Goal: Task Accomplishment & Management: Manage account settings

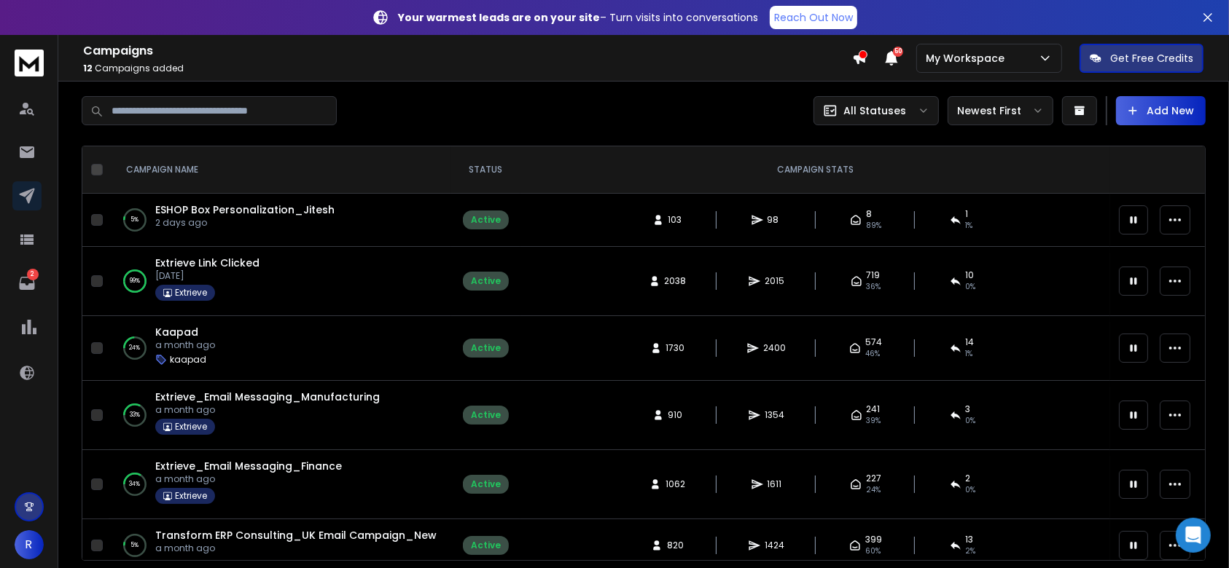
drag, startPoint x: 297, startPoint y: 200, endPoint x: 243, endPoint y: 210, distance: 55.5
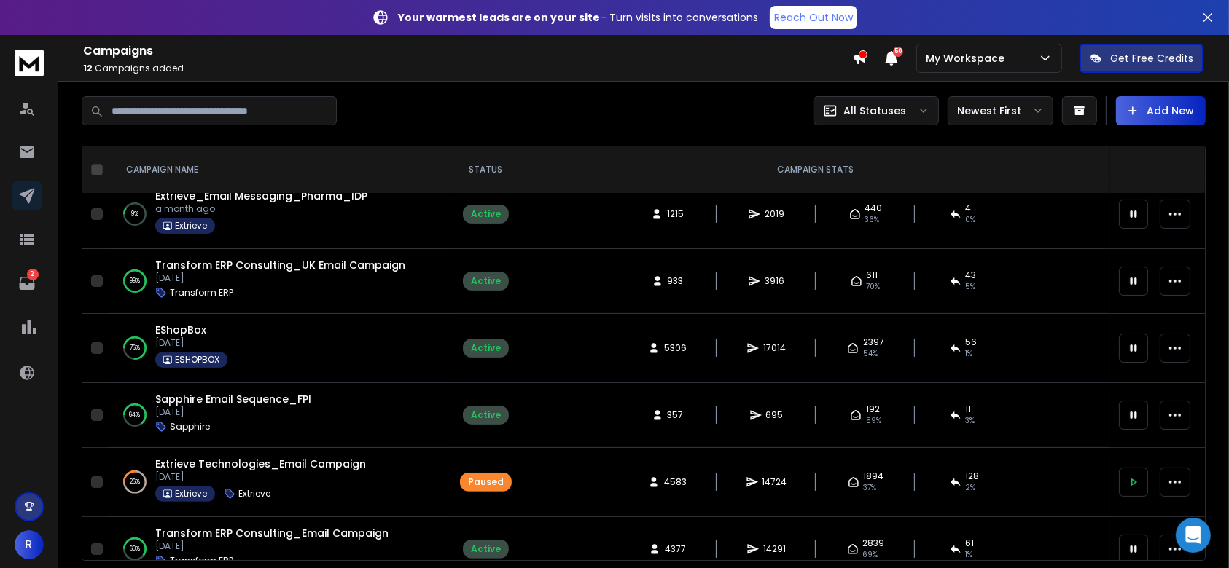
scroll to position [423, 0]
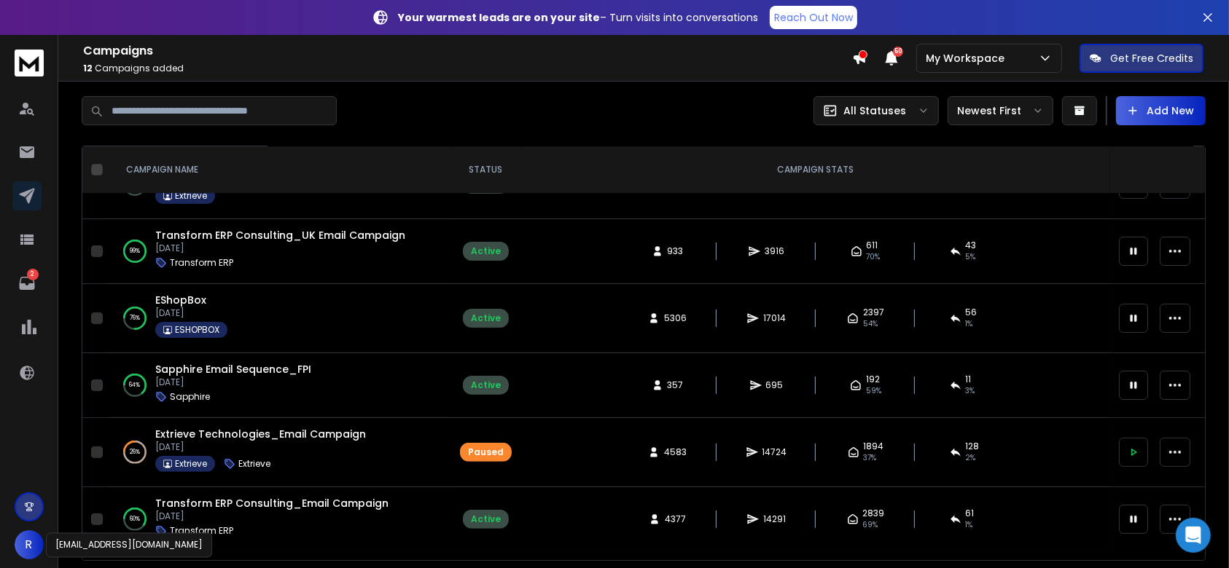
click at [34, 547] on span "R" at bounding box center [29, 544] width 29 height 29
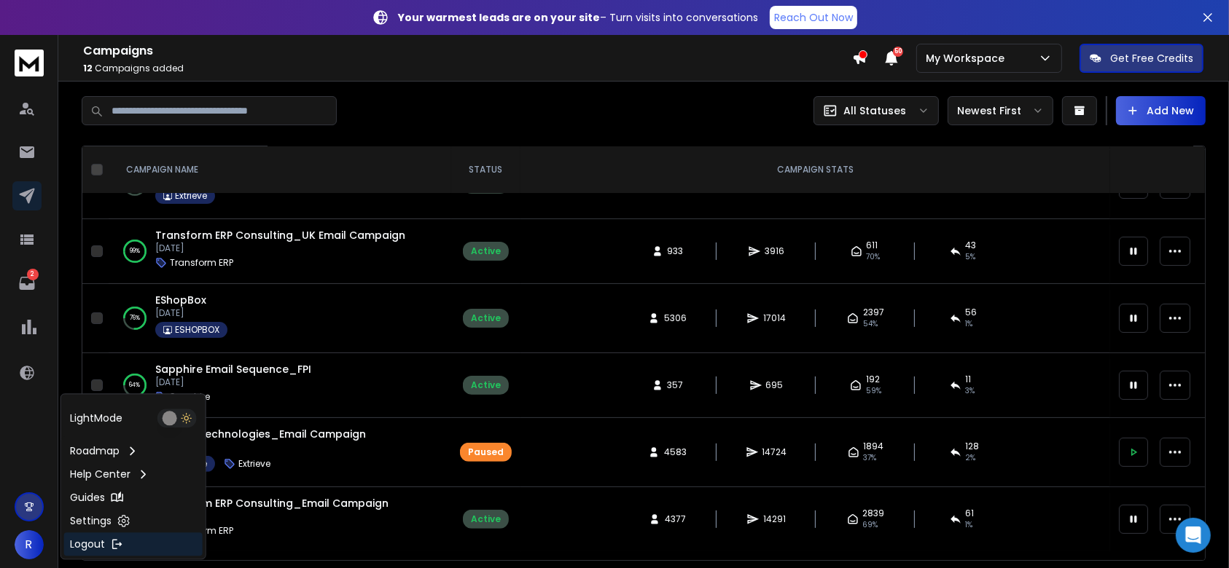
click at [103, 547] on p "Logout" at bounding box center [87, 544] width 35 height 15
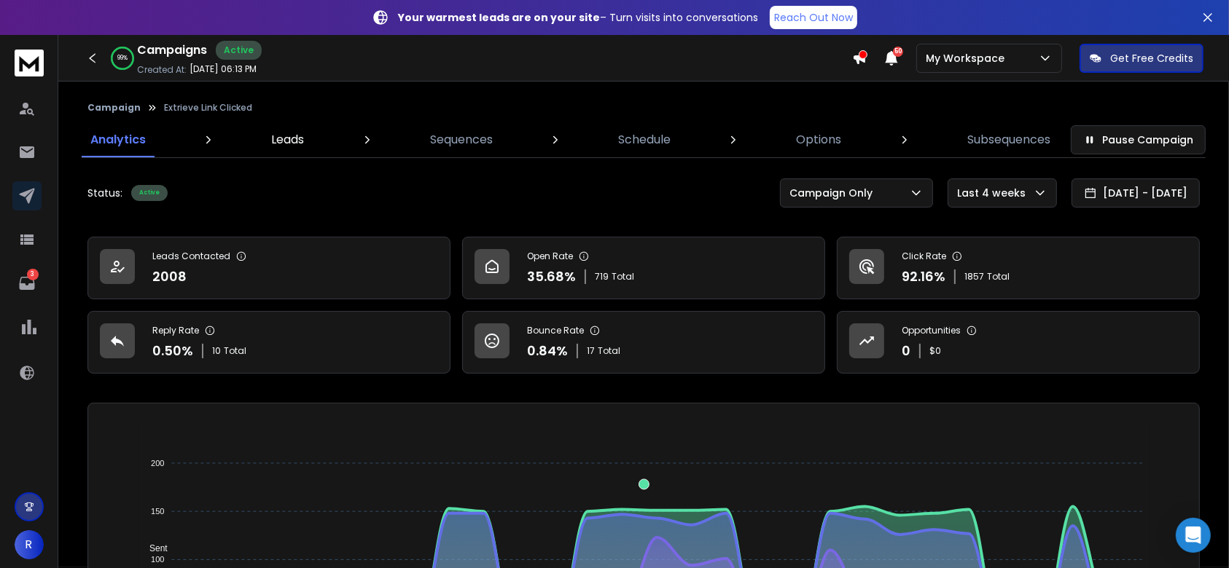
click at [289, 138] on p "Leads" at bounding box center [287, 139] width 33 height 17
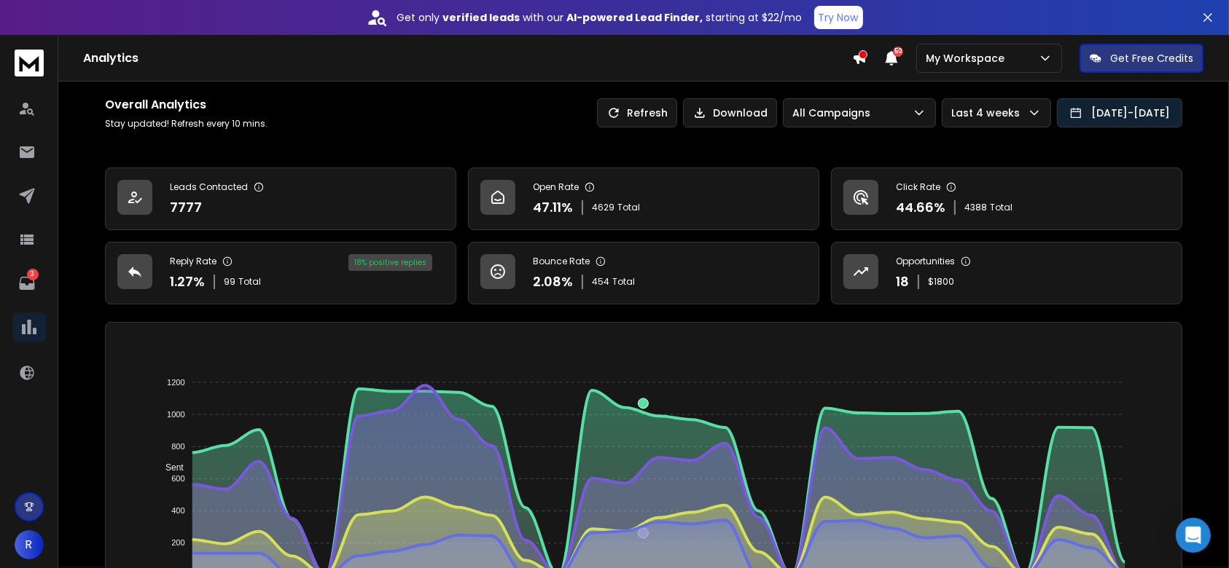
click at [1121, 106] on button "[DATE] - [DATE]" at bounding box center [1119, 112] width 125 height 29
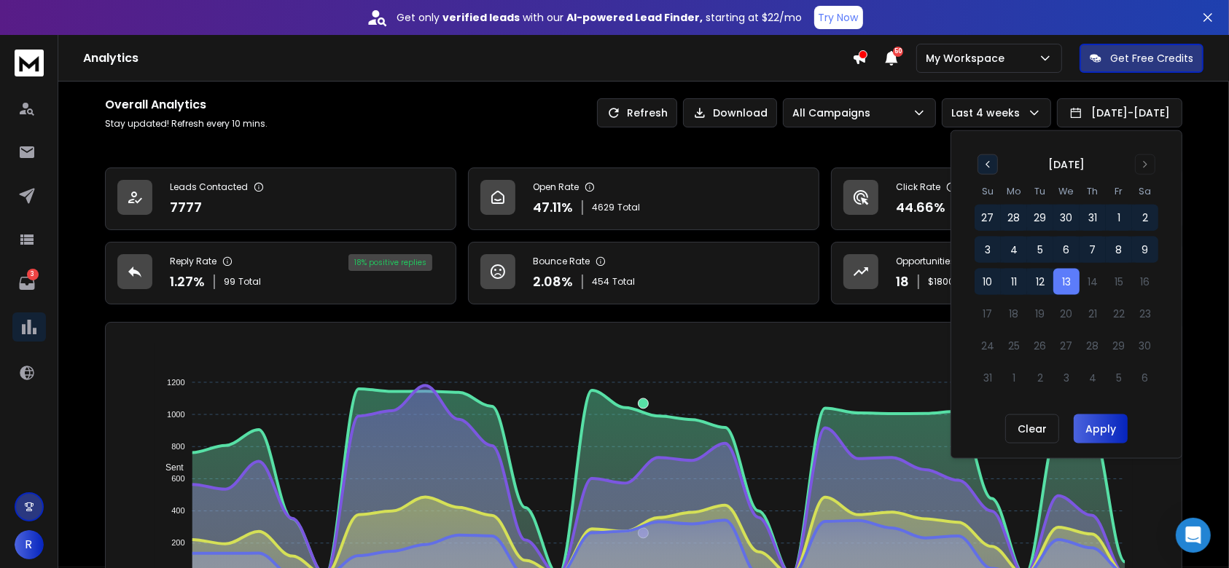
click at [988, 164] on icon "Go to previous month" at bounding box center [988, 165] width 12 height 12
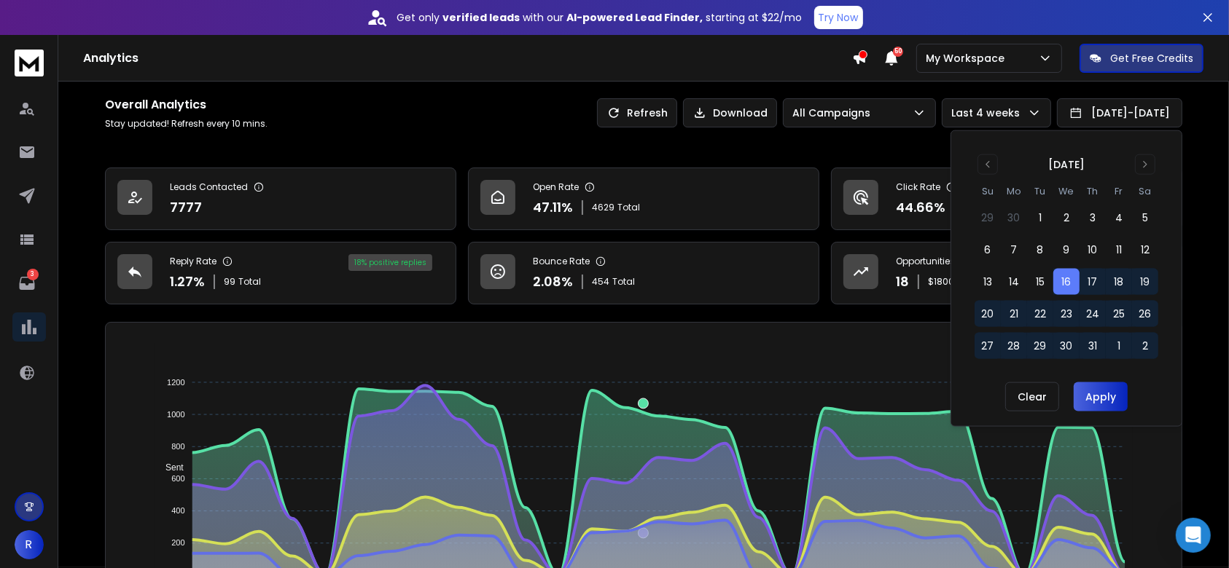
click at [1073, 278] on button "16" at bounding box center [1066, 282] width 26 height 26
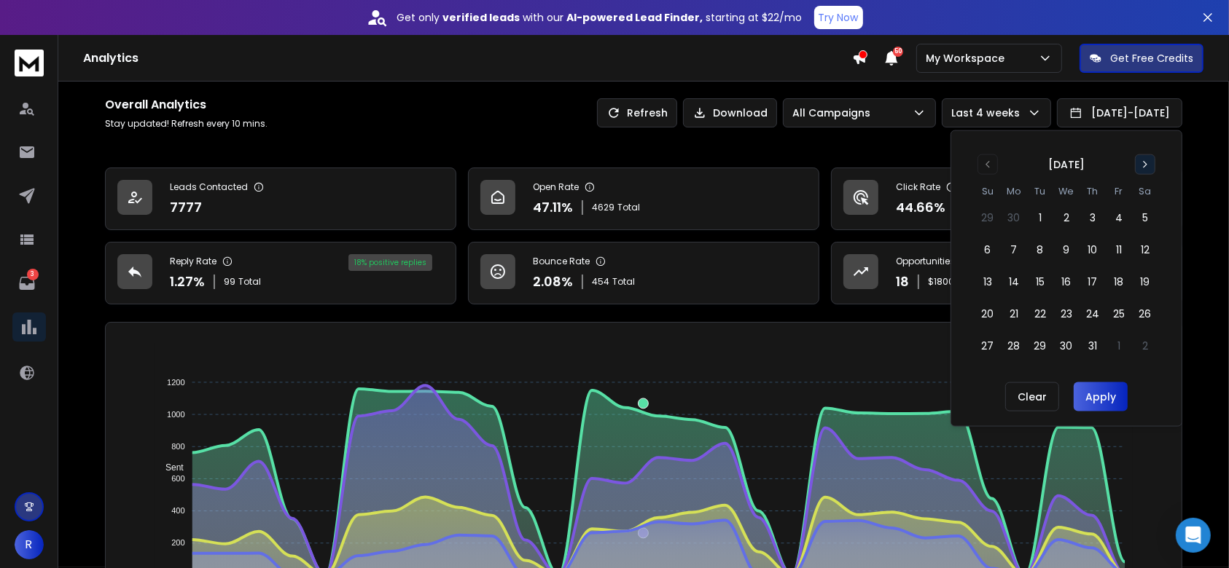
click at [1148, 168] on icon "Go to next month" at bounding box center [1145, 165] width 12 height 12
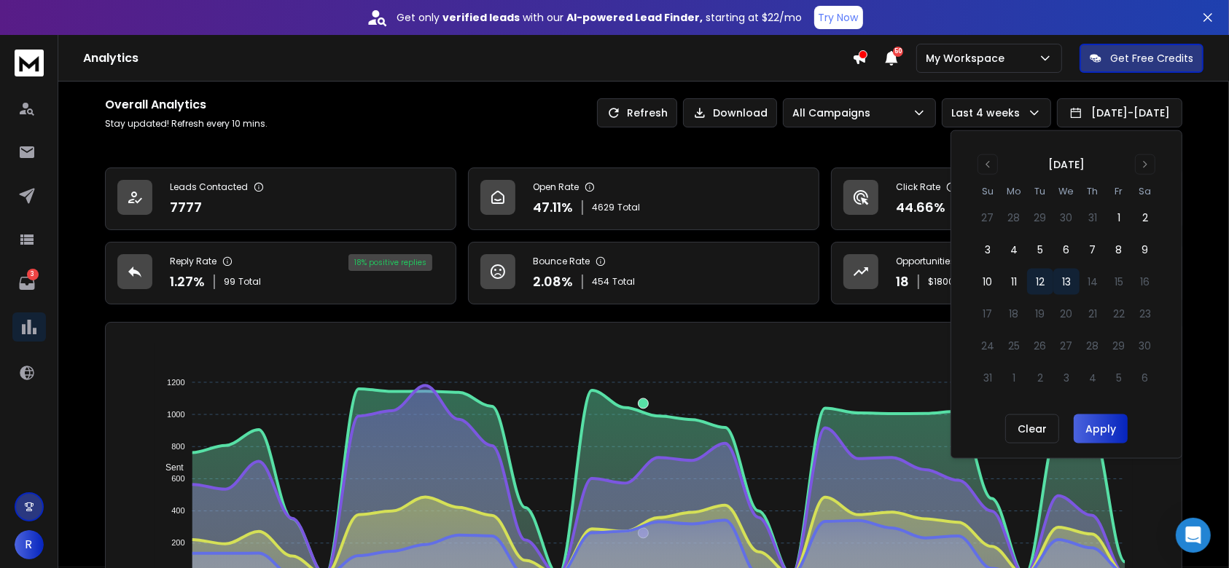
click at [1035, 278] on button "12" at bounding box center [1040, 282] width 26 height 26
click at [1096, 429] on button "Apply" at bounding box center [1100, 429] width 54 height 29
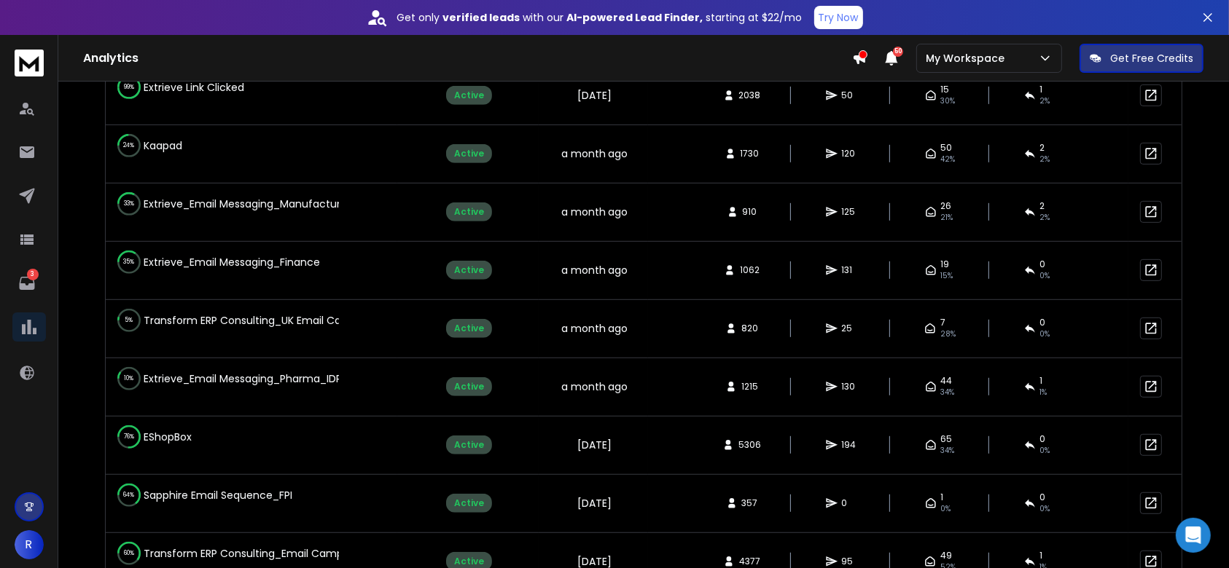
scroll to position [680, 0]
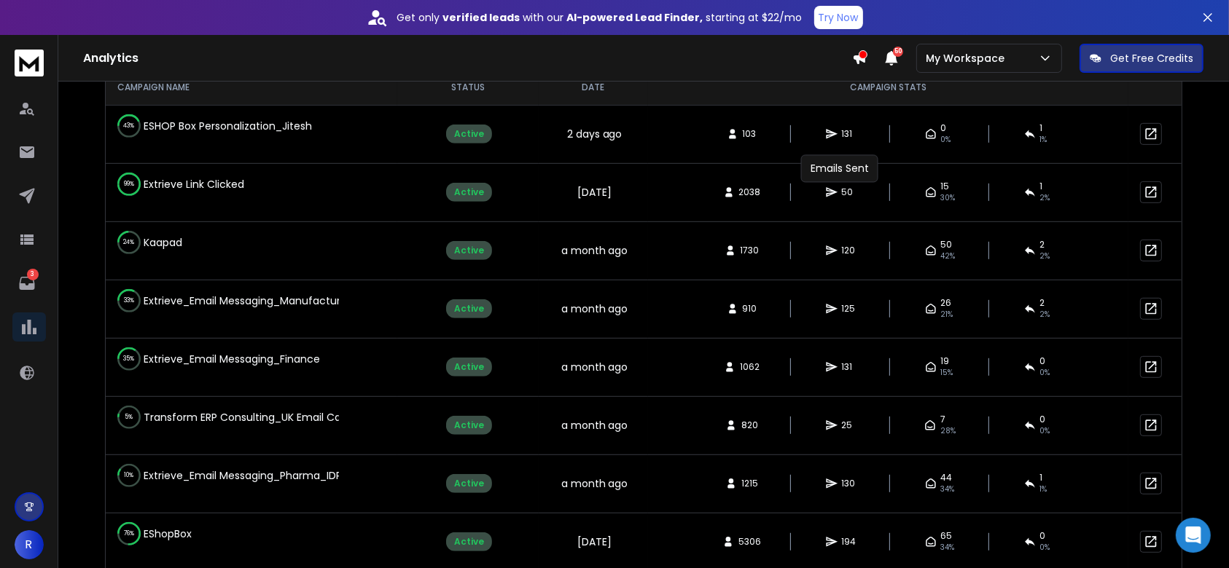
click at [846, 189] on span "50" at bounding box center [849, 193] width 15 height 12
copy span "50"
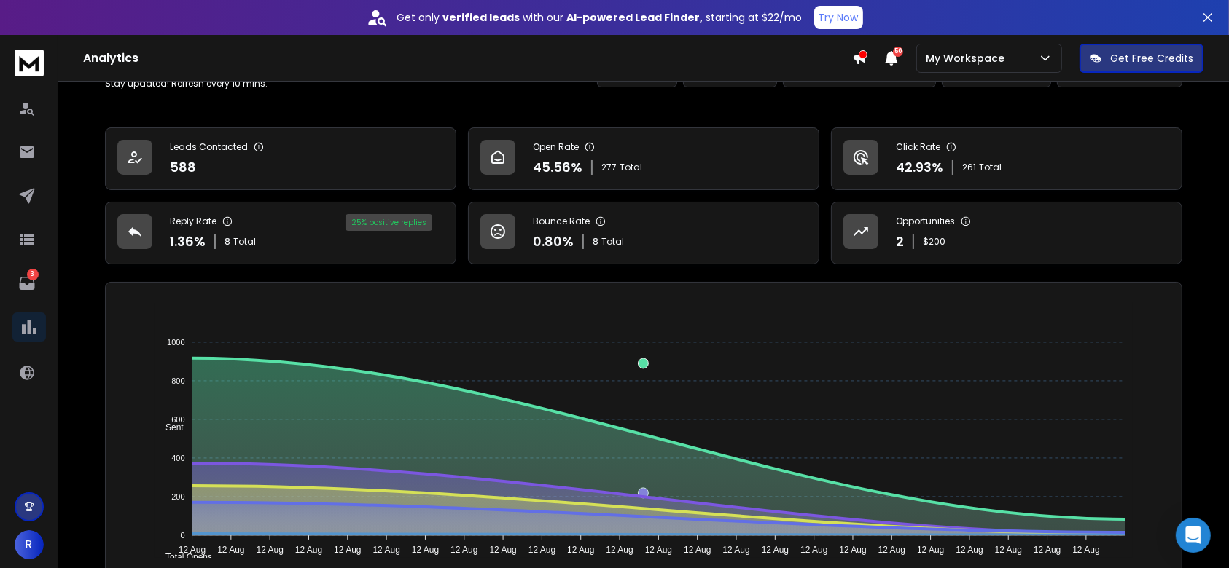
scroll to position [0, 0]
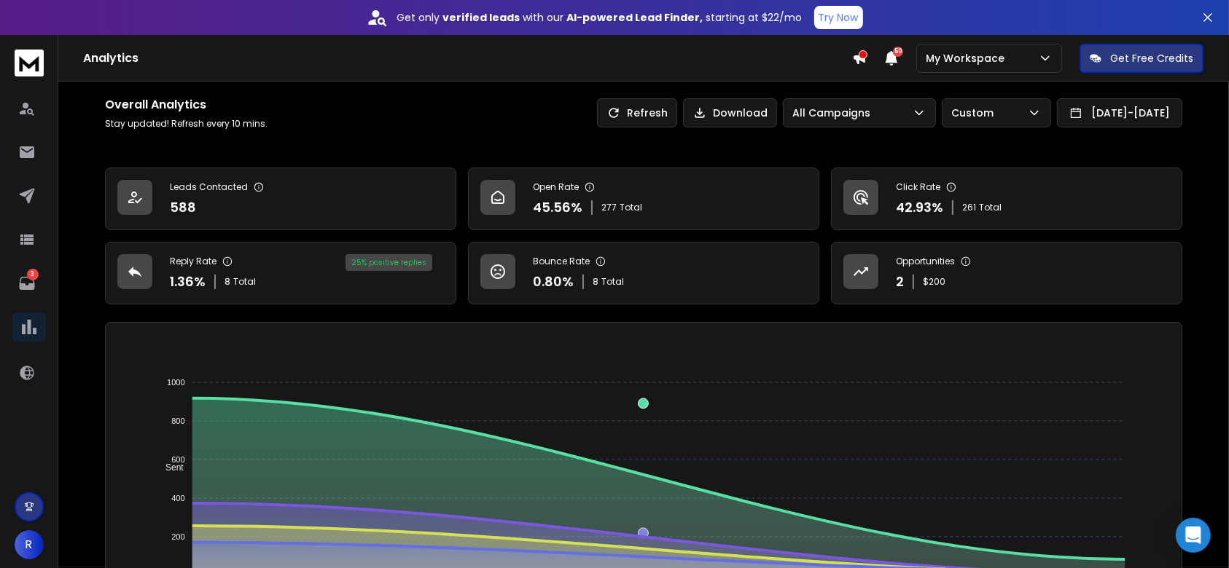
click at [941, 102] on button "Custom" at bounding box center [995, 112] width 109 height 29
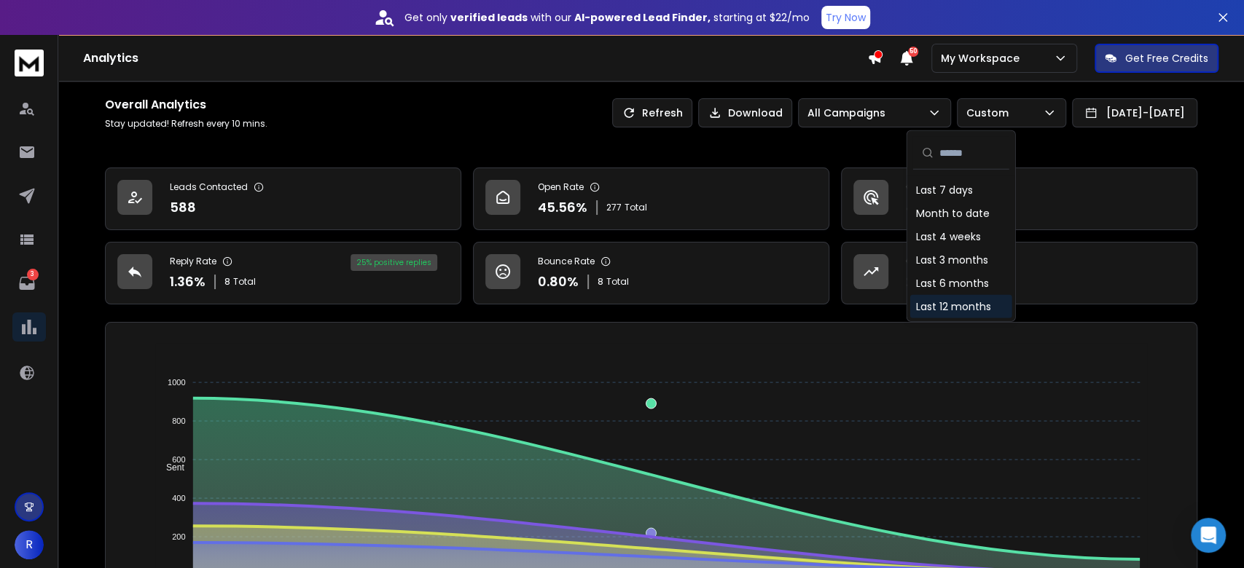
click at [950, 301] on div "Last 12 months" at bounding box center [953, 306] width 75 height 15
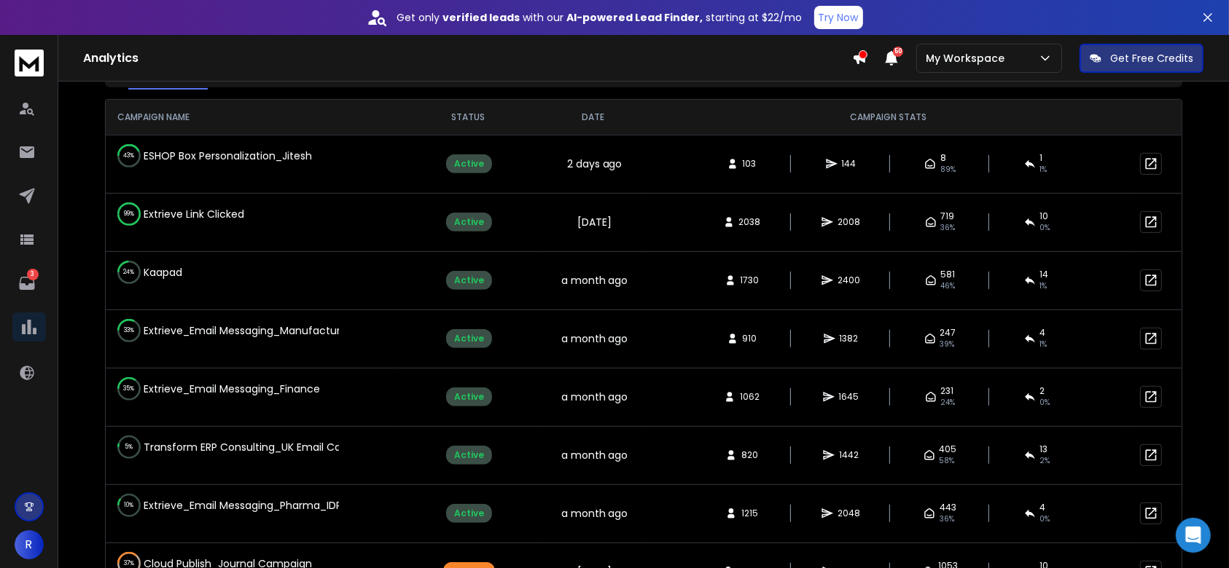
scroll to position [680, 0]
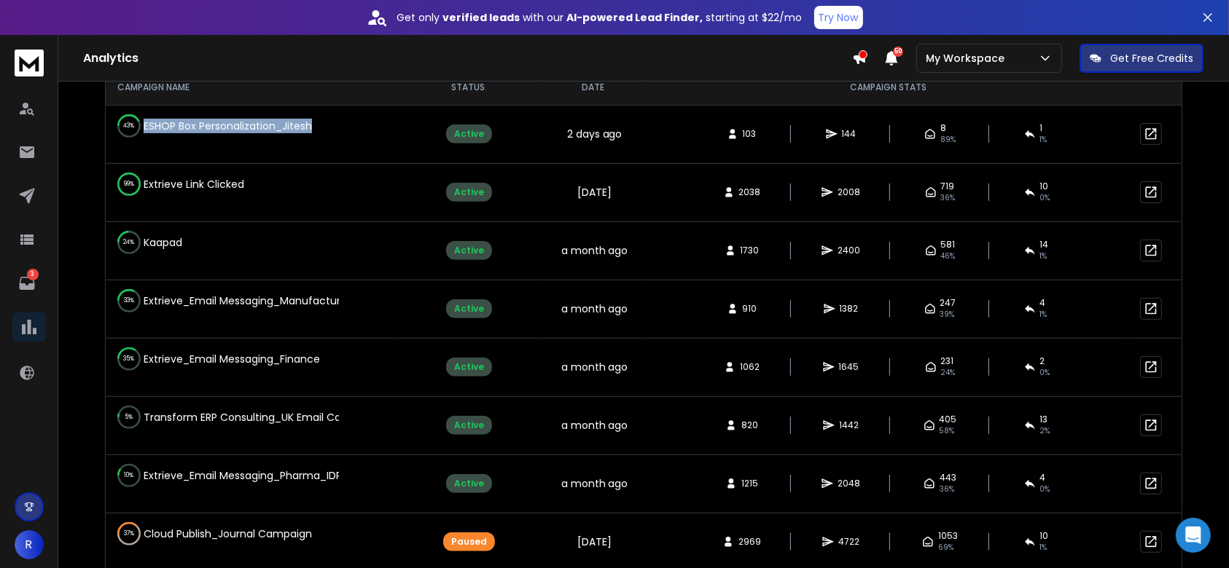
drag, startPoint x: 140, startPoint y: 125, endPoint x: 313, endPoint y: 138, distance: 173.9
click at [313, 138] on td "43 % ESHOP Box Personalization_Jitesh" at bounding box center [222, 126] width 233 height 41
copy td "ESHOP Box Personalization_Jitesh"
click at [847, 131] on span "144" at bounding box center [849, 134] width 15 height 12
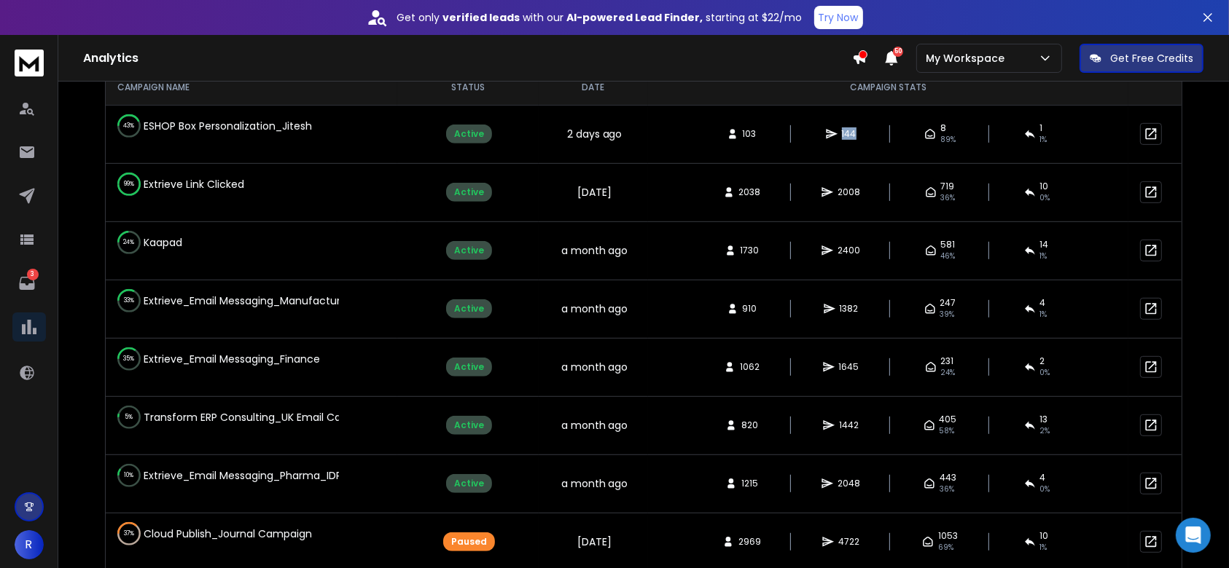
copy span "144"
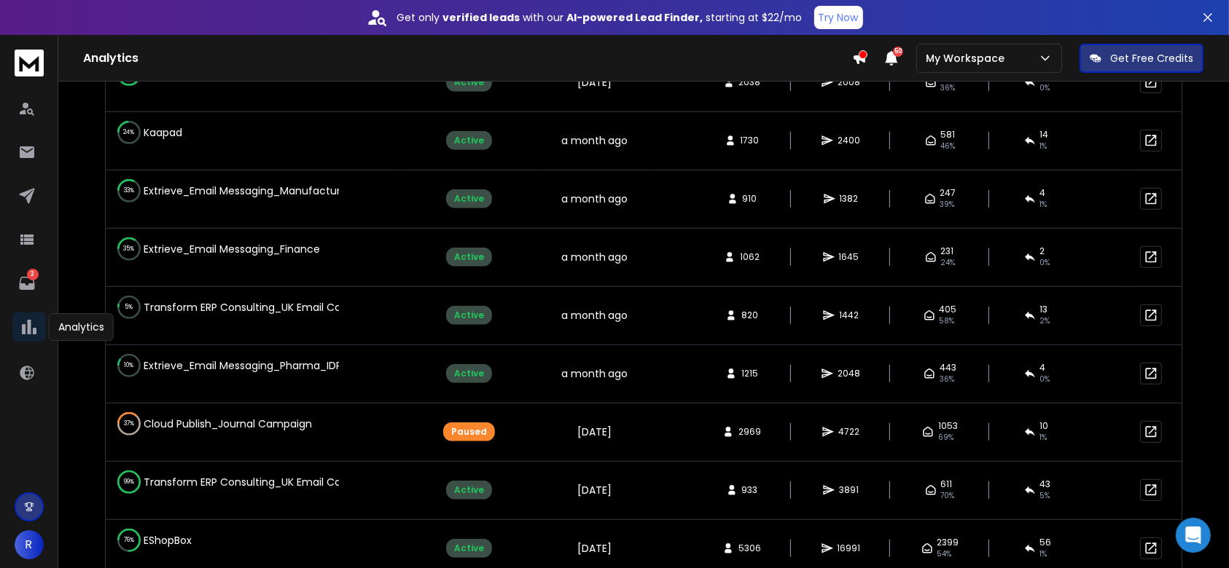
scroll to position [777, 0]
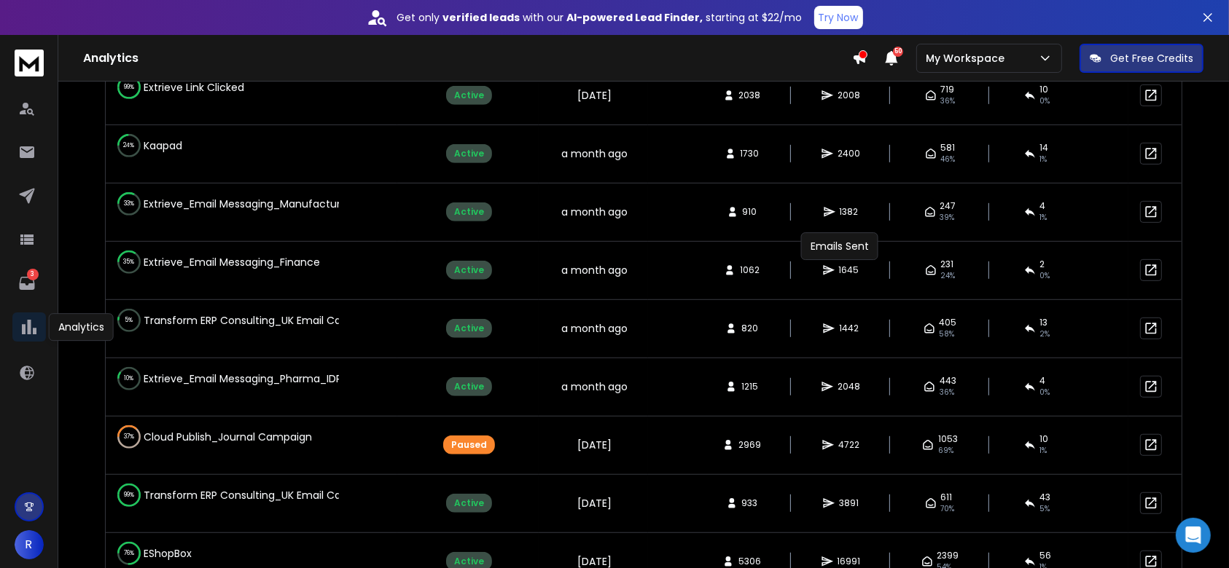
click at [847, 270] on span "1645" at bounding box center [849, 271] width 20 height 12
copy span "1645"
click at [845, 212] on span "1382" at bounding box center [848, 212] width 19 height 12
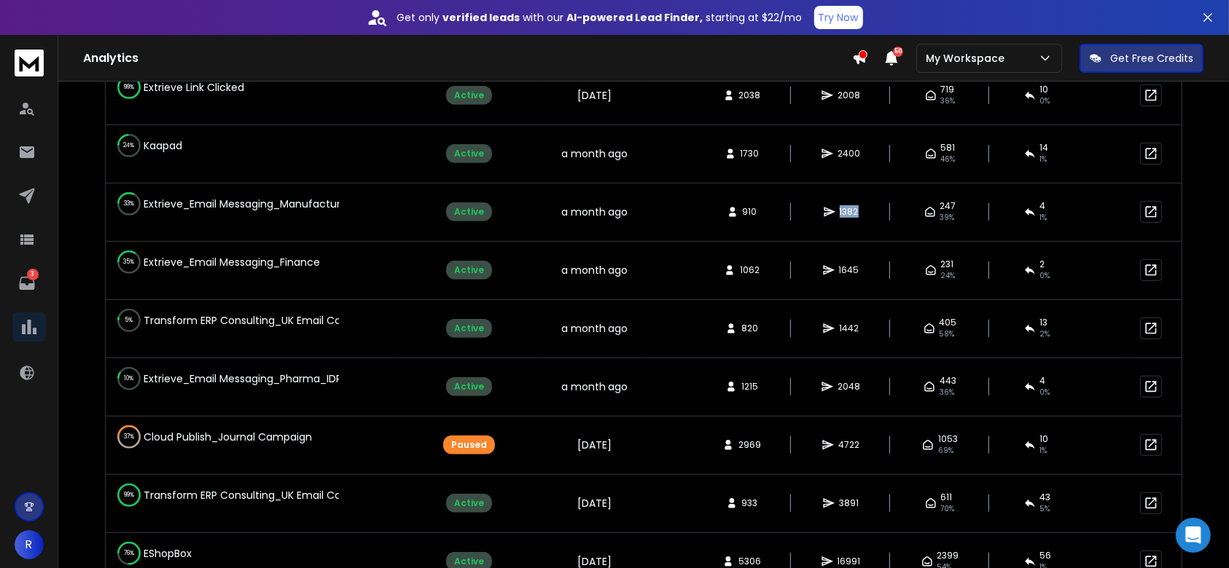
copy span "1382"
click at [853, 385] on span "2048" at bounding box center [848, 387] width 23 height 12
copy span "2048"
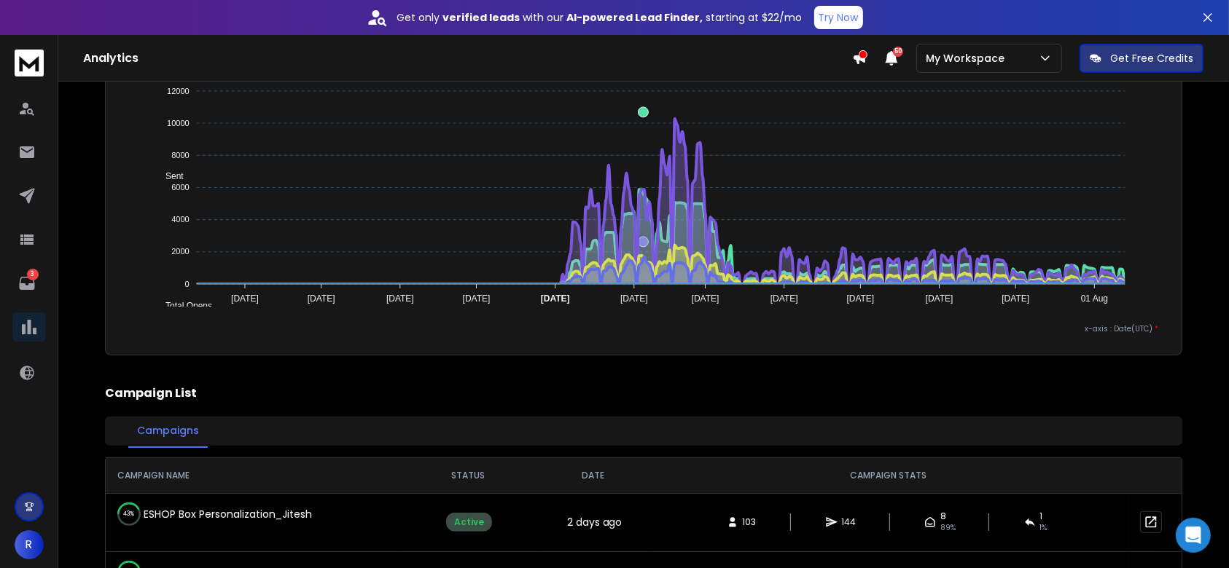
click at [359, 197] on foreignobject "Sent Total Opens Unique Opens Links Clicked Total Replies" at bounding box center [642, 179] width 977 height 255
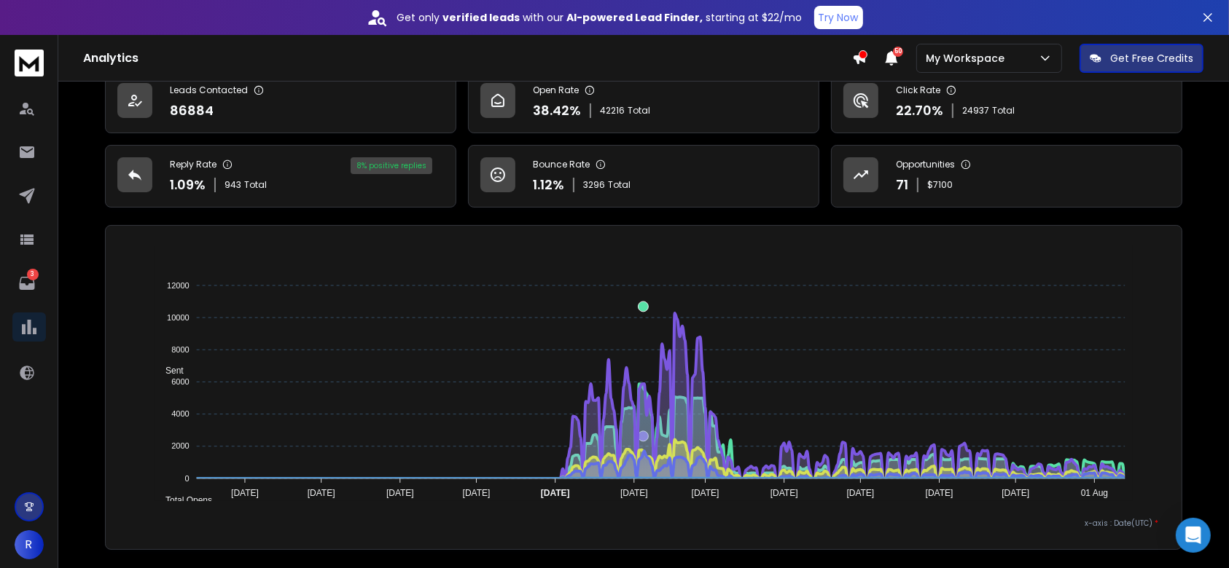
scroll to position [595, 0]
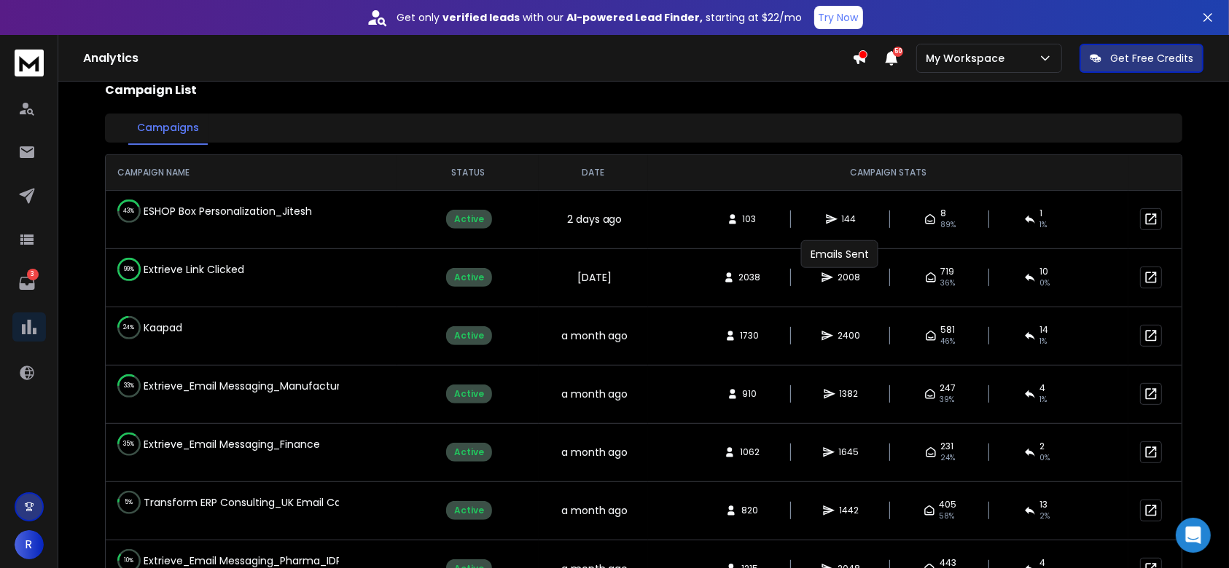
click at [851, 275] on span "2008" at bounding box center [848, 278] width 23 height 12
copy span "2008"
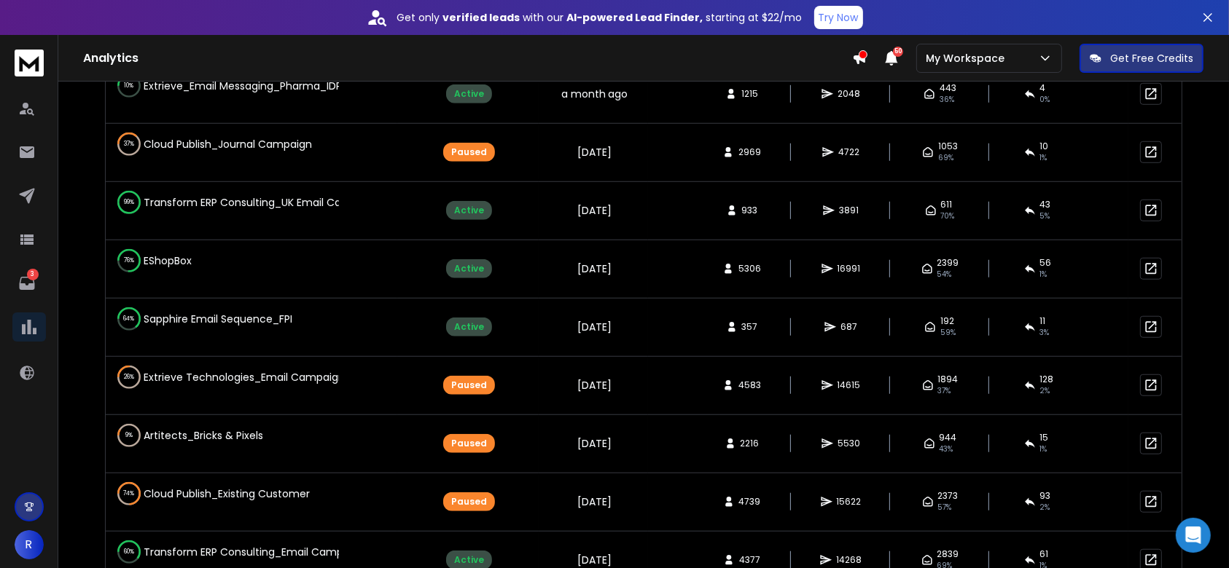
scroll to position [1080, 0]
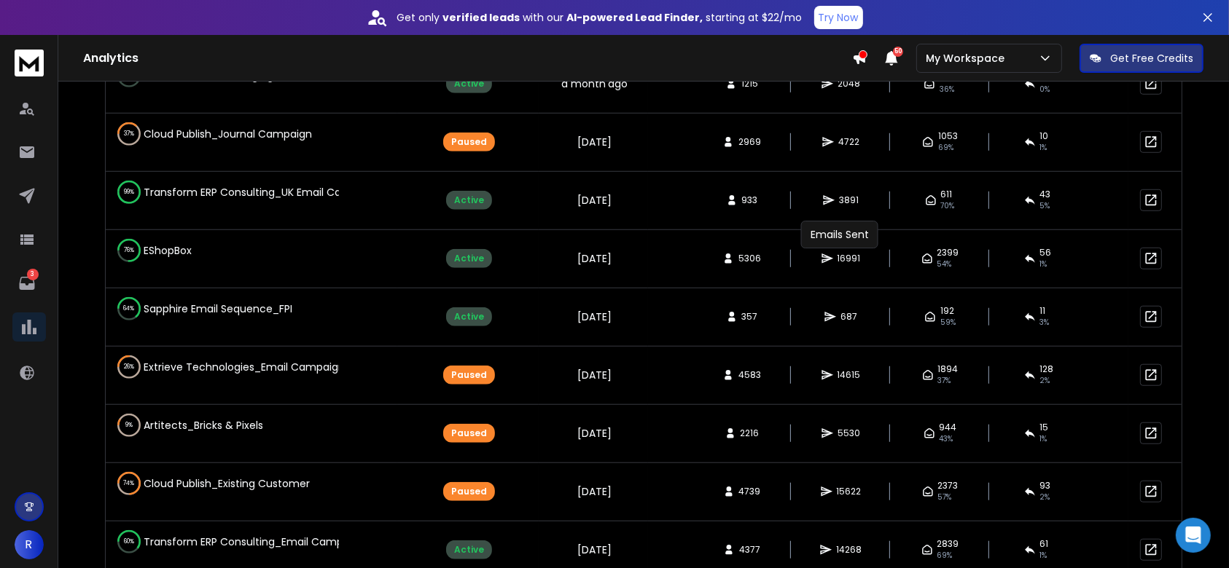
click at [849, 259] on span "16991" at bounding box center [848, 259] width 23 height 12
copy span "16991"
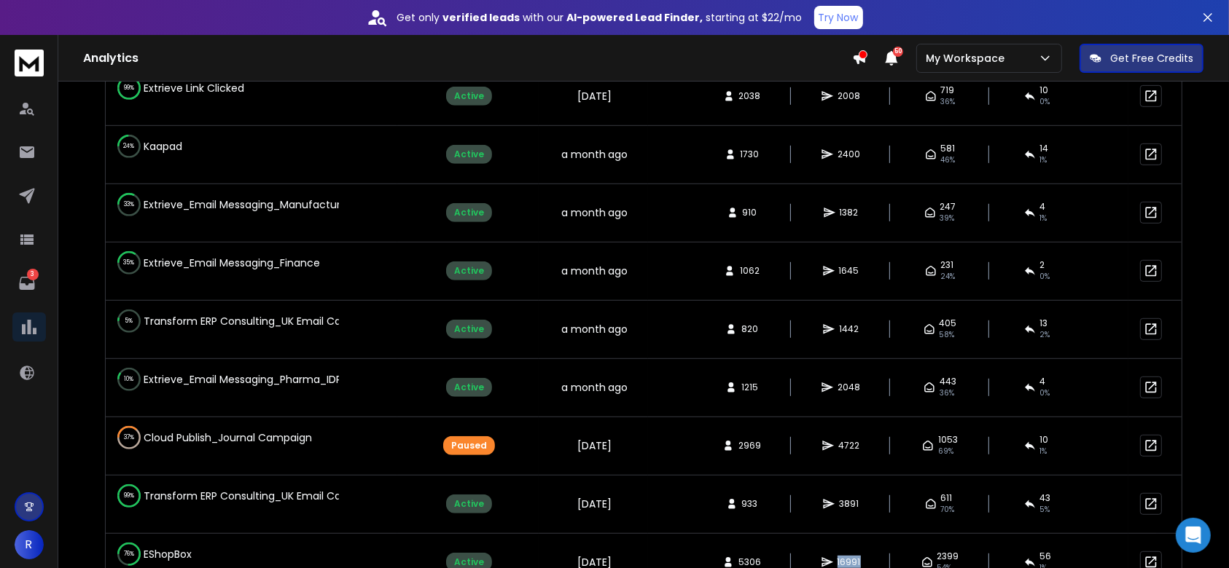
scroll to position [692, 0]
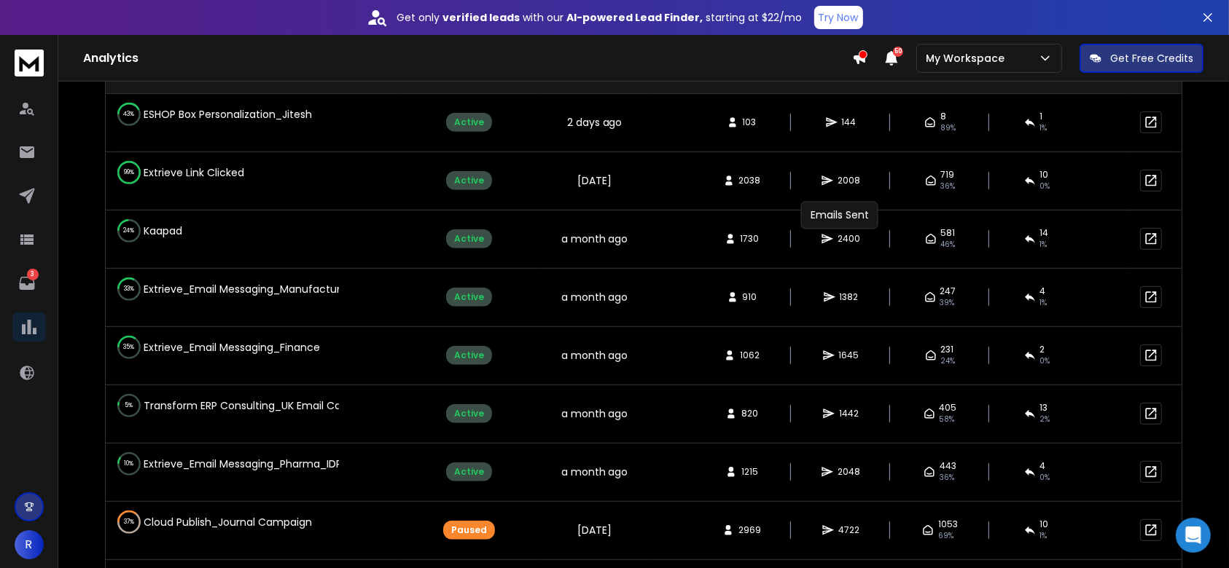
click at [851, 239] on span "2400" at bounding box center [848, 239] width 23 height 12
copy span "2400"
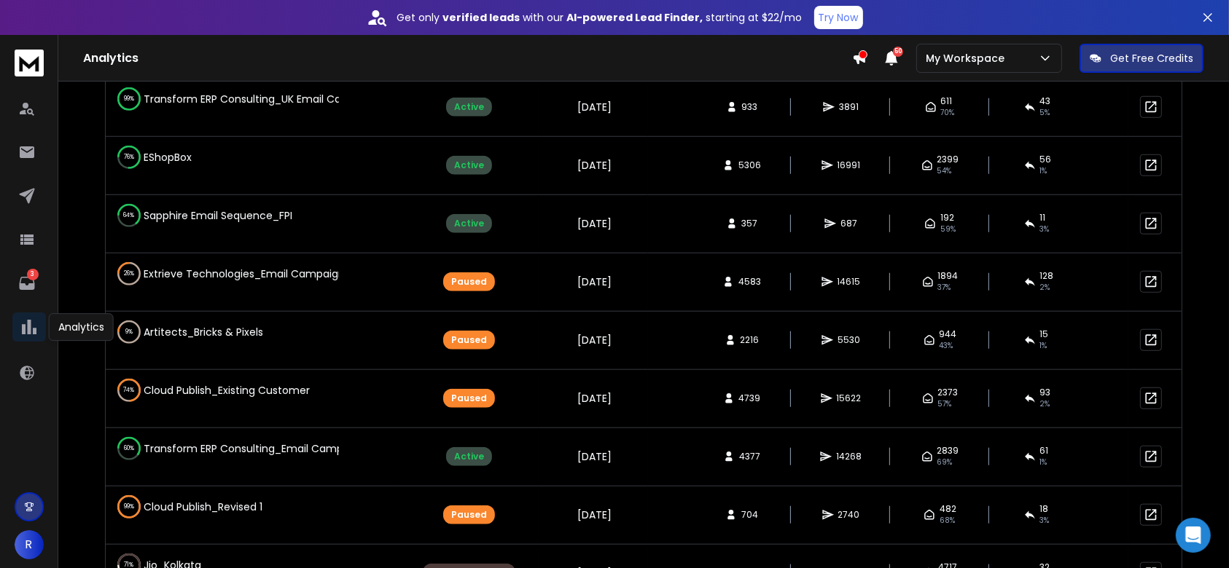
scroll to position [1143, 0]
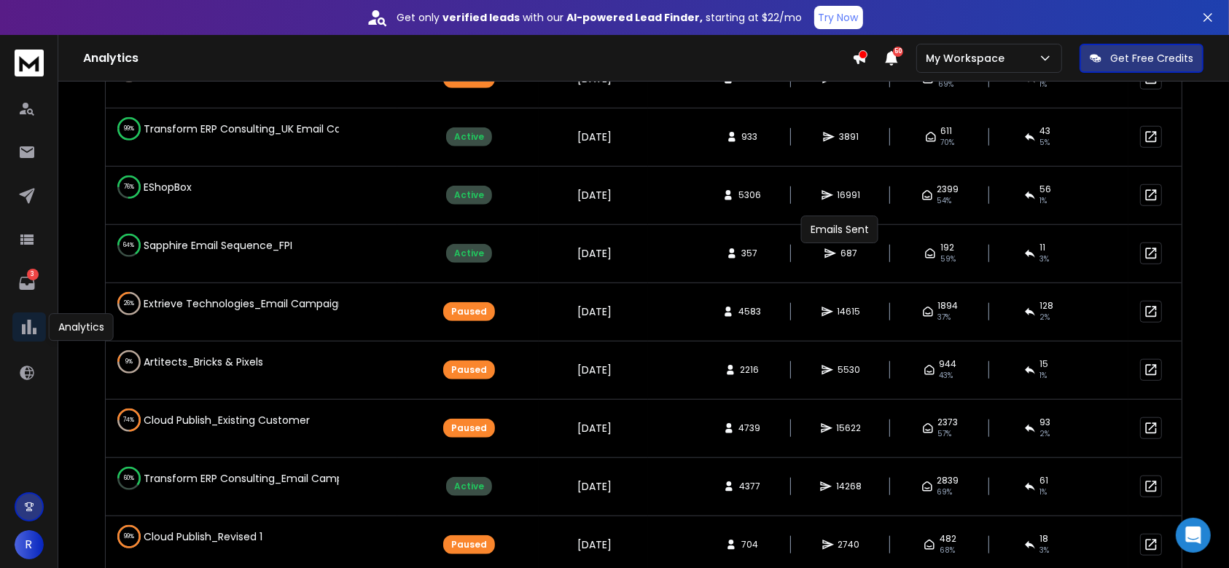
click at [842, 251] on span "687" at bounding box center [848, 254] width 17 height 12
copy span "687"
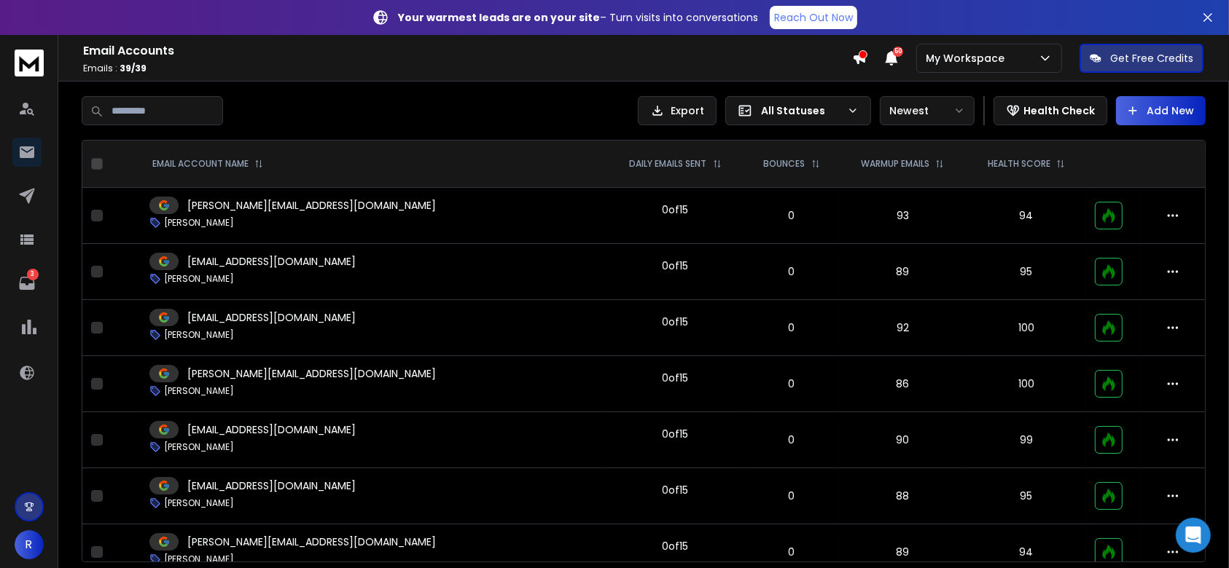
click at [187, 109] on input at bounding box center [152, 110] width 141 height 29
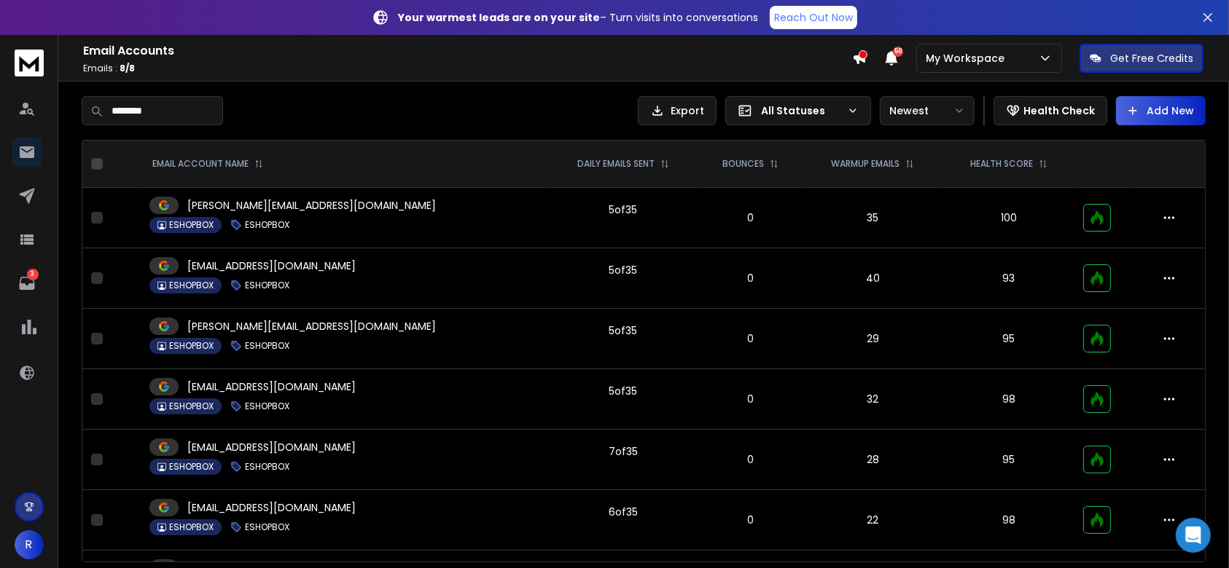
type input "*********"
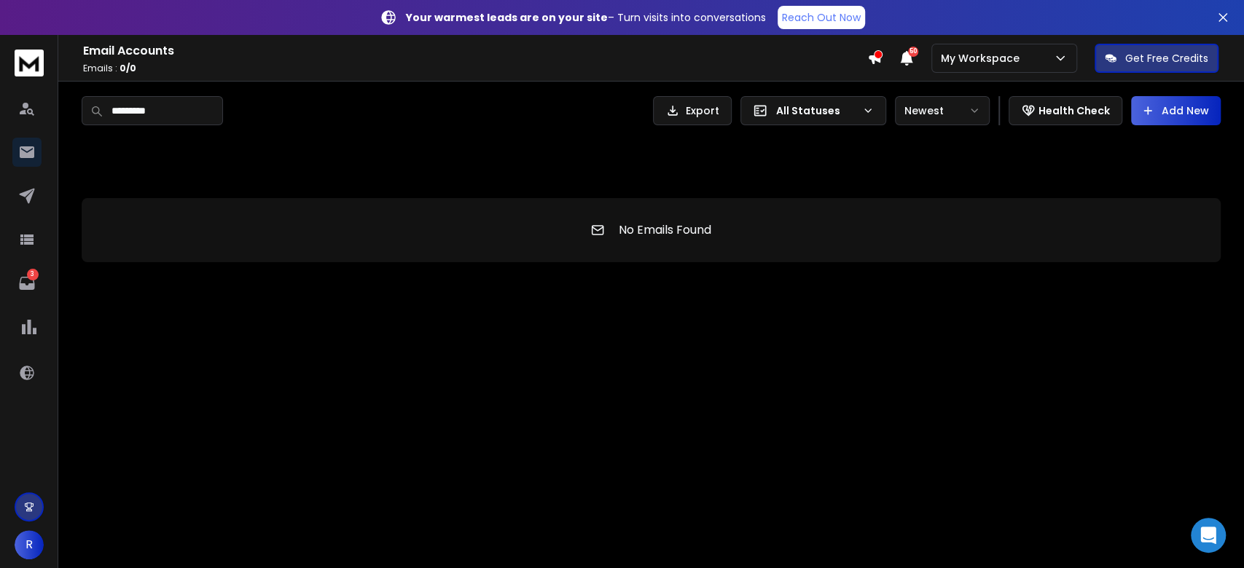
click at [187, 109] on input "*********" at bounding box center [152, 110] width 141 height 29
type input "*****"
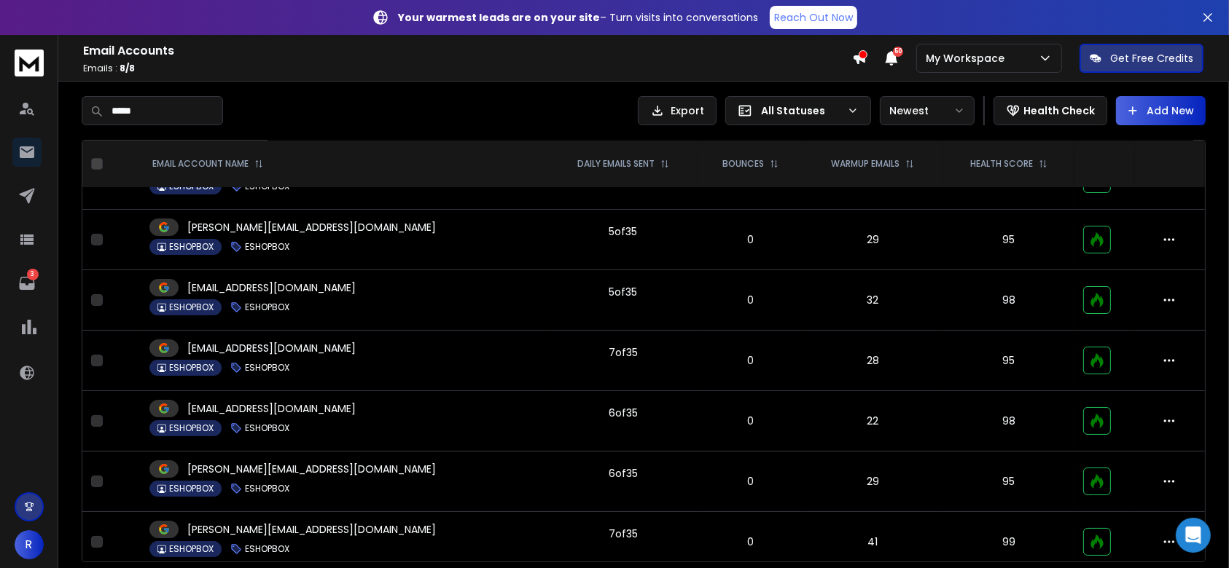
scroll to position [118, 0]
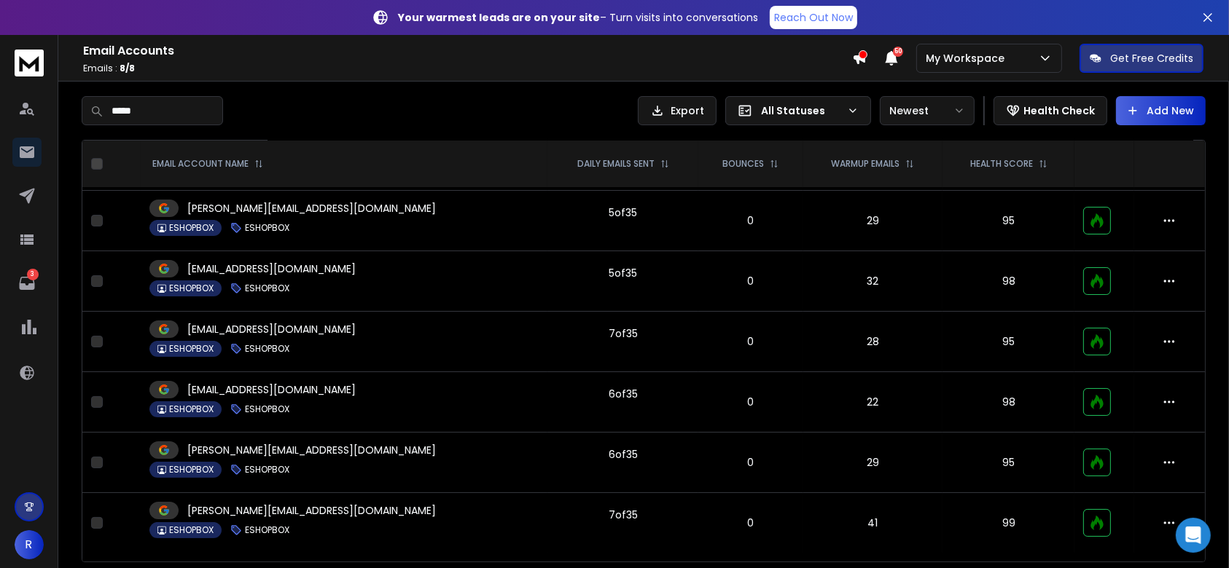
click at [942, 339] on td "95" at bounding box center [1008, 342] width 132 height 60
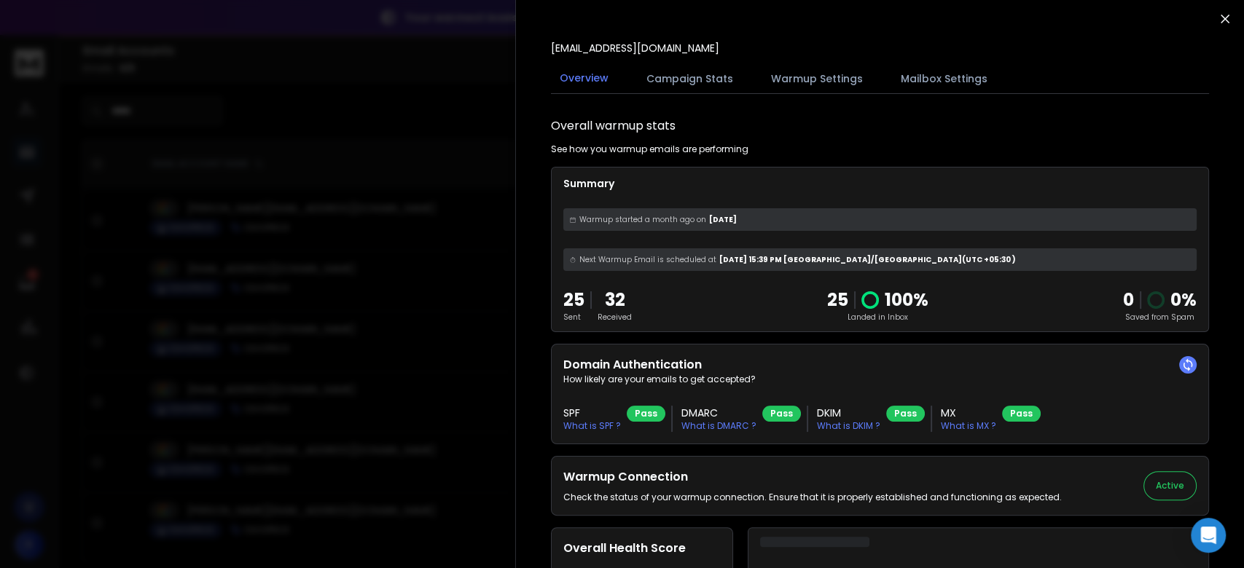
click at [1221, 18] on icon "button" at bounding box center [1224, 18] width 7 height 7
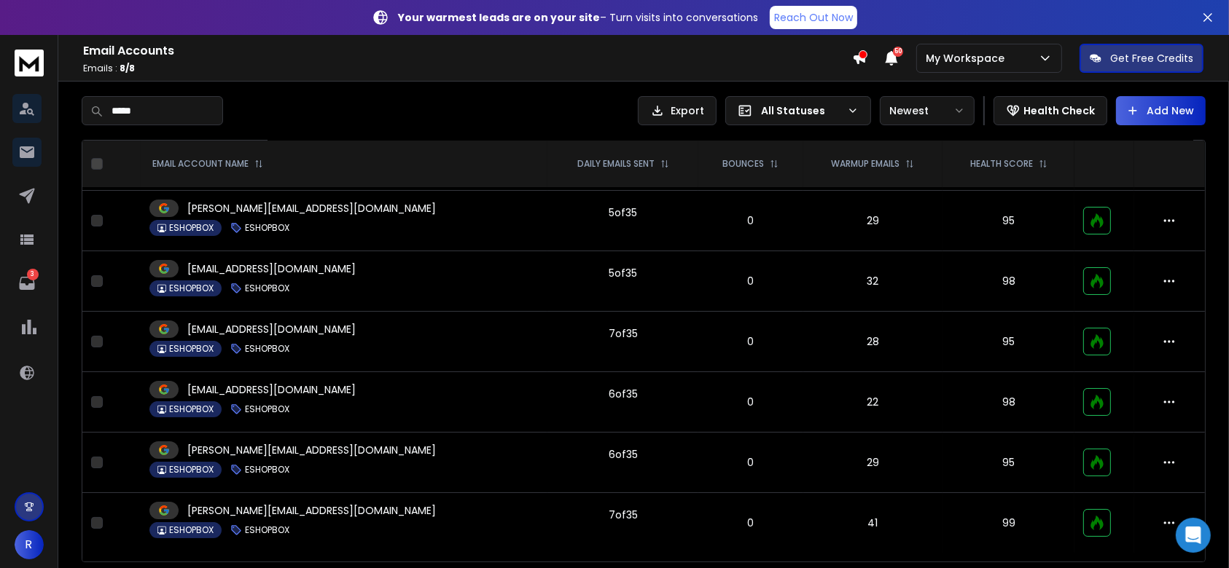
drag, startPoint x: 181, startPoint y: 114, endPoint x: 38, endPoint y: 114, distance: 142.8
click at [38, 114] on div "3 R Email Accounts Emails : 8 / 8 50 My Workspace Get Free Credits ***** Export…" at bounding box center [614, 306] width 1229 height 542
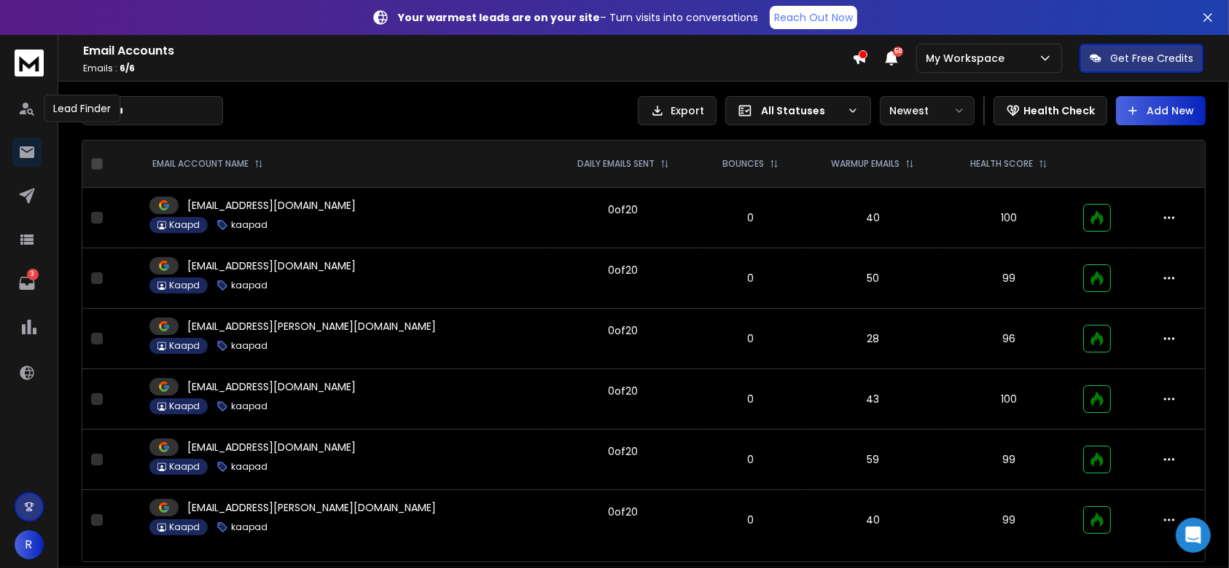
scroll to position [0, 0]
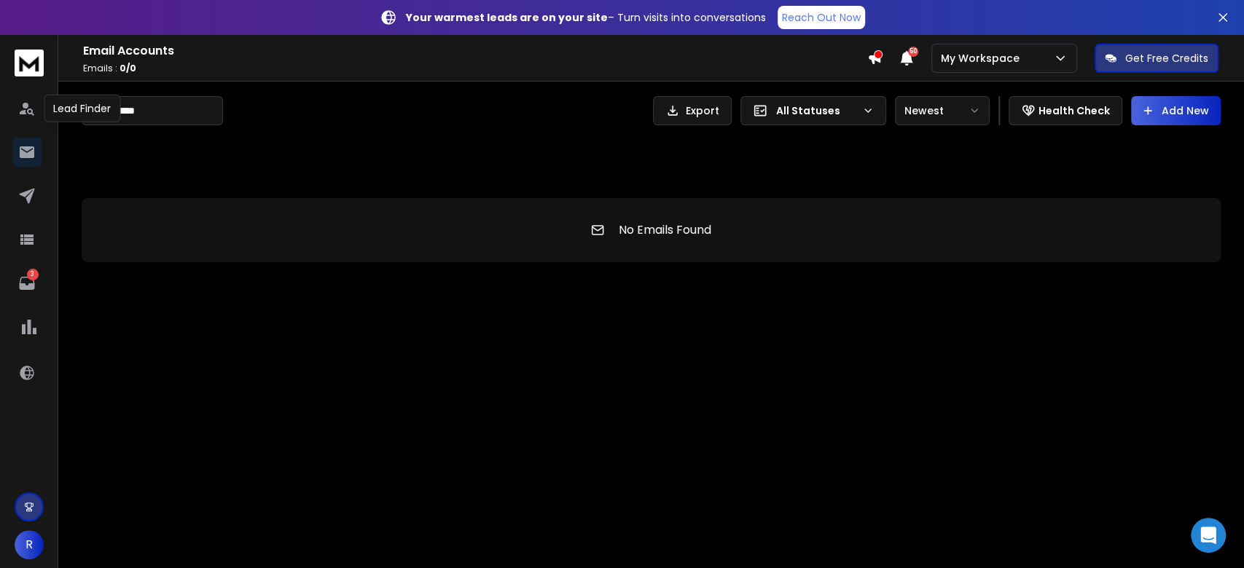
type input "******"
click at [469, 111] on div "******" at bounding box center [363, 110] width 563 height 29
drag, startPoint x: 195, startPoint y: 114, endPoint x: 105, endPoint y: 117, distance: 89.7
click at [105, 117] on input "******" at bounding box center [152, 110] width 141 height 29
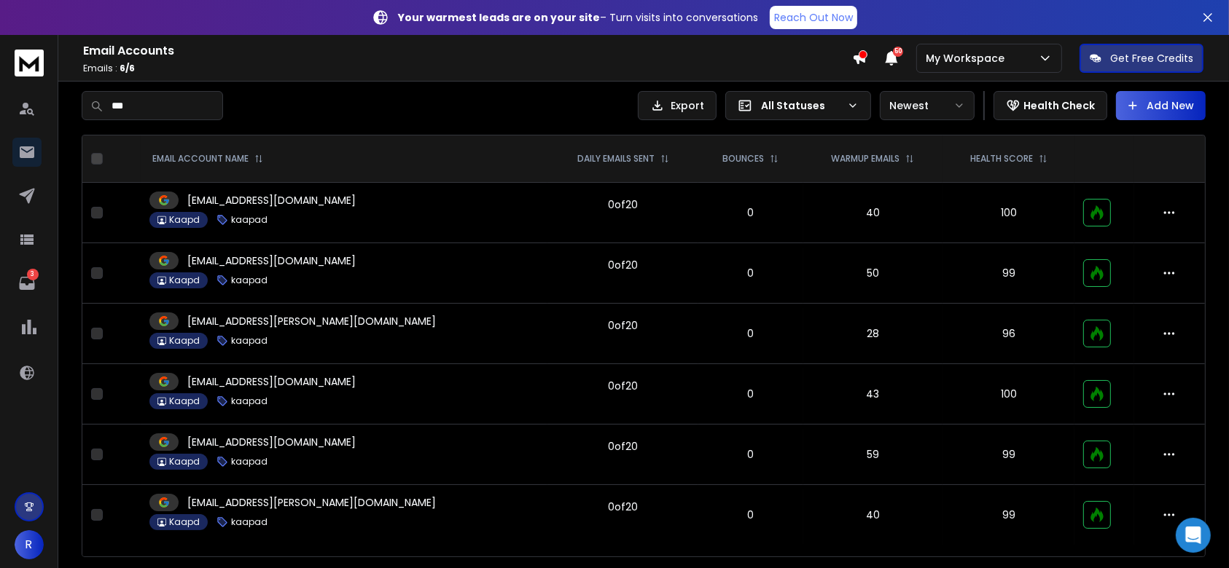
scroll to position [7, 0]
drag, startPoint x: 136, startPoint y: 102, endPoint x: 98, endPoint y: 114, distance: 39.6
click at [98, 114] on input "***" at bounding box center [152, 104] width 141 height 29
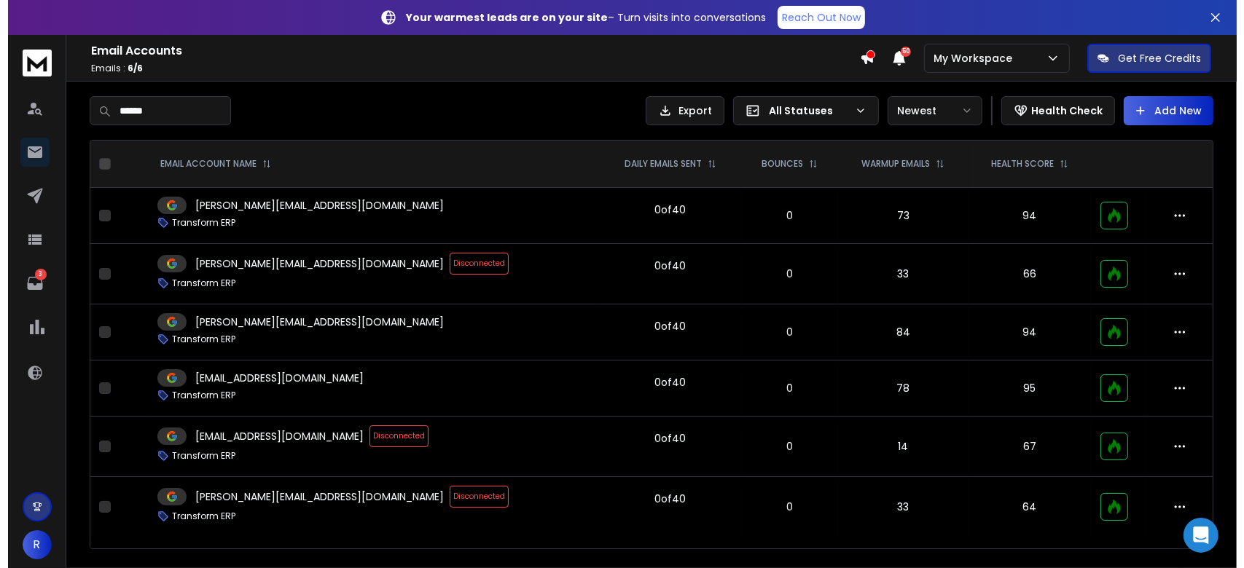
scroll to position [0, 0]
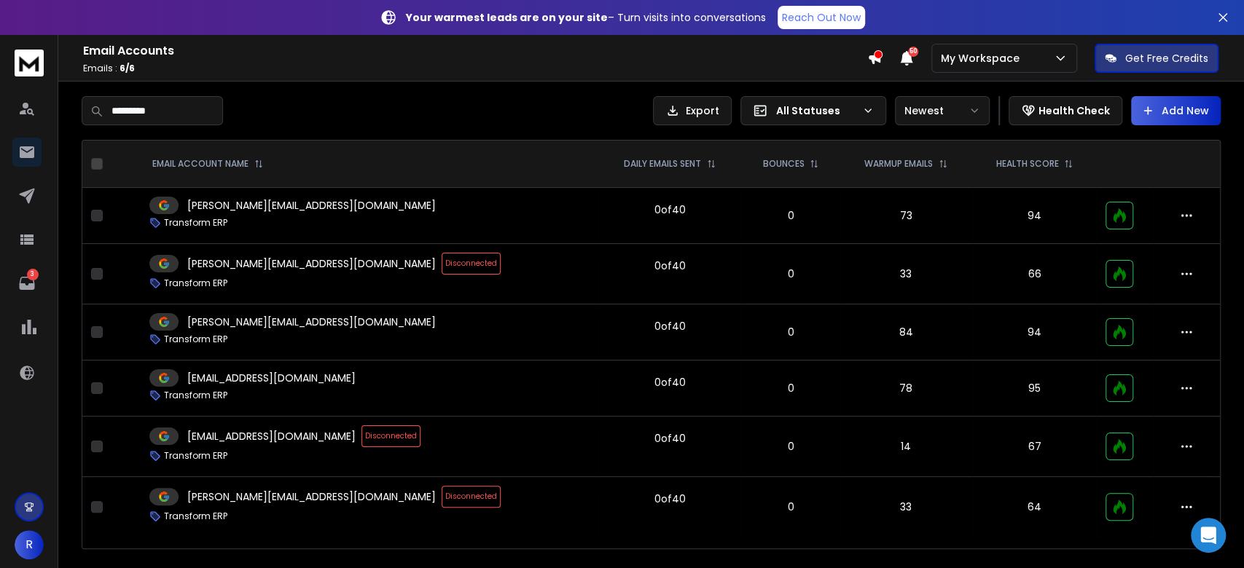
drag, startPoint x: 167, startPoint y: 113, endPoint x: 65, endPoint y: 102, distance: 102.6
click at [65, 102] on div "********* Export All Statuses Newest Health Check Add New ********* EMAIL ACCOU…" at bounding box center [651, 323] width 1186 height 482
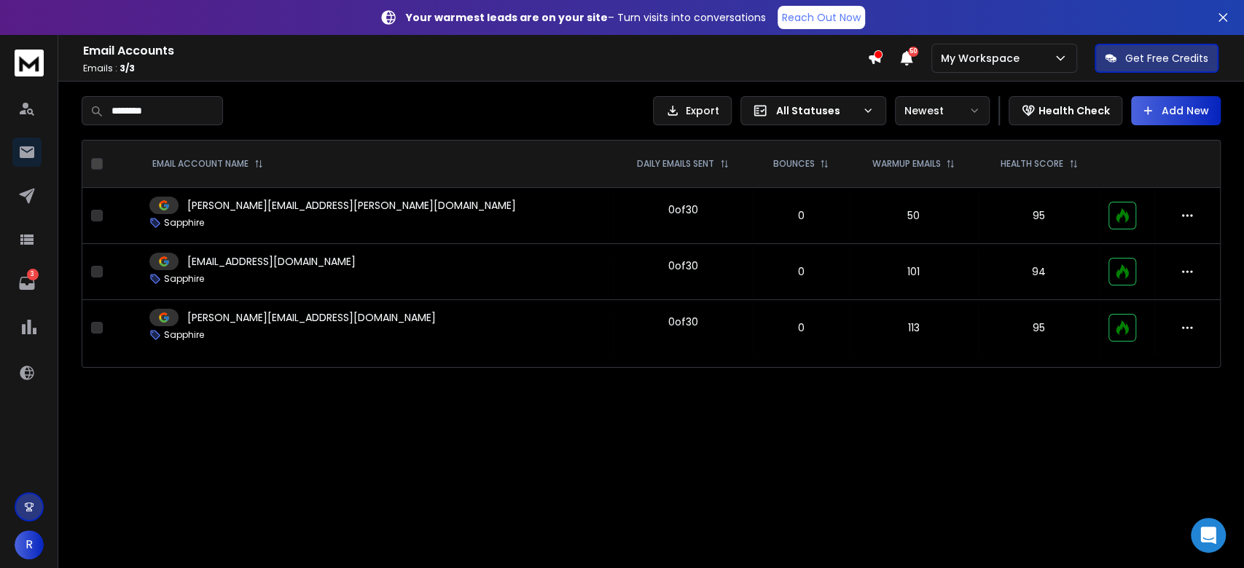
type input "********"
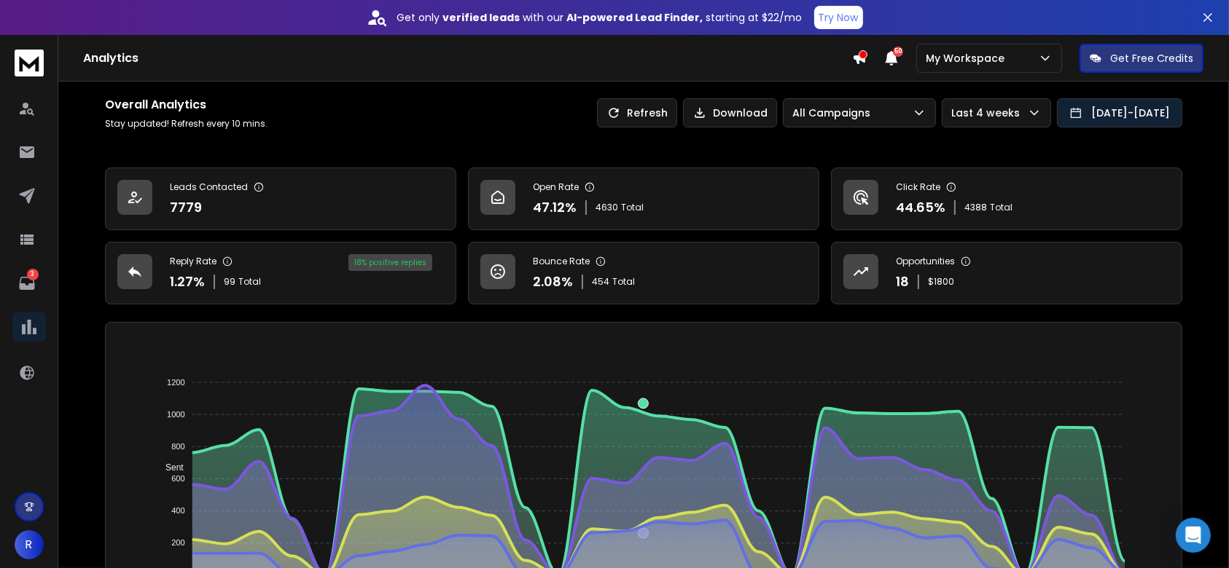
click at [1121, 114] on button "16 Jul 2025 - 13 Aug 2025" at bounding box center [1119, 112] width 125 height 29
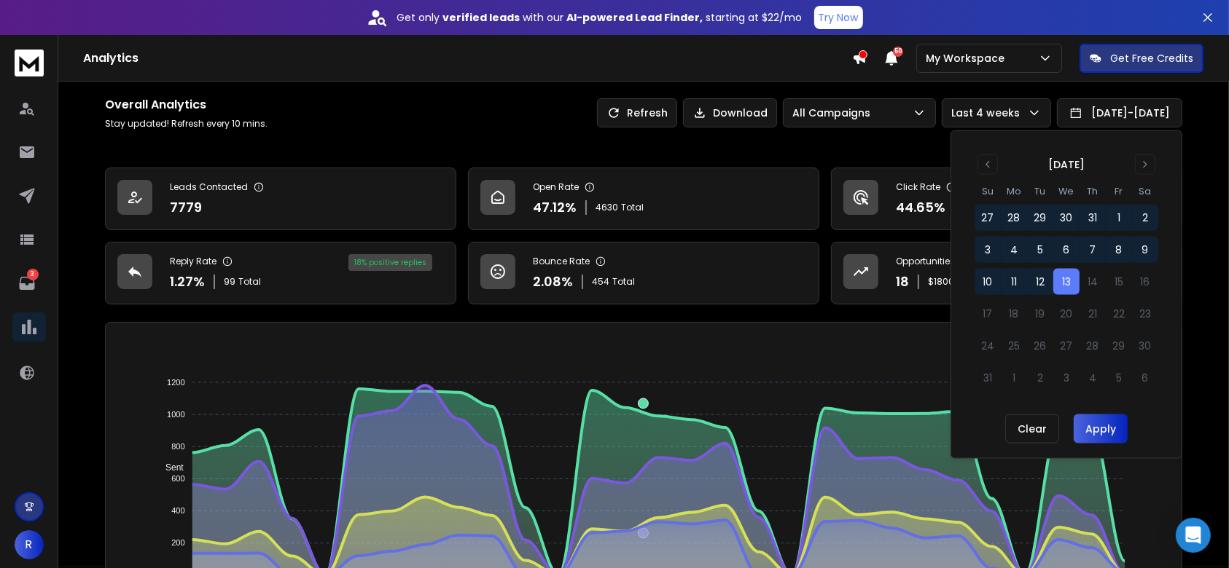
drag, startPoint x: 991, startPoint y: 167, endPoint x: 997, endPoint y: 184, distance: 18.4
click at [991, 168] on icon "Go to previous month" at bounding box center [988, 165] width 12 height 12
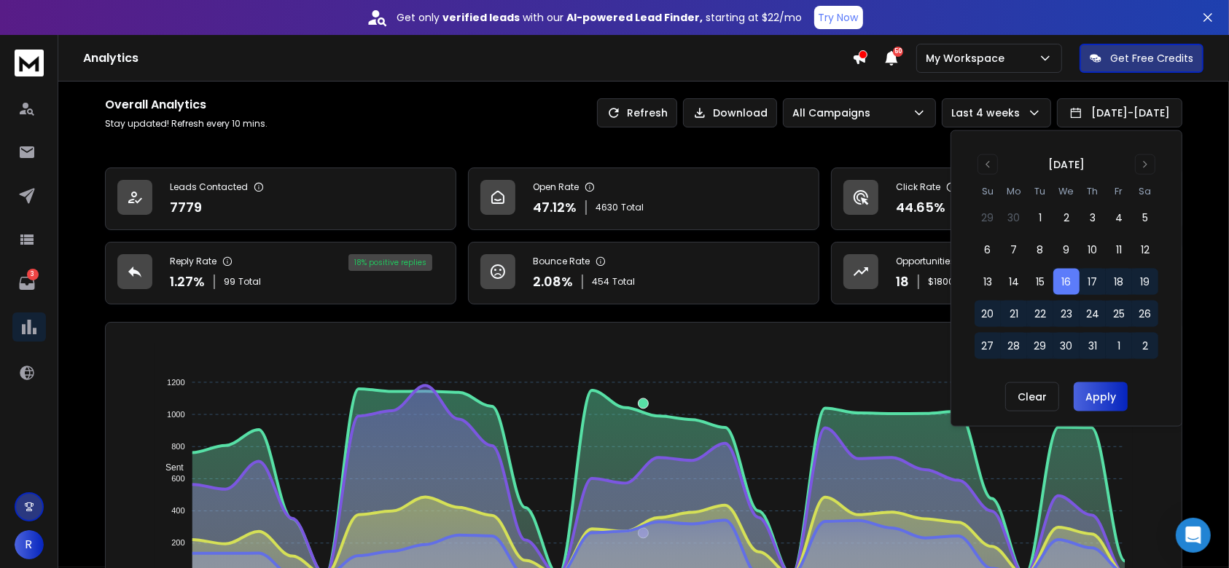
click at [1065, 286] on button "16" at bounding box center [1066, 282] width 26 height 26
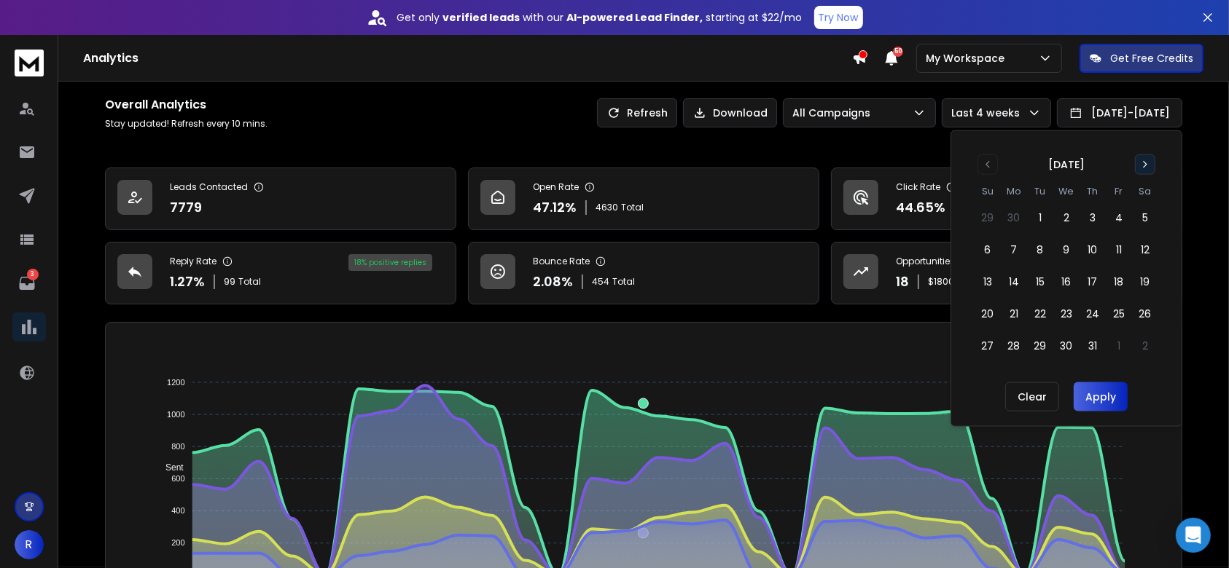
click at [1144, 160] on icon "Go to next month" at bounding box center [1145, 165] width 12 height 12
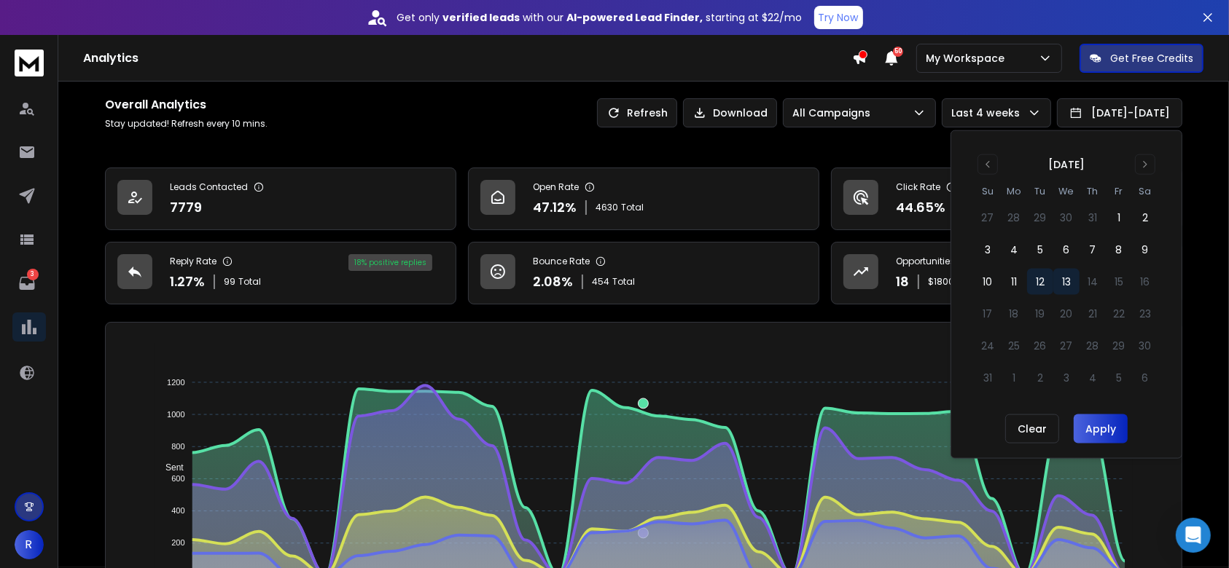
click at [1037, 281] on button "12" at bounding box center [1040, 282] width 26 height 26
click at [1089, 442] on button "Apply" at bounding box center [1100, 429] width 54 height 29
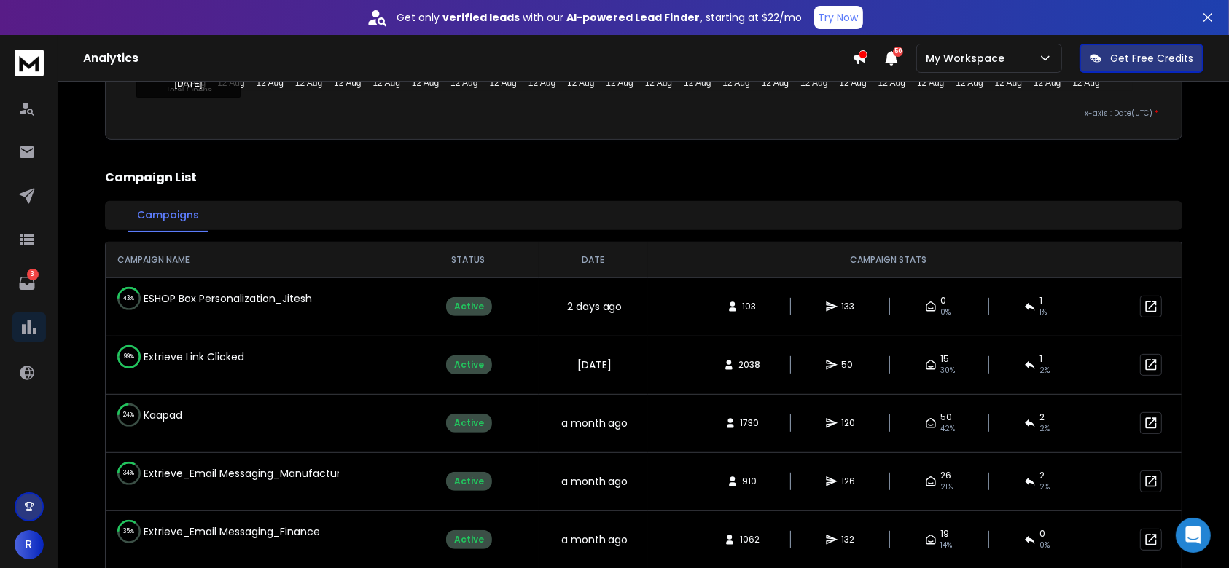
scroll to position [583, 0]
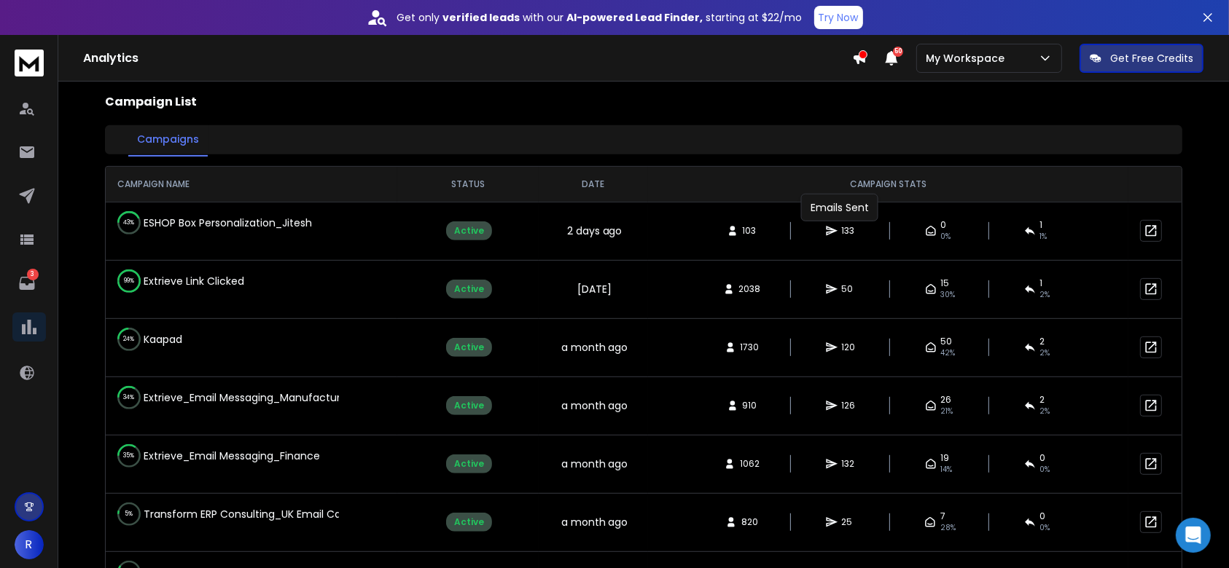
click at [848, 232] on span "133" at bounding box center [849, 231] width 15 height 12
copy span "133"
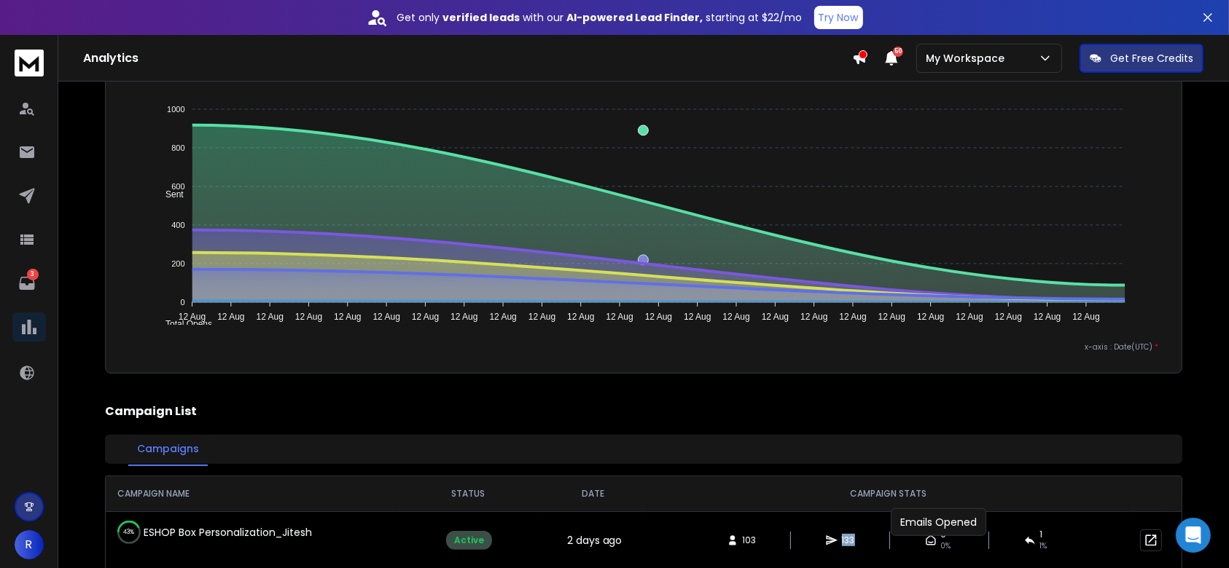
scroll to position [0, 0]
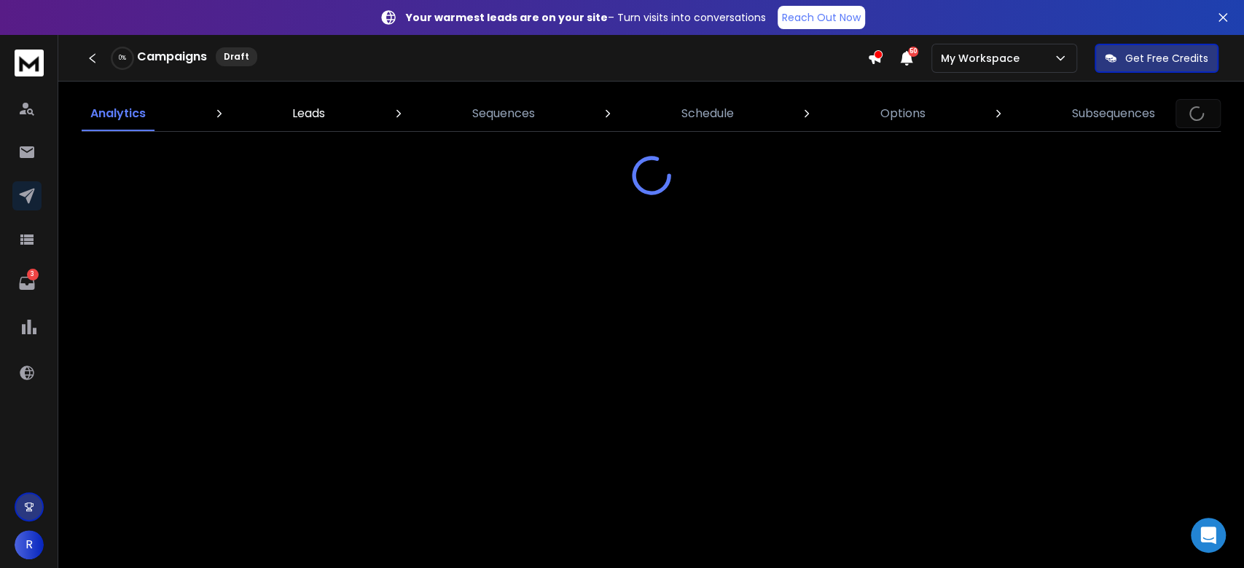
click at [305, 119] on p "Leads" at bounding box center [308, 113] width 33 height 17
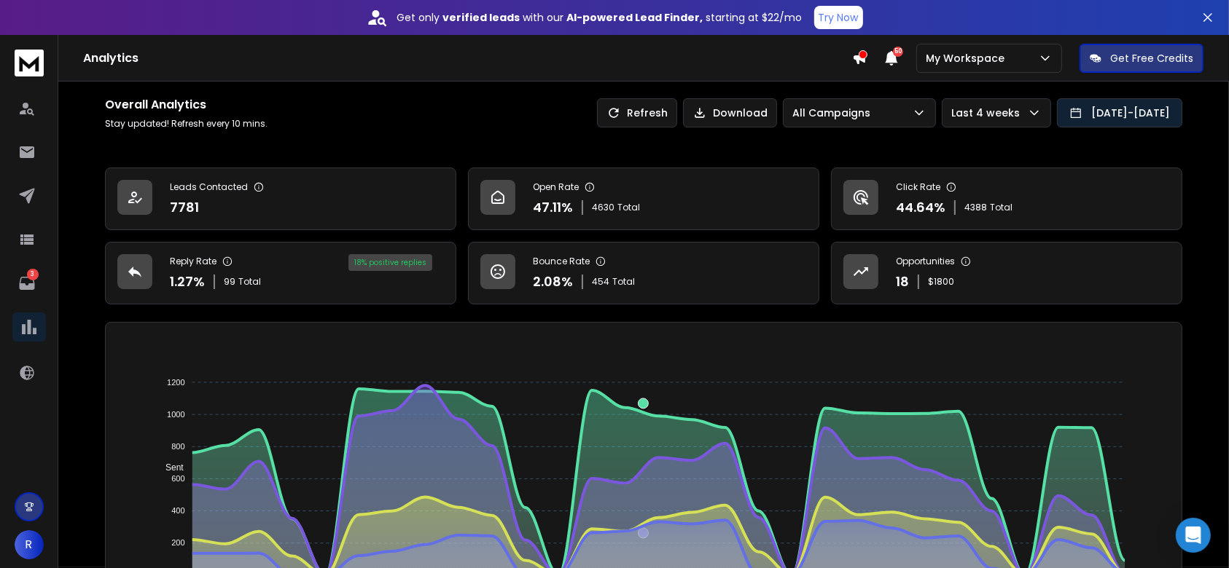
click at [1066, 117] on button "16 Jul 2025 - 13 Aug 2025" at bounding box center [1119, 112] width 125 height 29
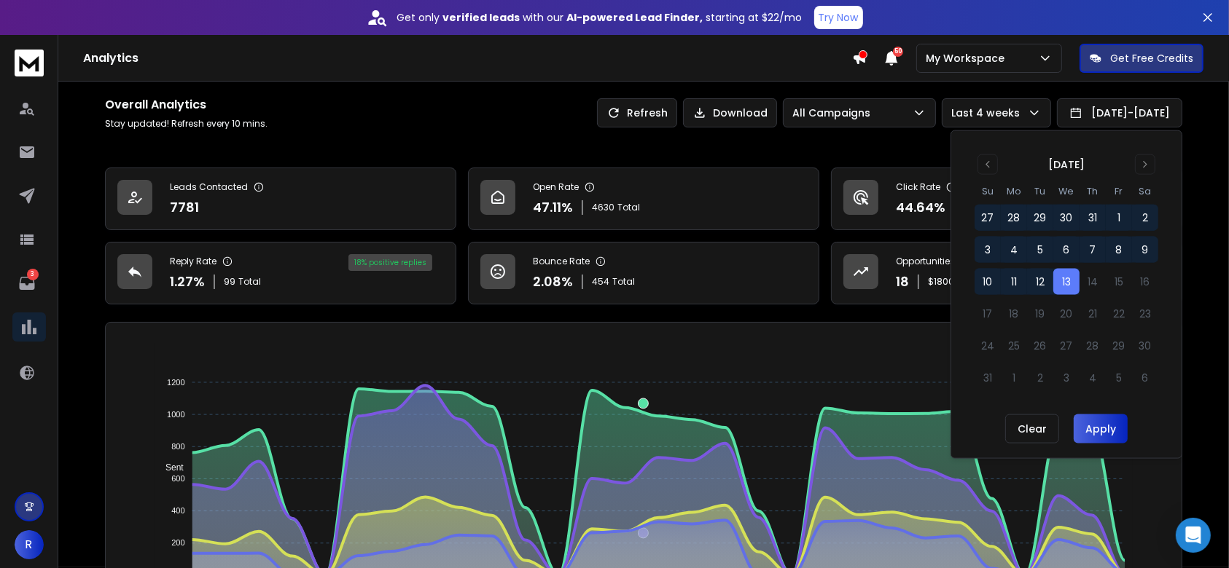
drag, startPoint x: 981, startPoint y: 168, endPoint x: 1006, endPoint y: 192, distance: 35.0
click at [982, 169] on icon "Go to previous month" at bounding box center [988, 165] width 12 height 12
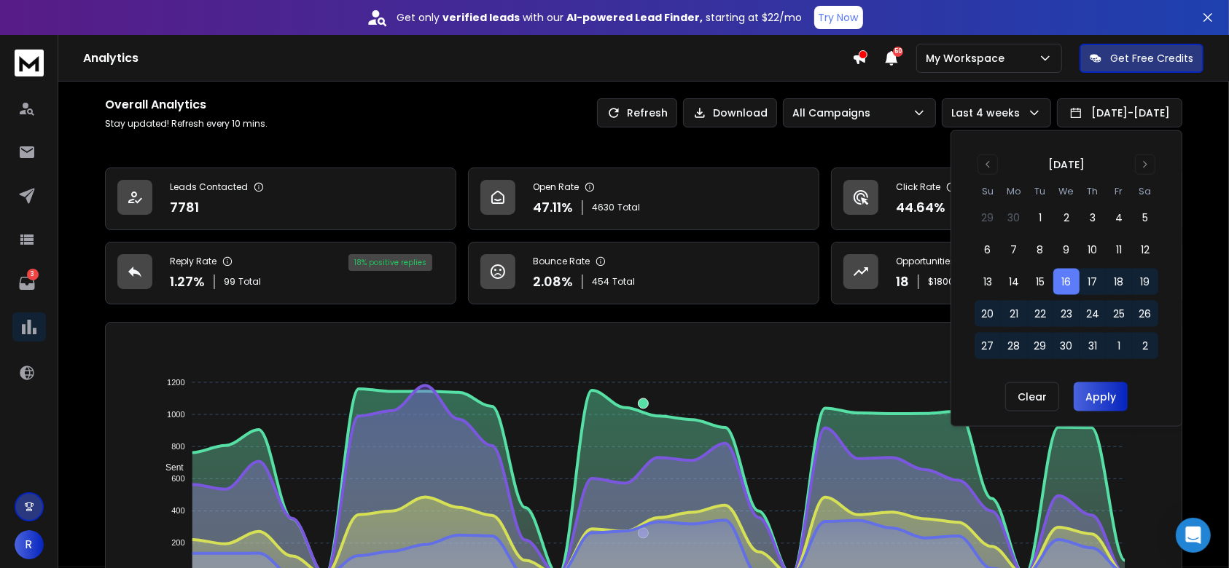
click at [1071, 280] on button "16" at bounding box center [1066, 282] width 26 height 26
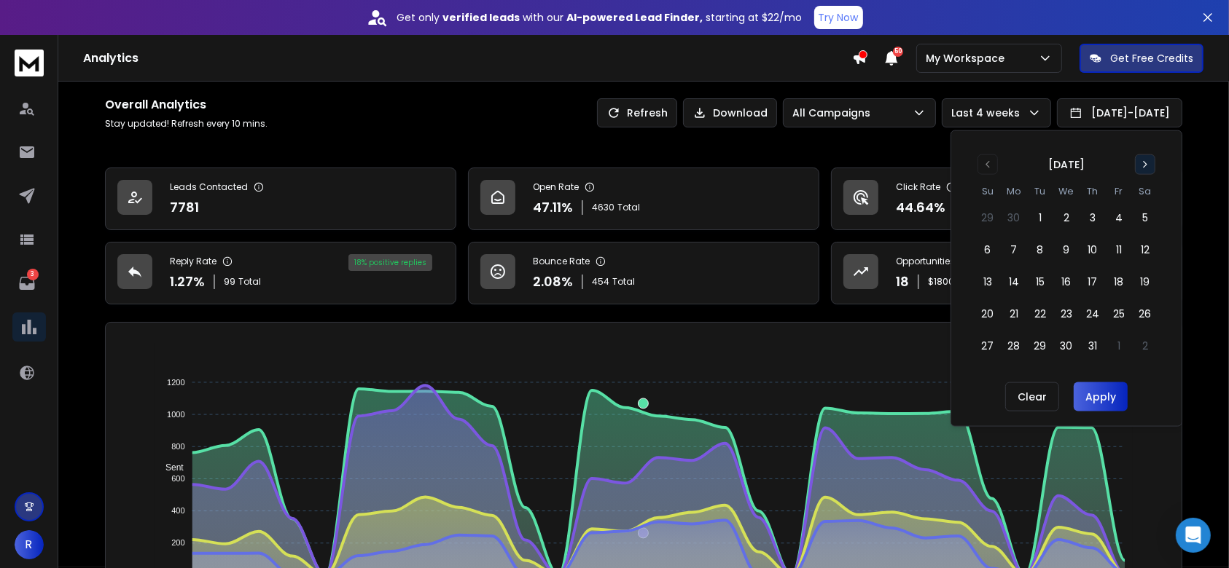
click at [1137, 165] on button "Go to next month" at bounding box center [1145, 164] width 20 height 20
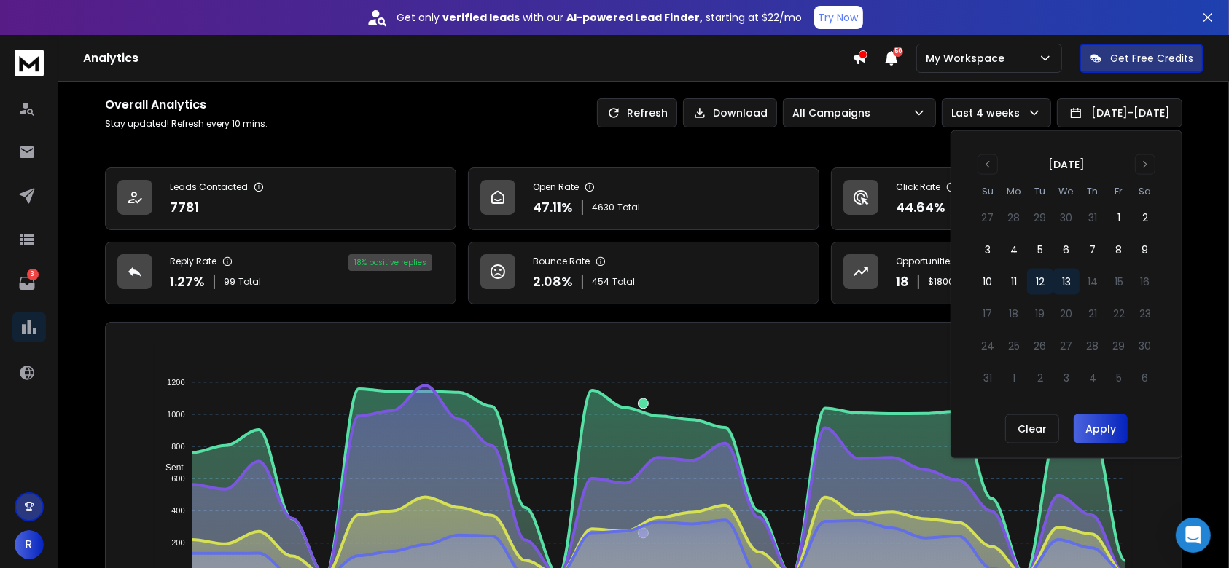
click at [1046, 275] on button "12" at bounding box center [1040, 282] width 26 height 26
click at [1095, 429] on button "Apply" at bounding box center [1100, 429] width 54 height 29
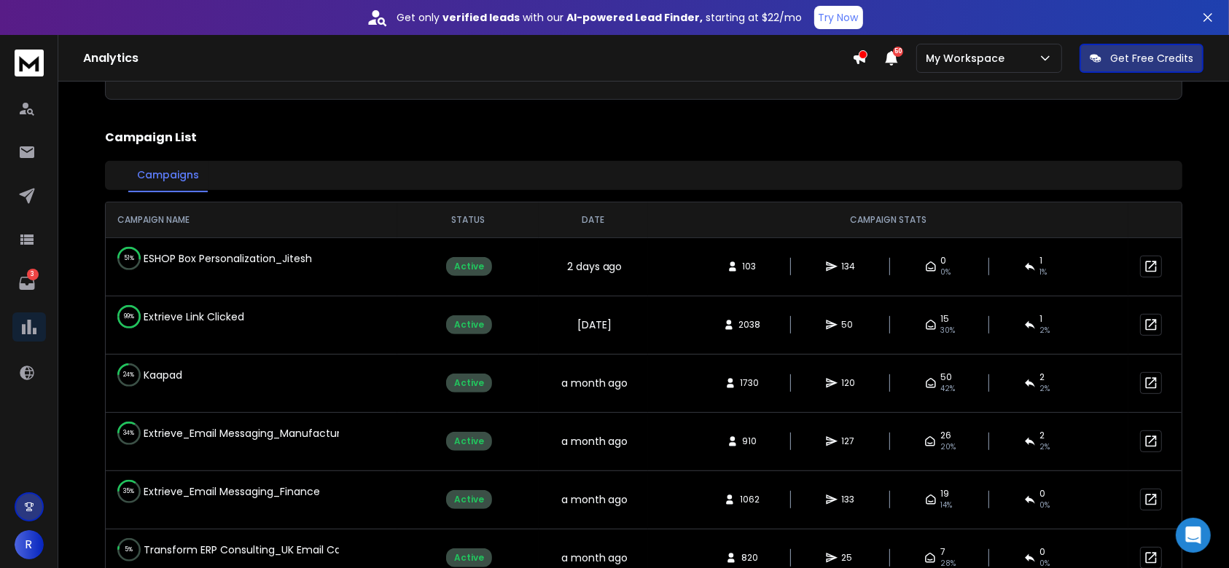
scroll to position [583, 0]
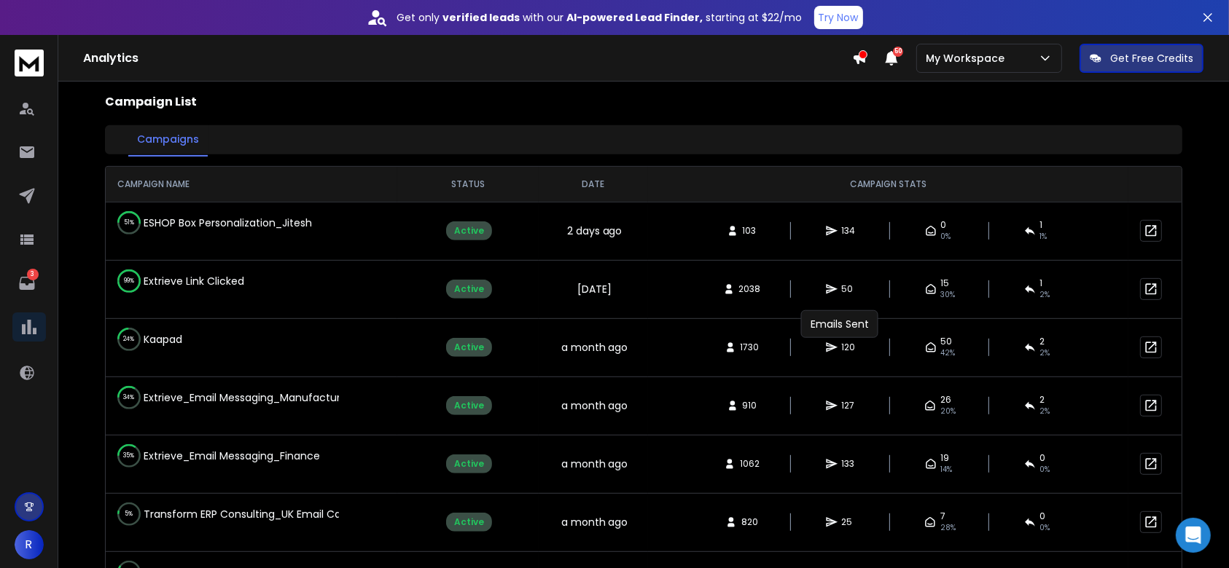
click at [847, 347] on span "120" at bounding box center [849, 348] width 15 height 12
copy span "120"
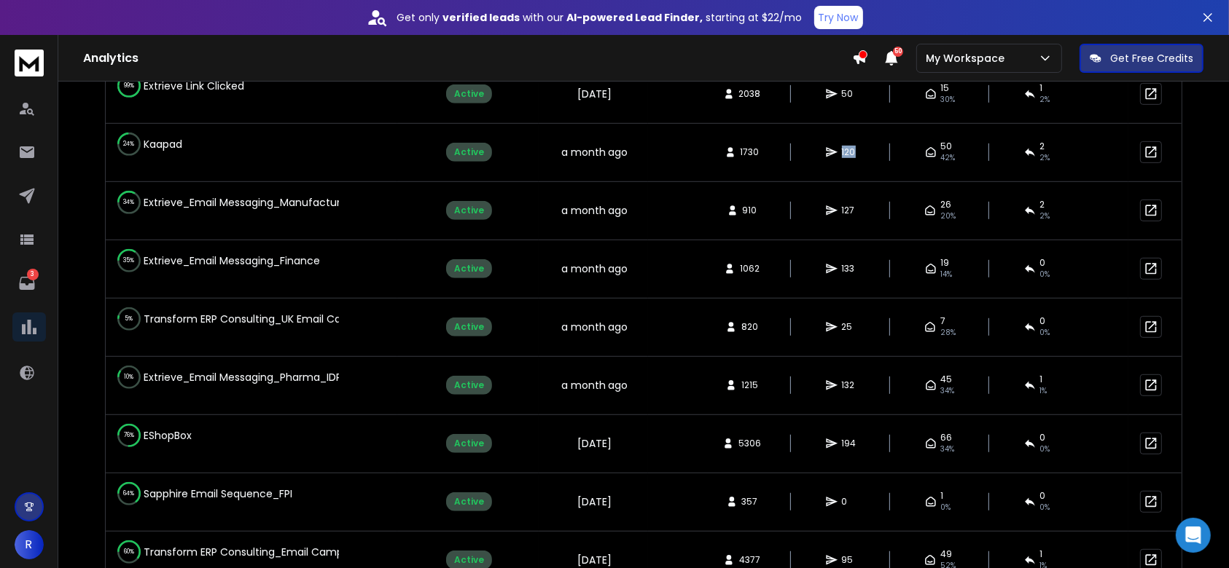
scroll to position [872, 0]
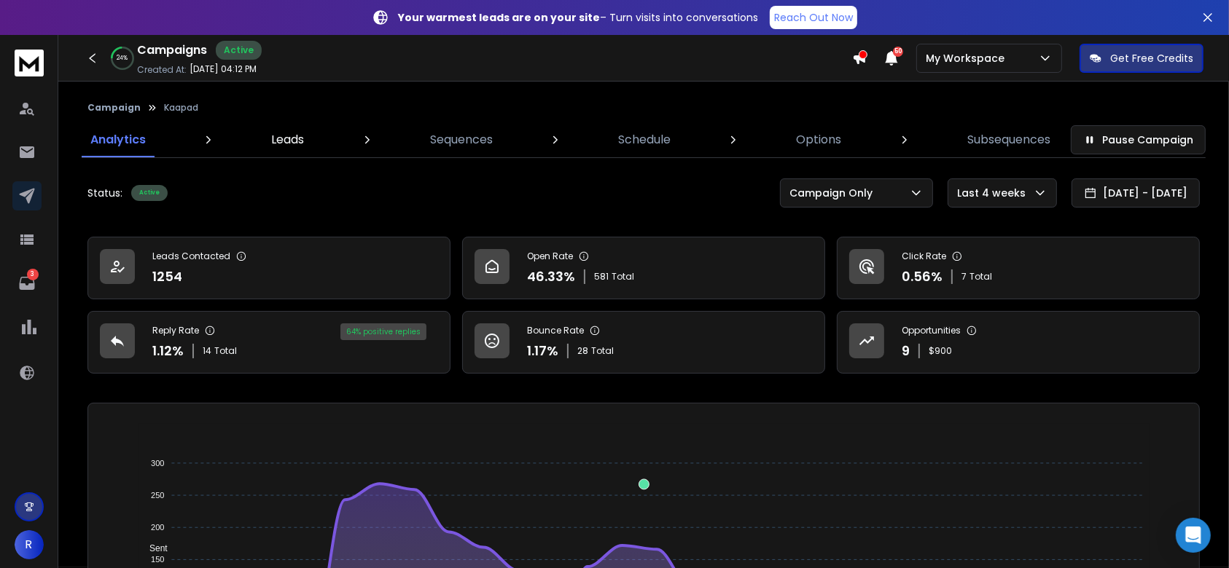
click at [294, 138] on p "Leads" at bounding box center [287, 139] width 33 height 17
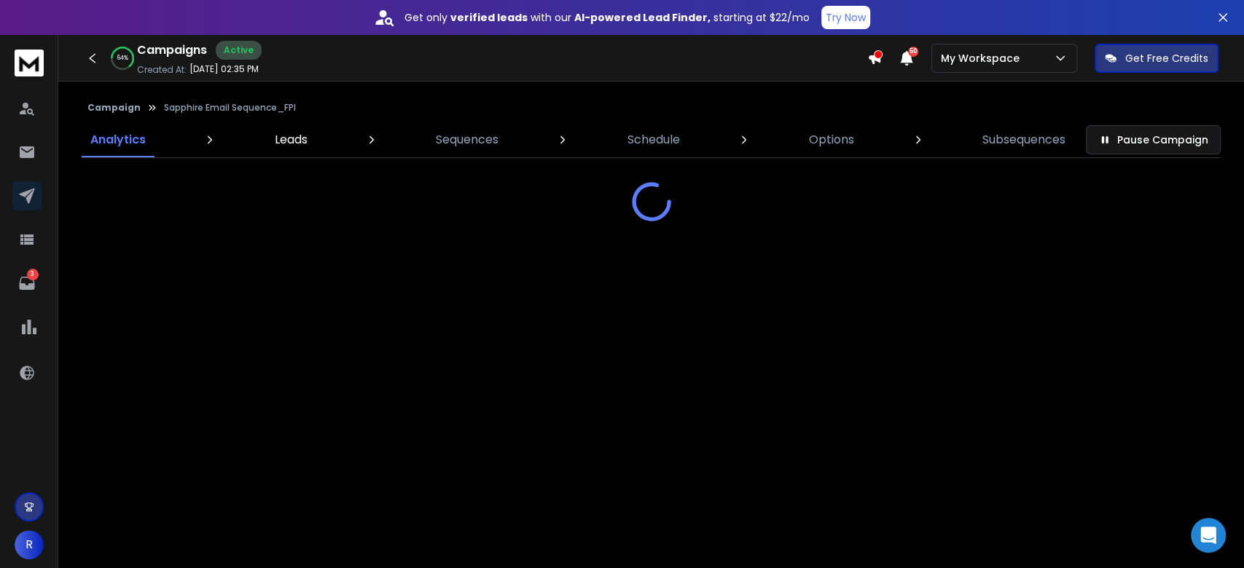
click at [301, 140] on p "Leads" at bounding box center [291, 139] width 33 height 17
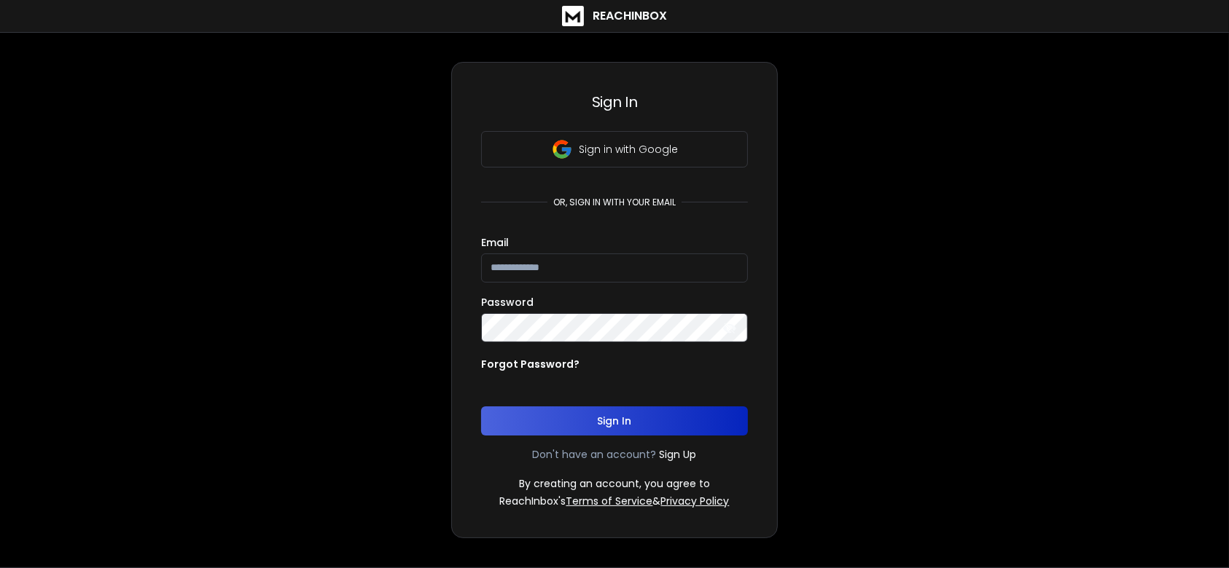
click at [554, 260] on input "email" at bounding box center [614, 268] width 267 height 29
type input "**********"
click at [556, 421] on button "Sign In" at bounding box center [614, 421] width 267 height 29
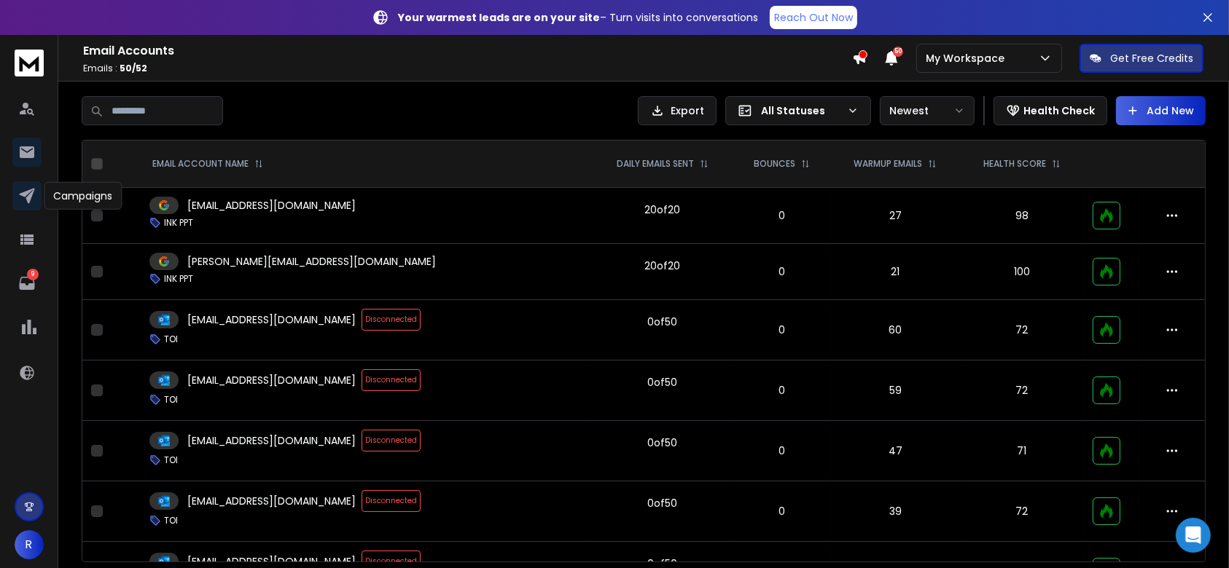
click at [14, 203] on link at bounding box center [26, 195] width 29 height 29
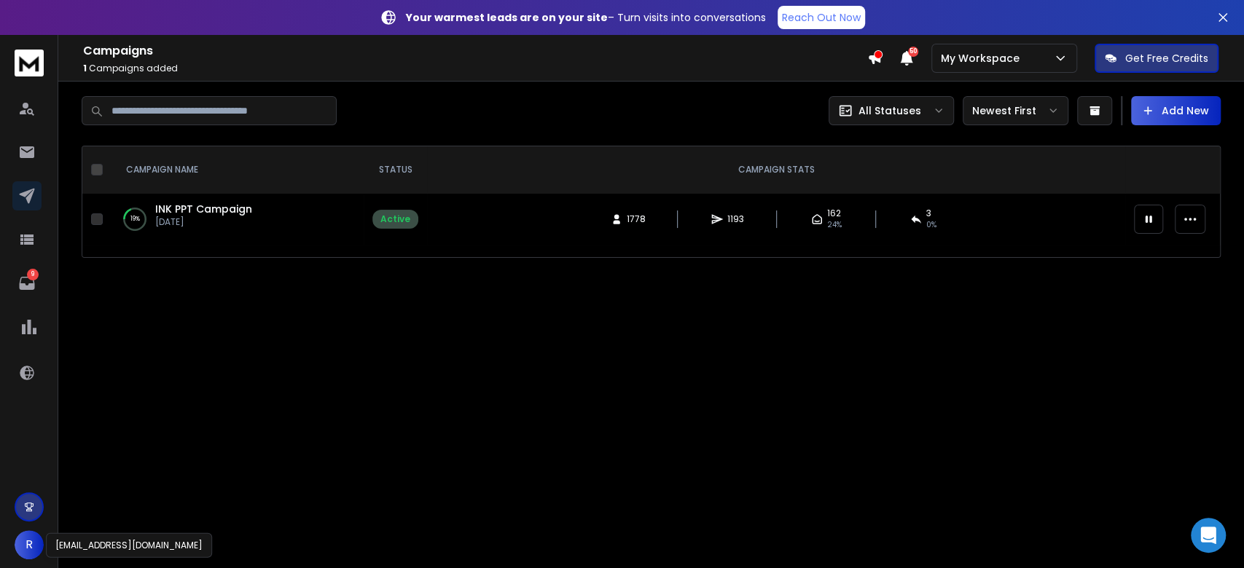
click at [34, 541] on span "R" at bounding box center [29, 544] width 29 height 29
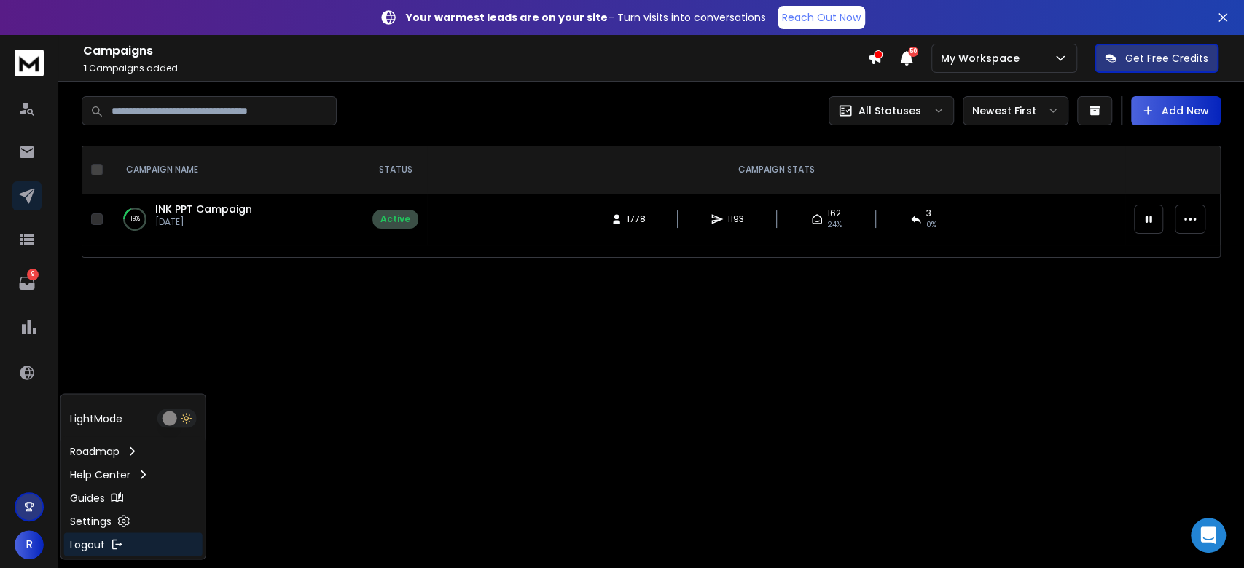
click at [107, 545] on div "Logout" at bounding box center [133, 544] width 138 height 23
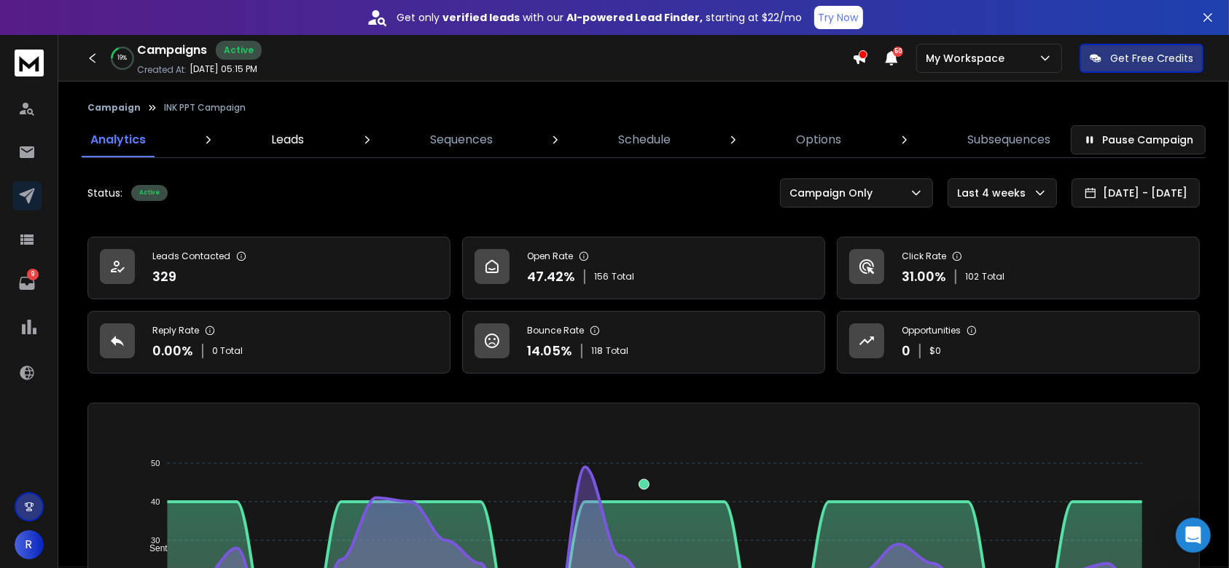
click at [290, 139] on p "Leads" at bounding box center [287, 139] width 33 height 17
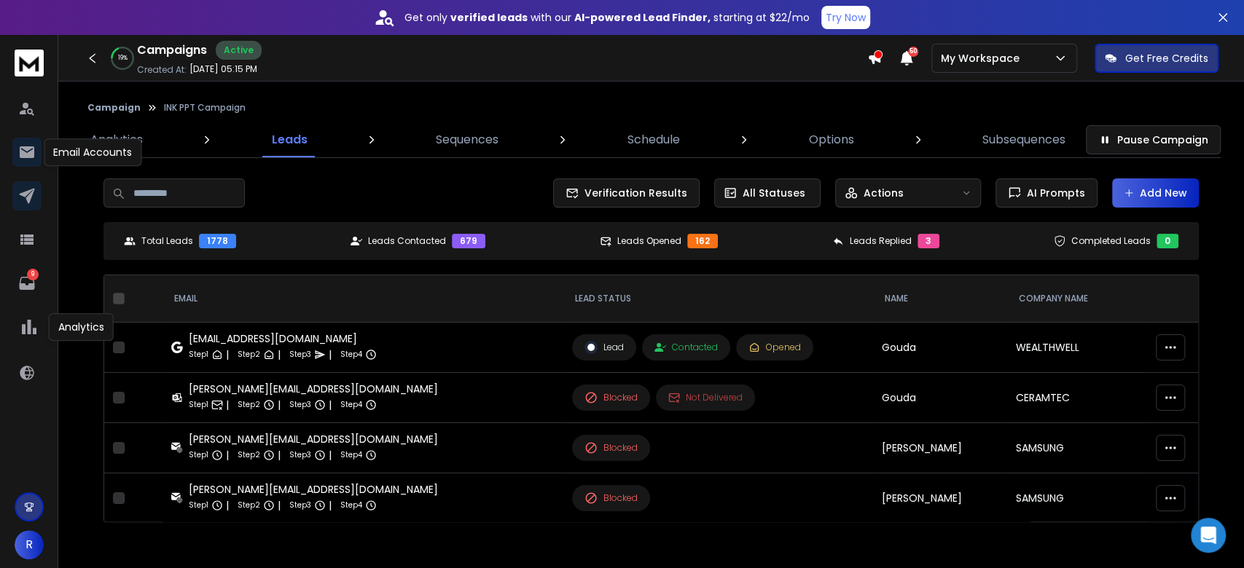
click at [34, 144] on icon at bounding box center [26, 152] width 17 height 17
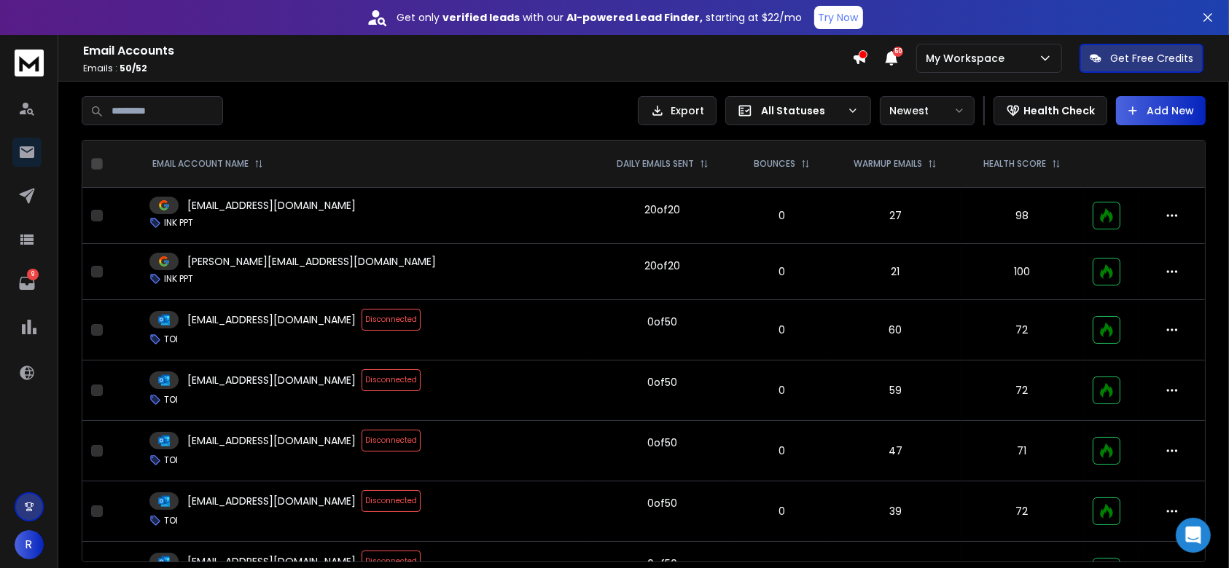
click at [179, 114] on input at bounding box center [152, 110] width 141 height 29
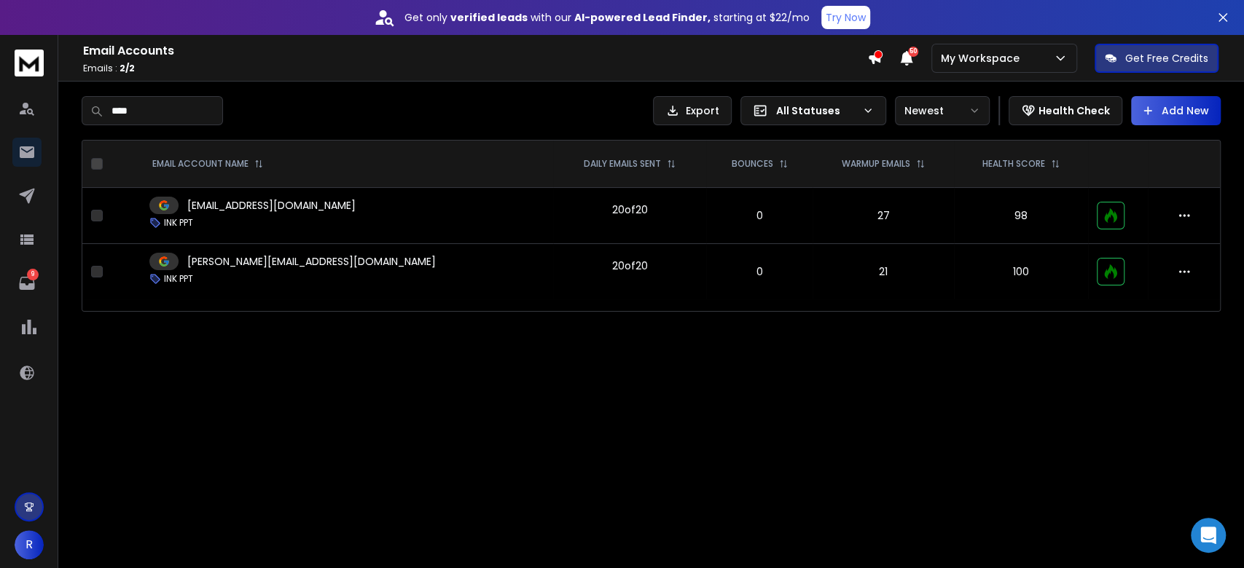
drag, startPoint x: 136, startPoint y: 114, endPoint x: 87, endPoint y: 115, distance: 48.1
click at [87, 115] on input "***" at bounding box center [152, 110] width 141 height 29
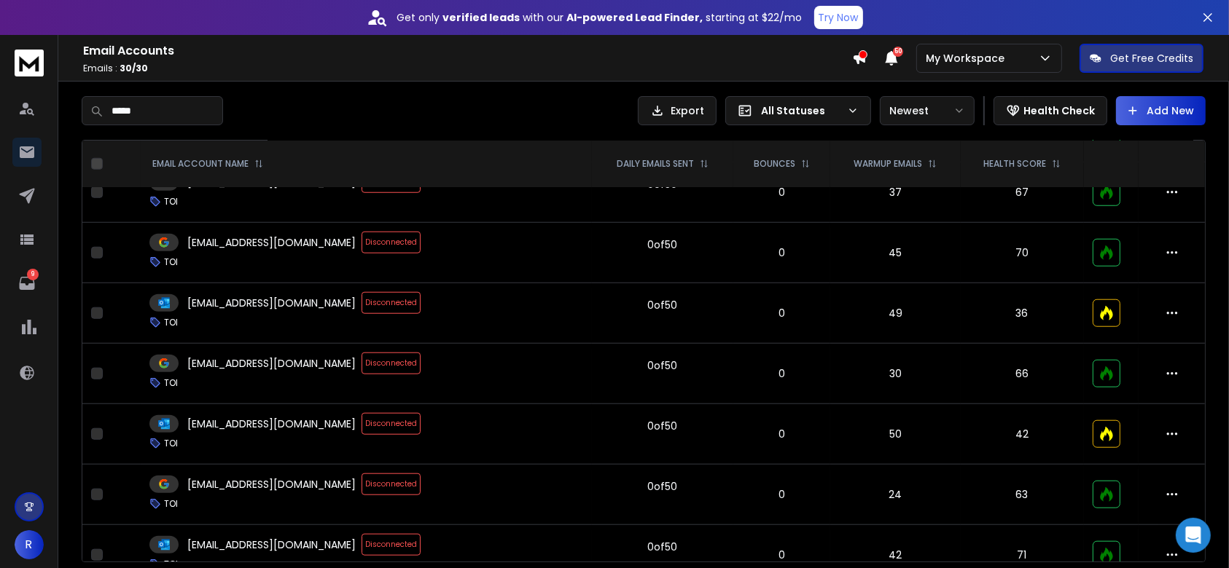
scroll to position [1444, 0]
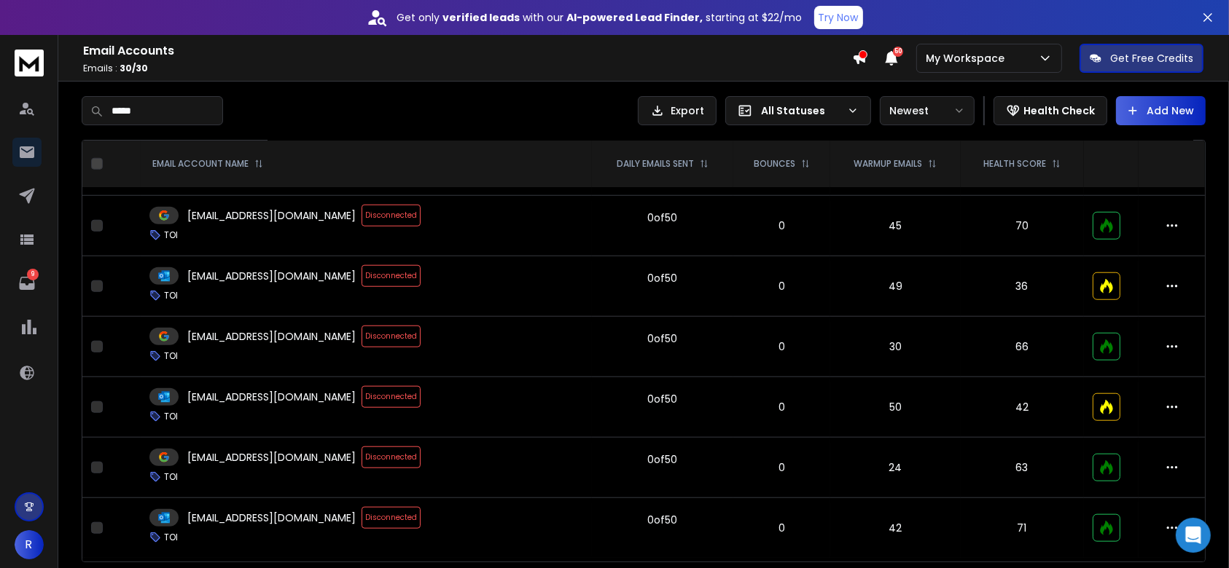
type input "*****"
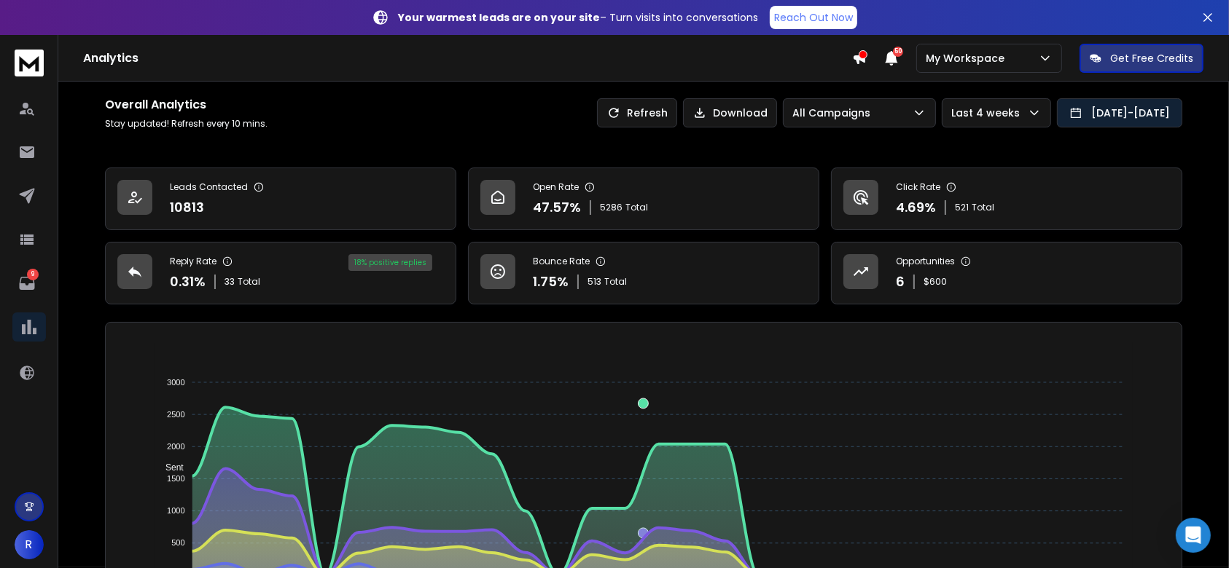
click at [1107, 103] on button "[DATE] - [DATE]" at bounding box center [1119, 112] width 125 height 29
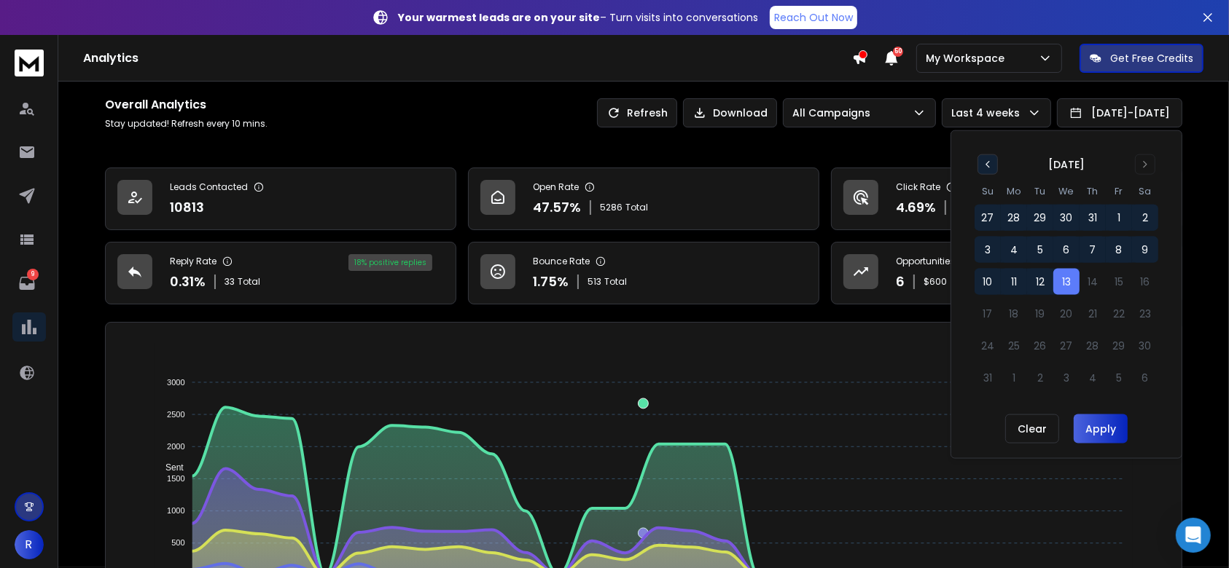
click at [994, 163] on button "Go to previous month" at bounding box center [987, 164] width 20 height 20
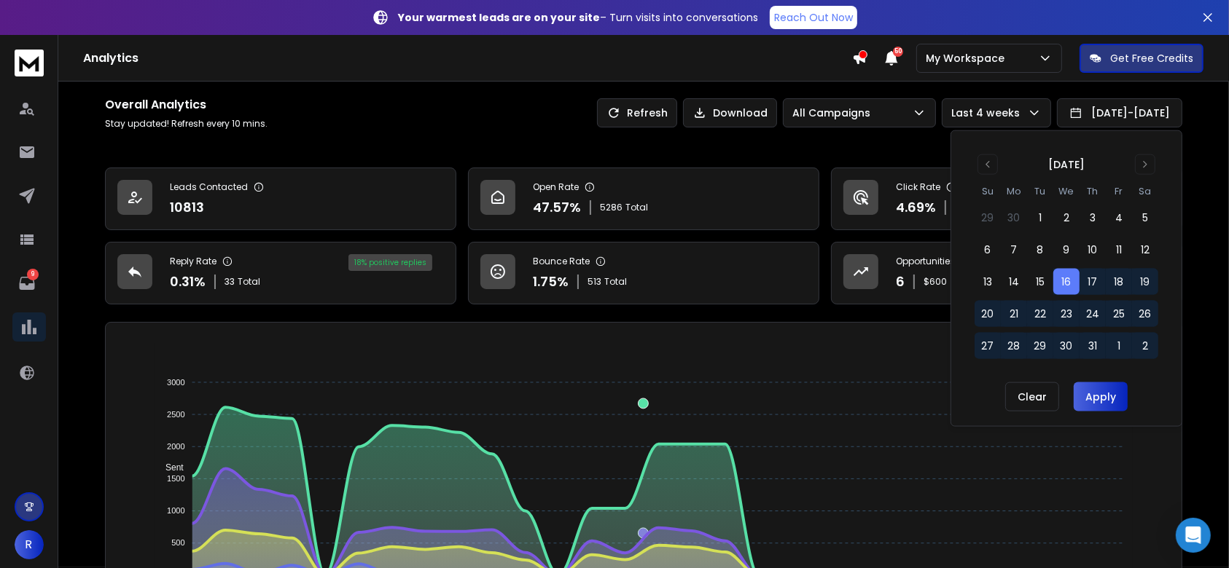
click at [1065, 278] on button "16" at bounding box center [1066, 282] width 26 height 26
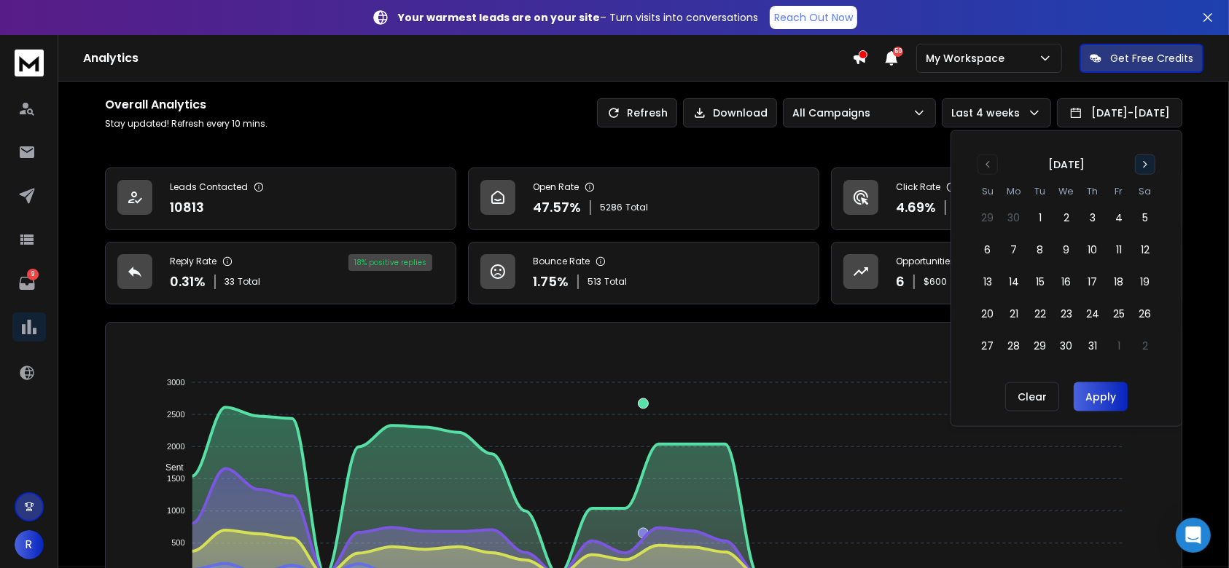
click at [1143, 159] on icon "Go to next month" at bounding box center [1145, 165] width 12 height 12
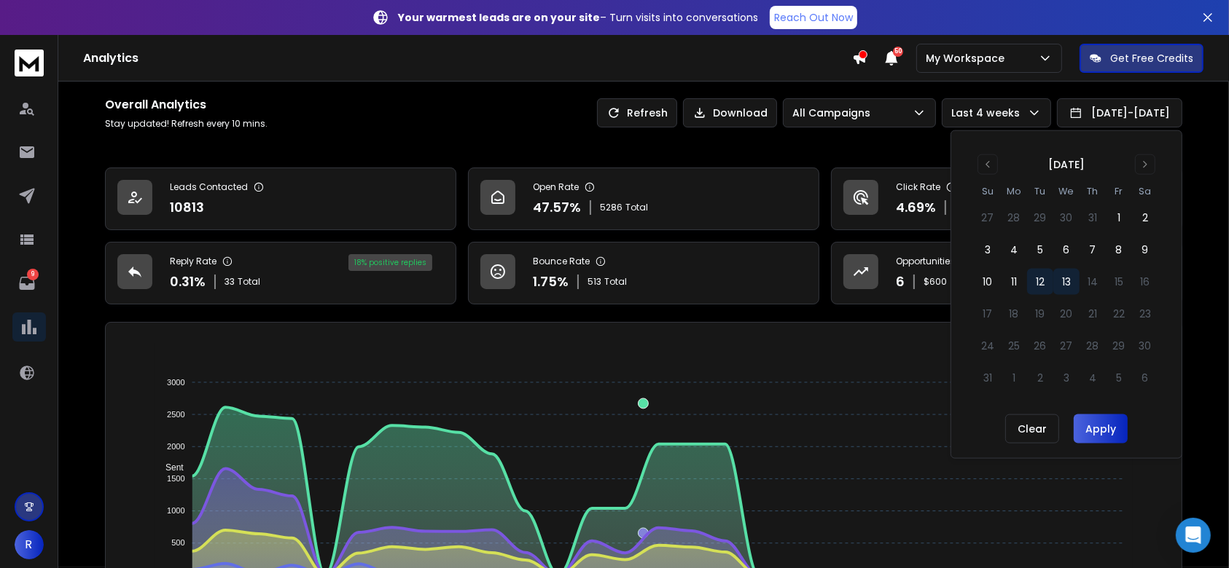
click at [1039, 272] on button "12" at bounding box center [1040, 282] width 26 height 26
click at [1086, 440] on button "Apply" at bounding box center [1100, 429] width 54 height 29
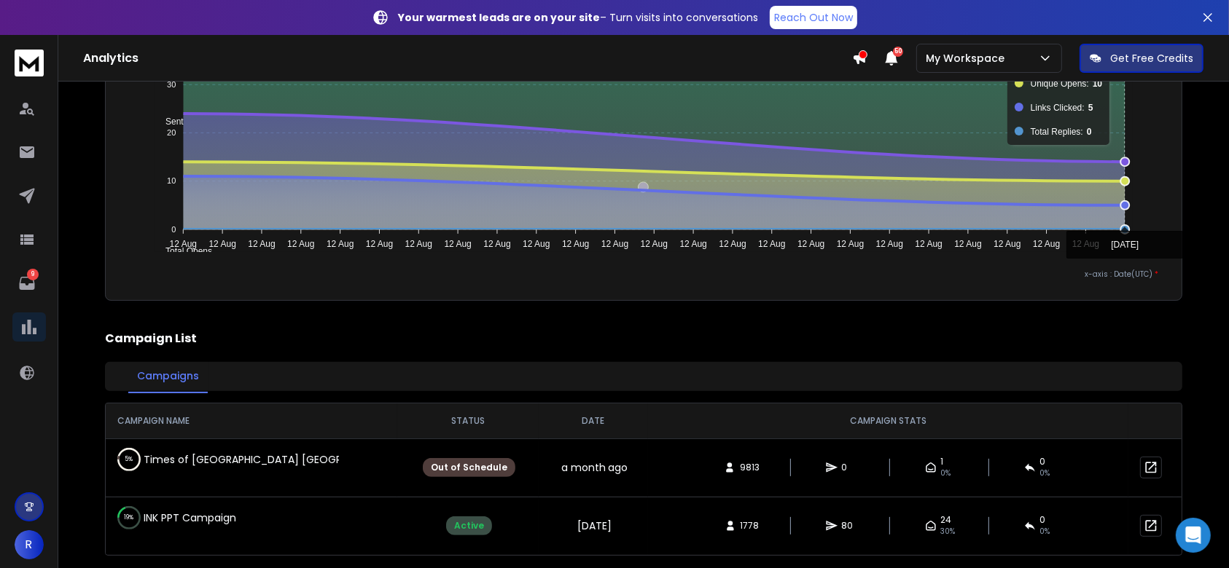
scroll to position [347, 0]
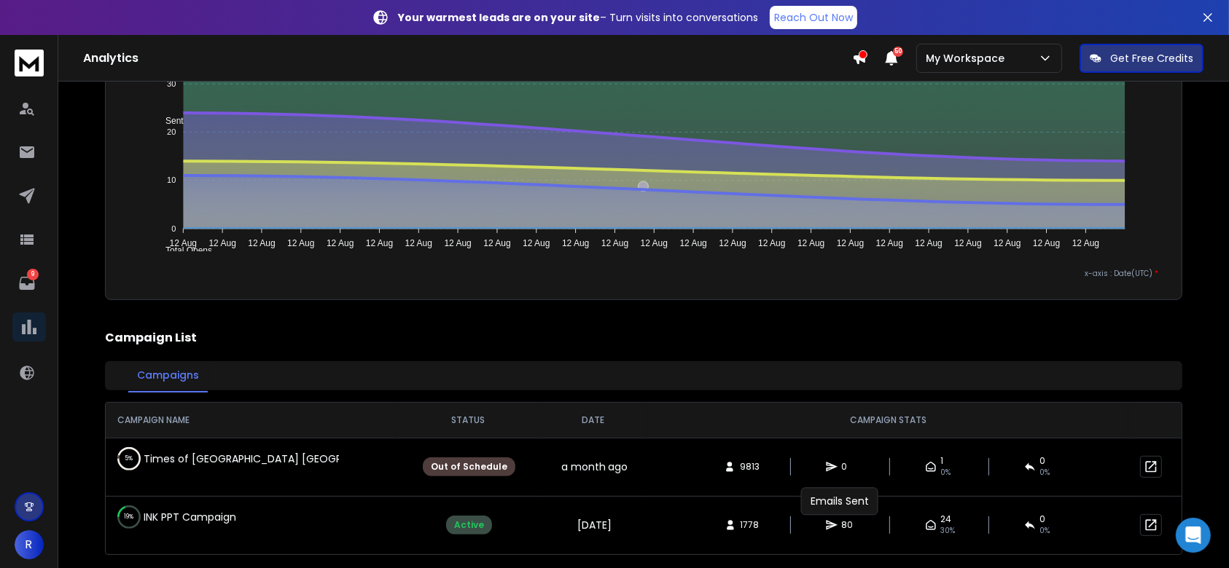
click at [845, 528] on span "80" at bounding box center [849, 526] width 15 height 12
copy span "80"
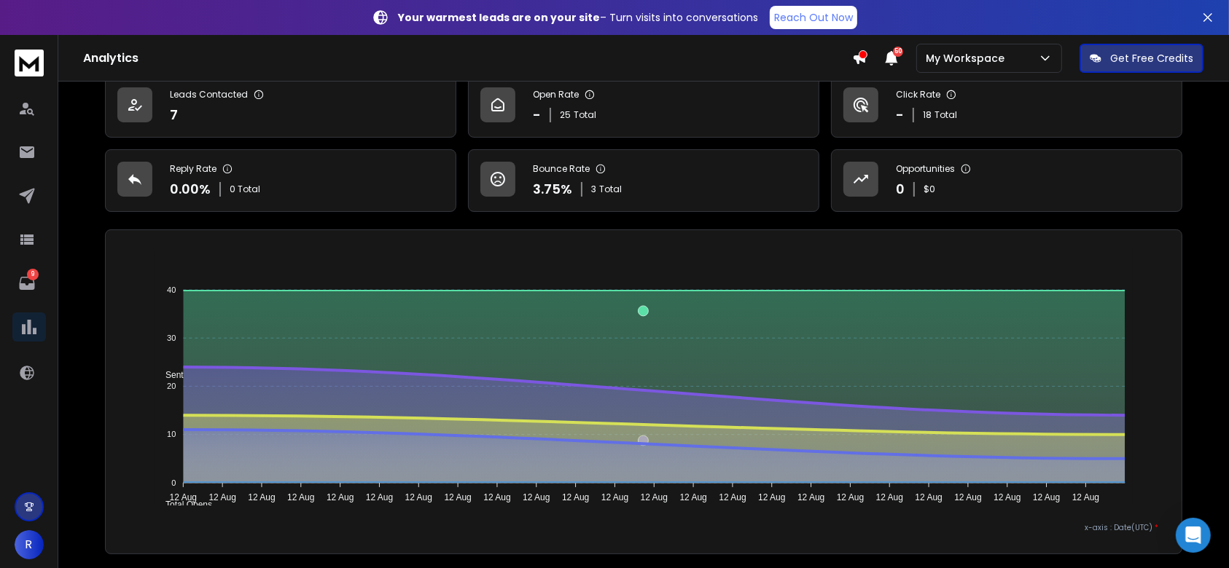
scroll to position [0, 0]
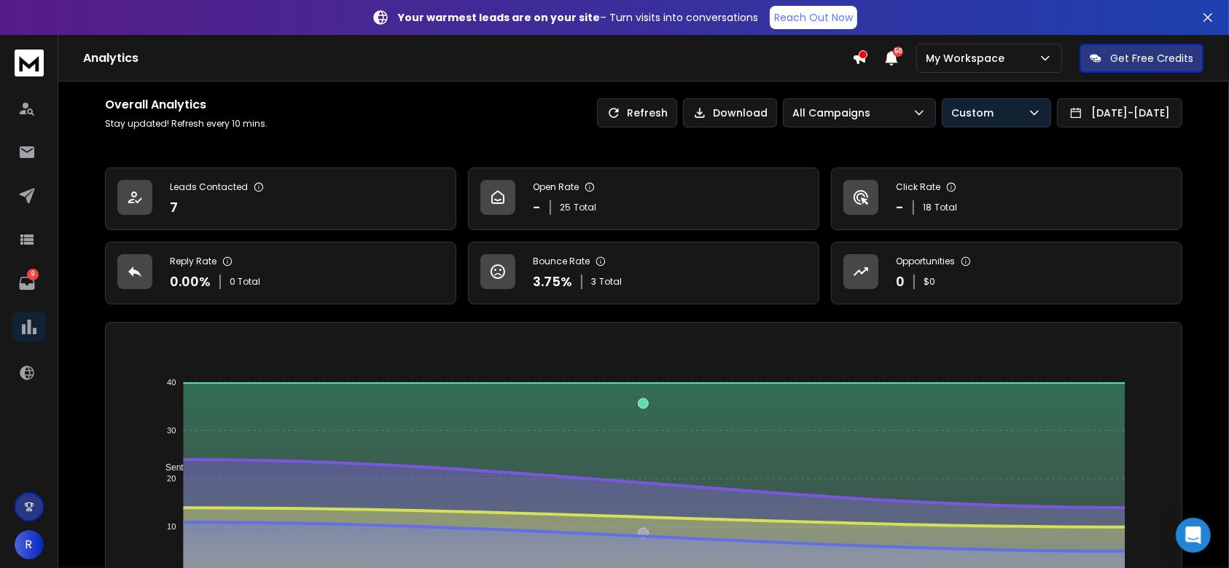
click at [955, 122] on button "Custom" at bounding box center [995, 112] width 109 height 29
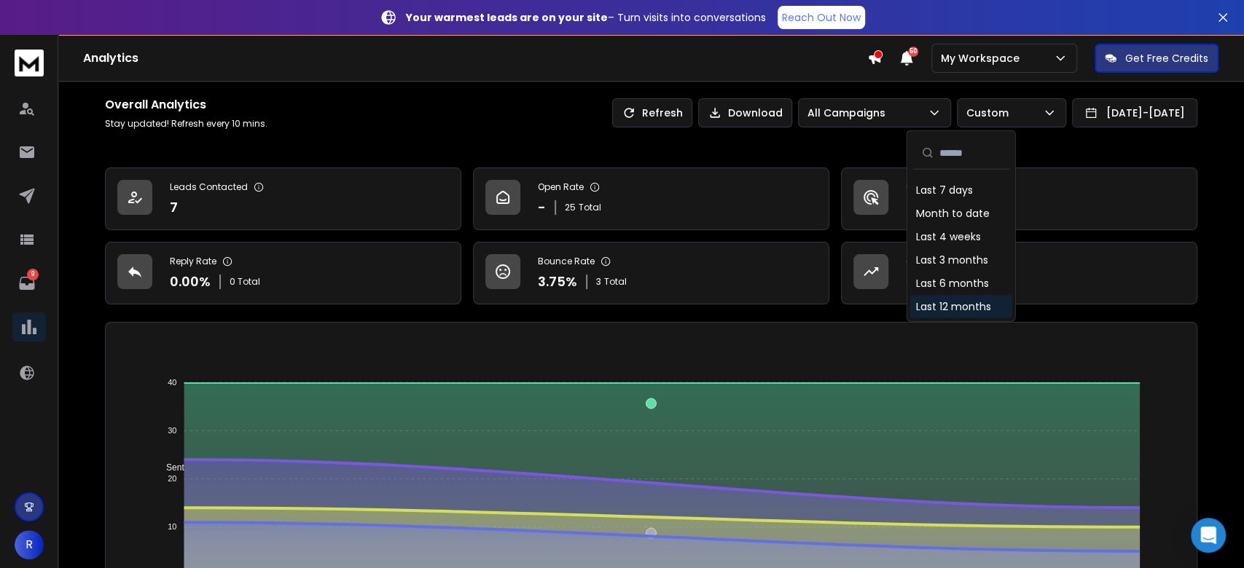
click at [955, 303] on div "Last 12 months" at bounding box center [953, 306] width 75 height 15
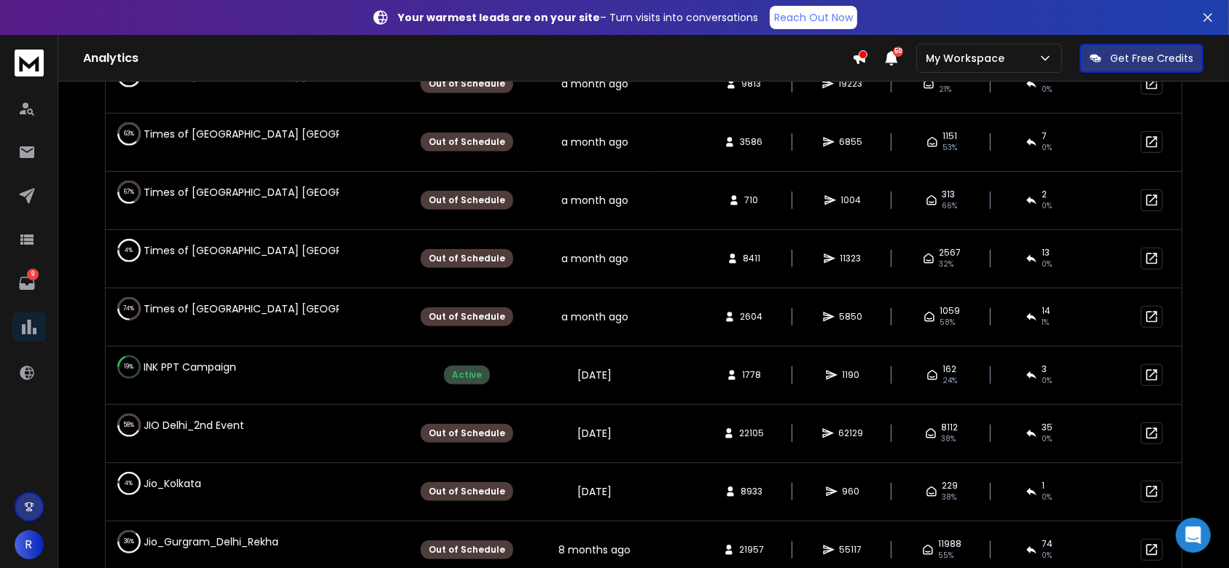
scroll to position [755, 0]
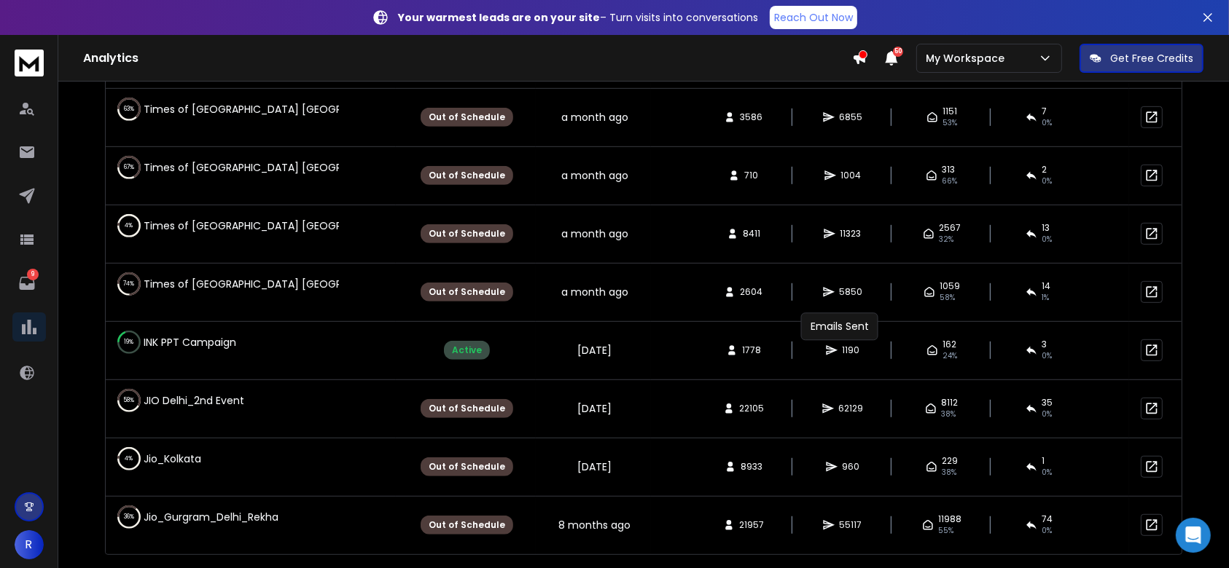
click at [850, 348] on span "1190" at bounding box center [850, 351] width 17 height 12
copy span "1190"
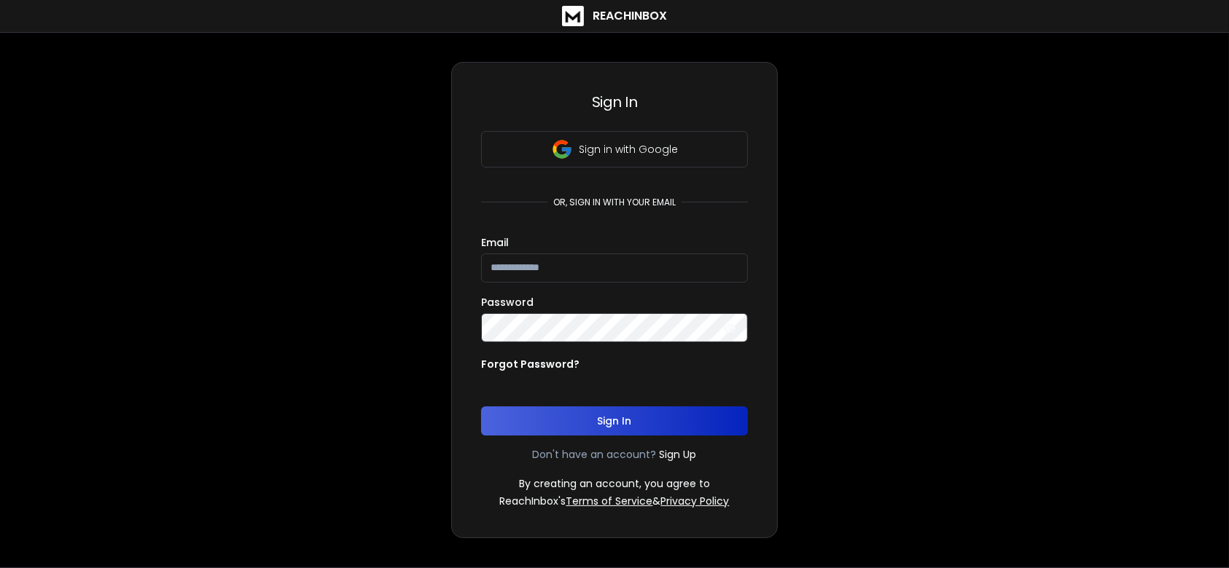
click at [573, 271] on input "email" at bounding box center [614, 268] width 267 height 29
type input "**********"
click at [573, 412] on button "Sign In" at bounding box center [614, 421] width 267 height 29
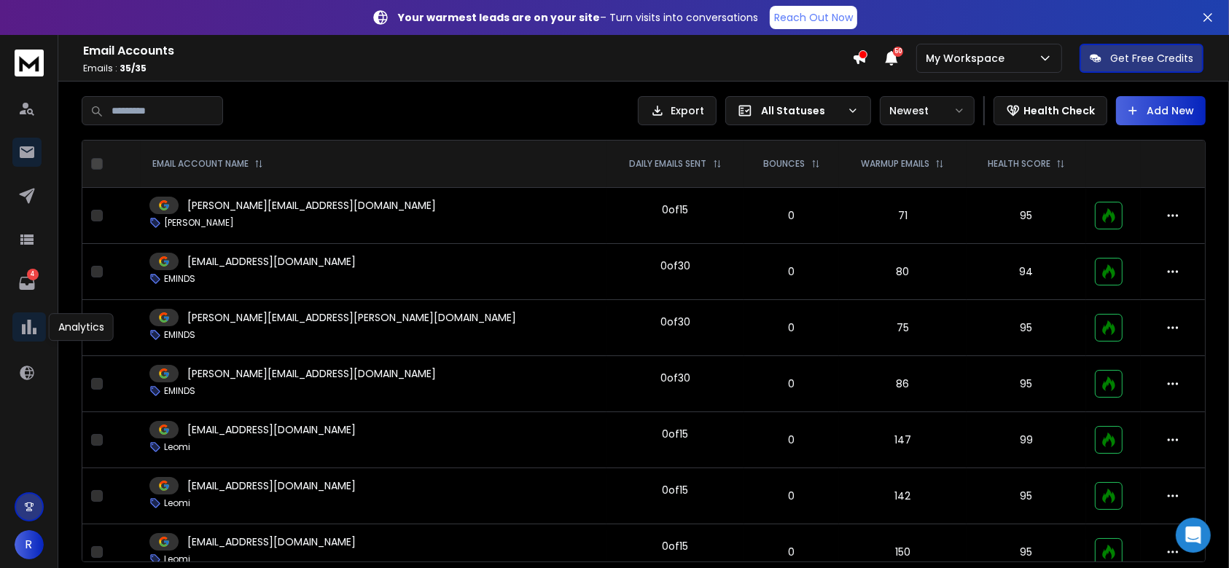
click at [36, 324] on icon at bounding box center [29, 327] width 22 height 22
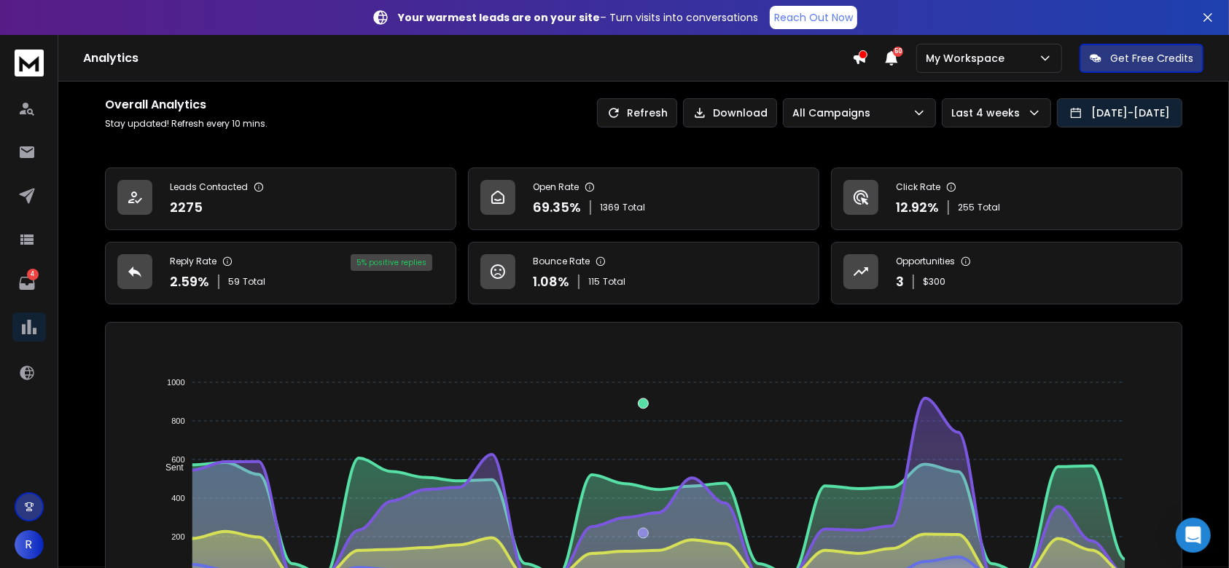
click at [1066, 111] on button "16 Jul 2025 - 13 Aug 2025" at bounding box center [1119, 112] width 125 height 29
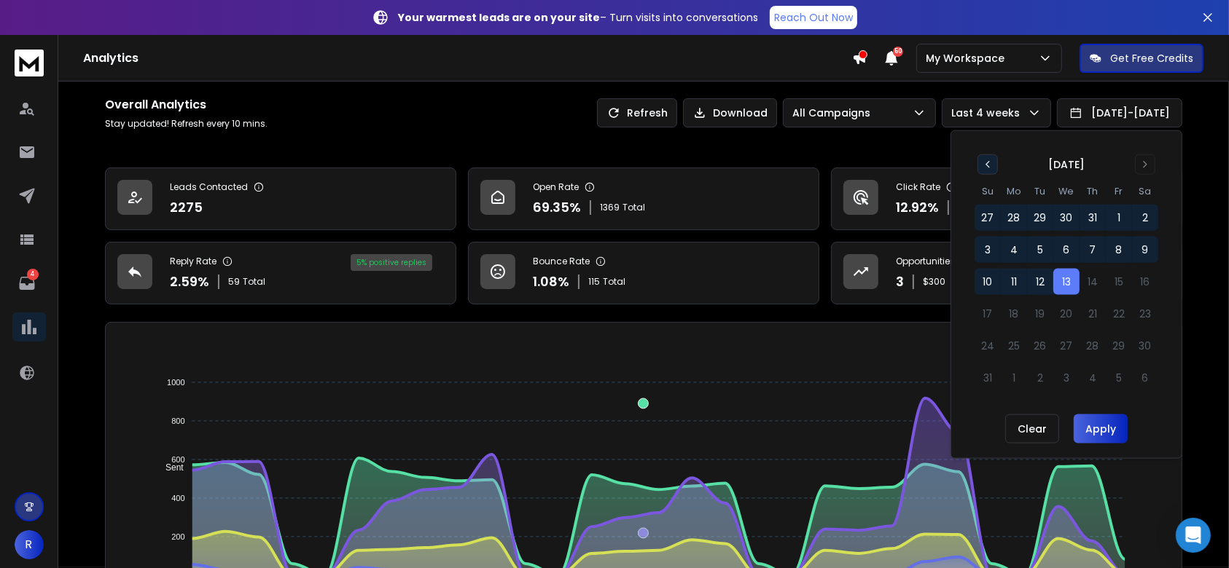
click at [982, 163] on icon "Go to previous month" at bounding box center [988, 165] width 12 height 12
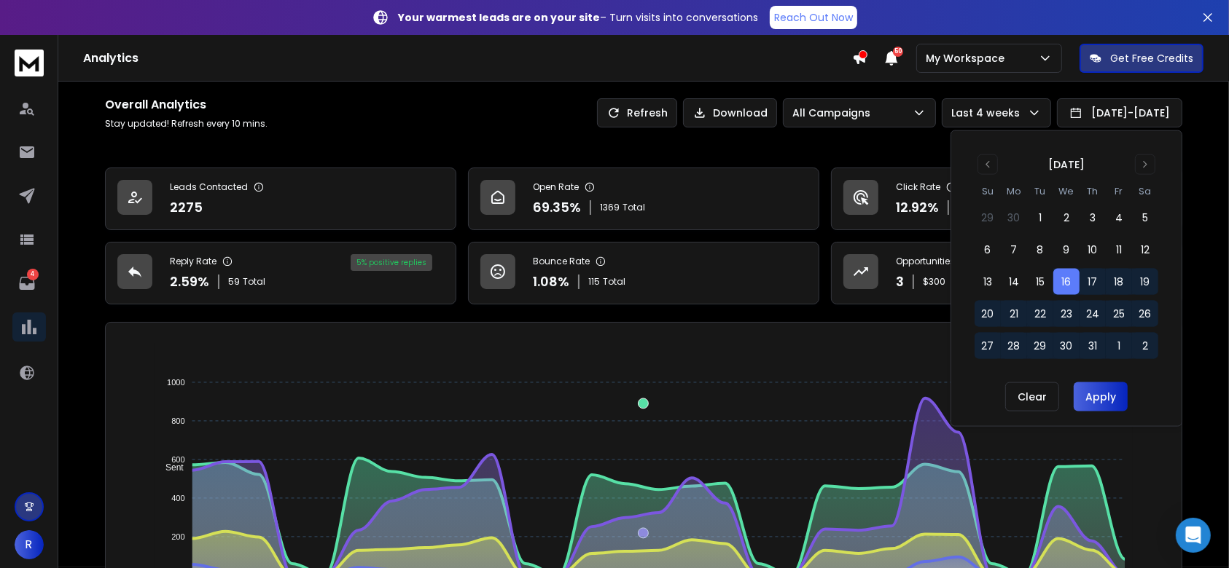
click at [1065, 277] on button "16" at bounding box center [1066, 282] width 26 height 26
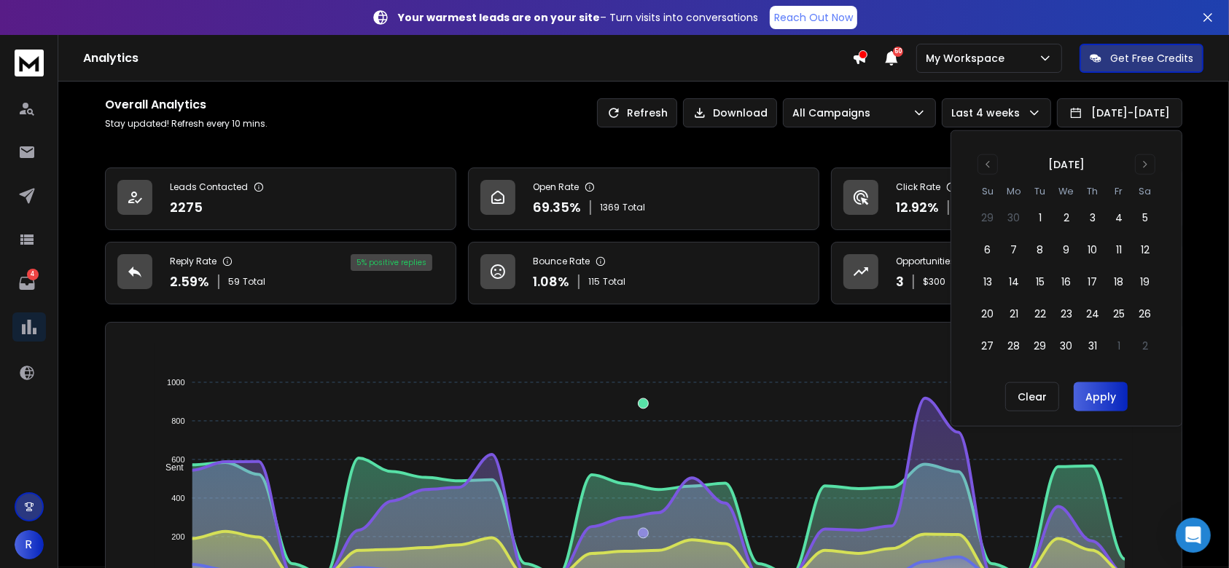
click at [1128, 160] on div "July 2025" at bounding box center [1066, 162] width 184 height 17
click at [1141, 166] on icon "Go to next month" at bounding box center [1145, 165] width 12 height 12
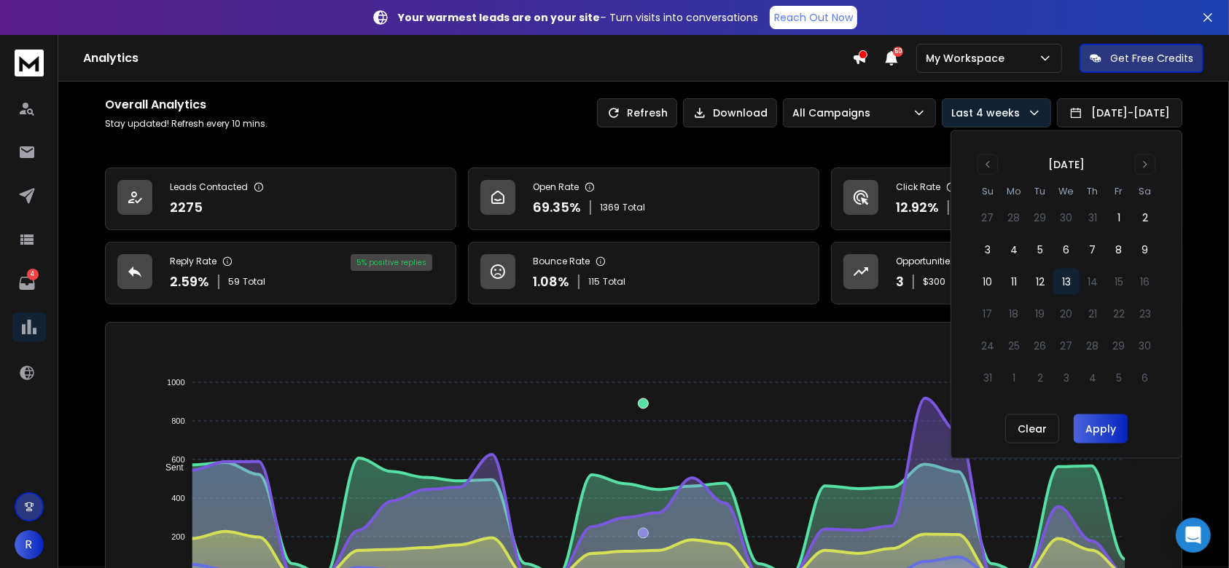
click at [951, 118] on p "Last 4 weeks" at bounding box center [988, 113] width 74 height 15
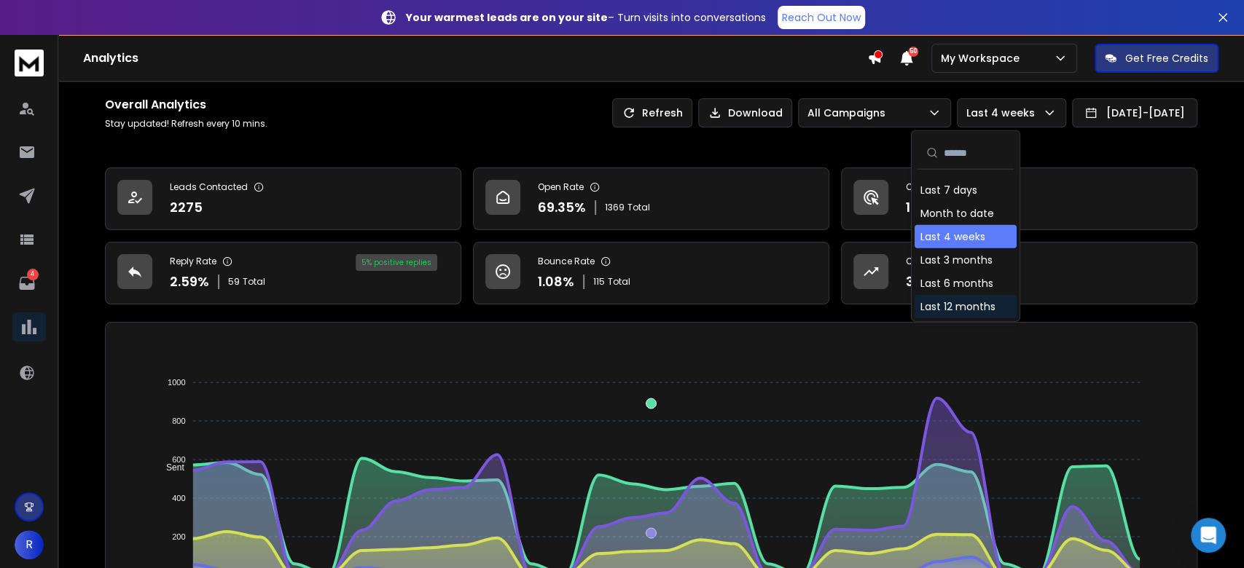
click at [952, 299] on div "Last 12 months" at bounding box center [957, 306] width 75 height 15
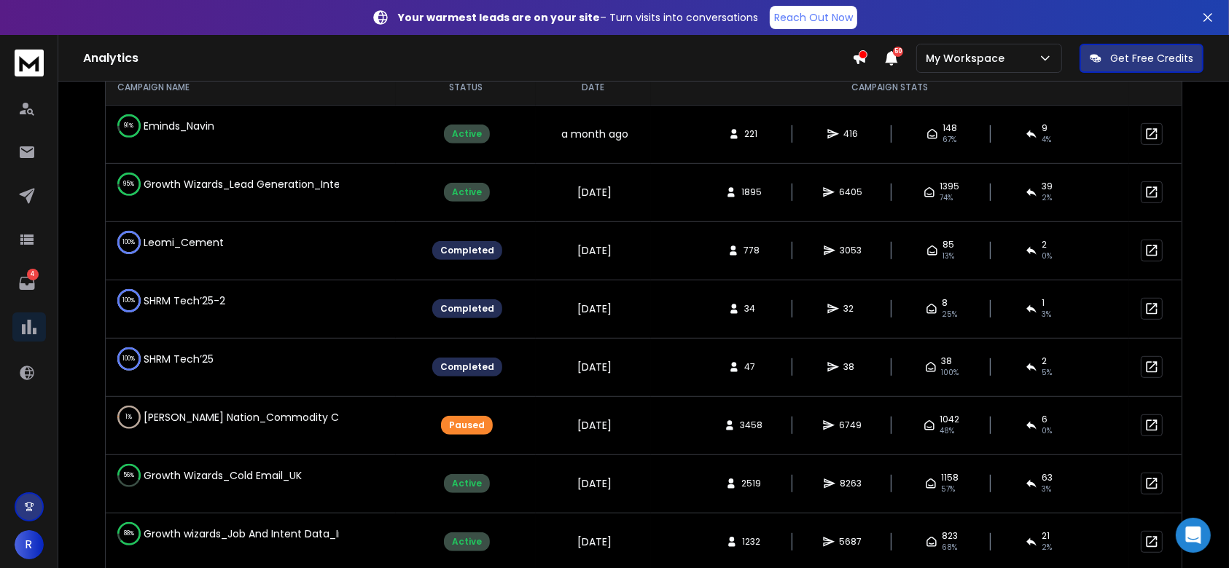
scroll to position [777, 0]
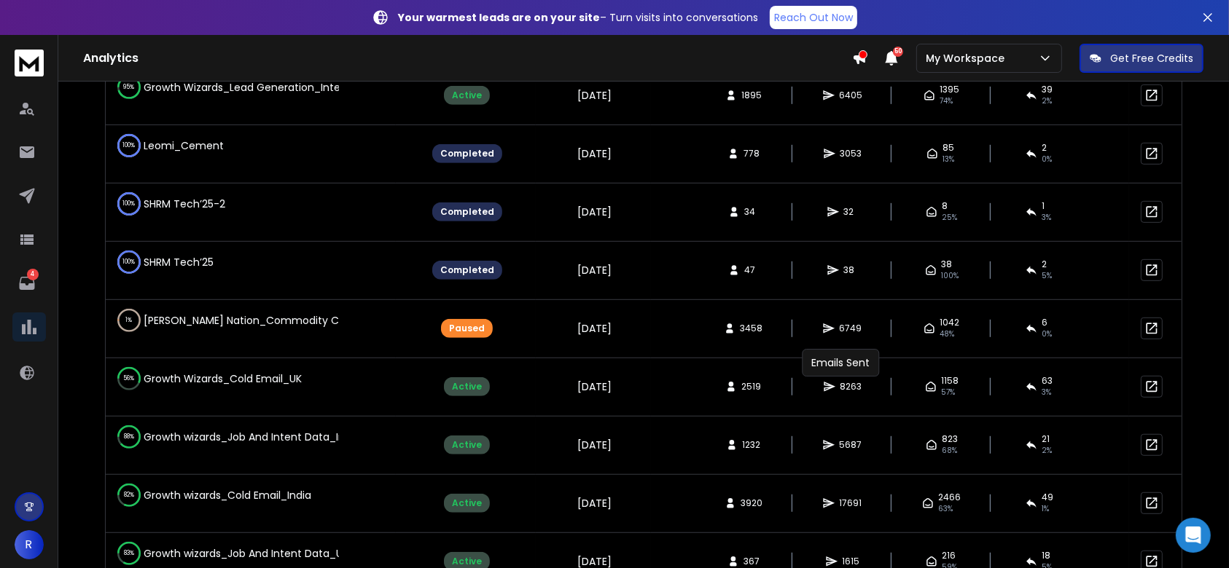
click at [839, 386] on span "8263" at bounding box center [850, 387] width 22 height 12
copy span "8263"
click at [852, 501] on span "17691" at bounding box center [850, 504] width 23 height 12
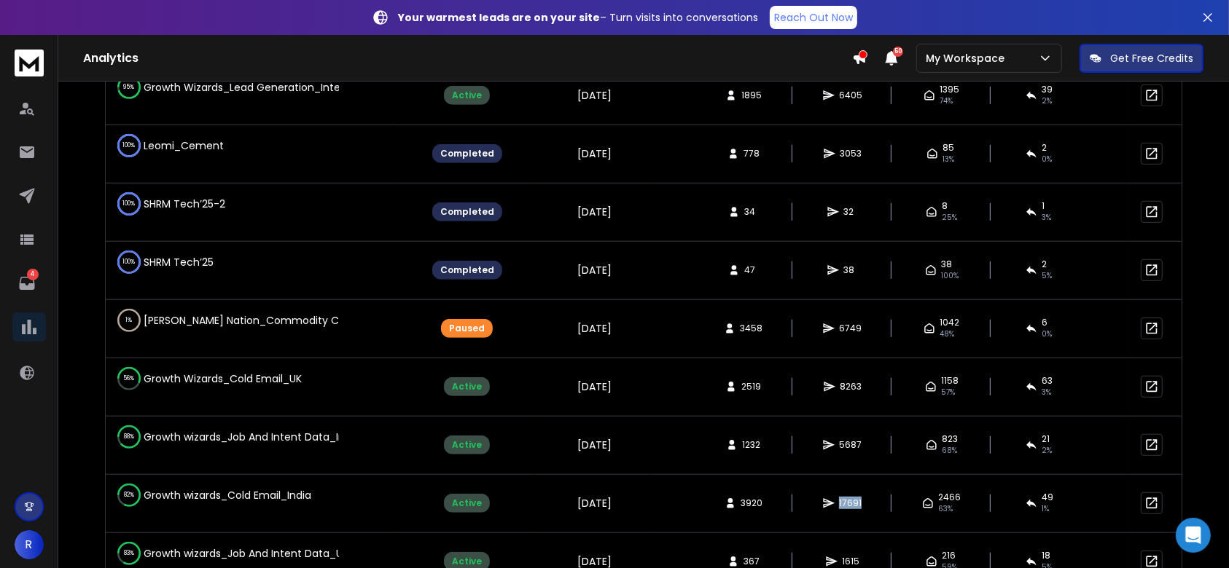
copy span "17691"
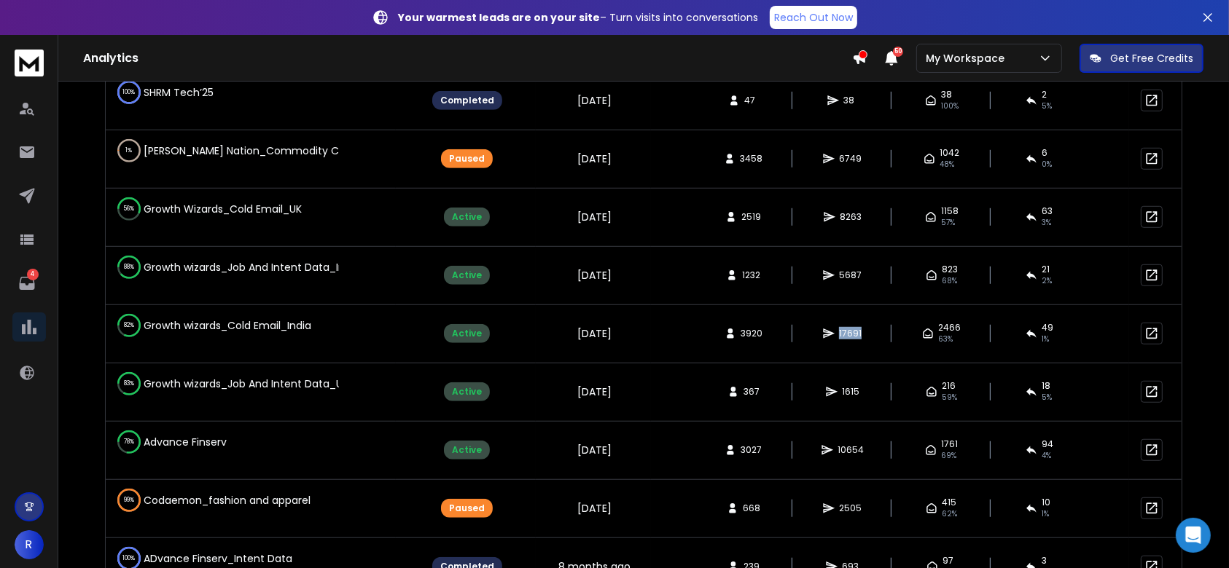
scroll to position [971, 0]
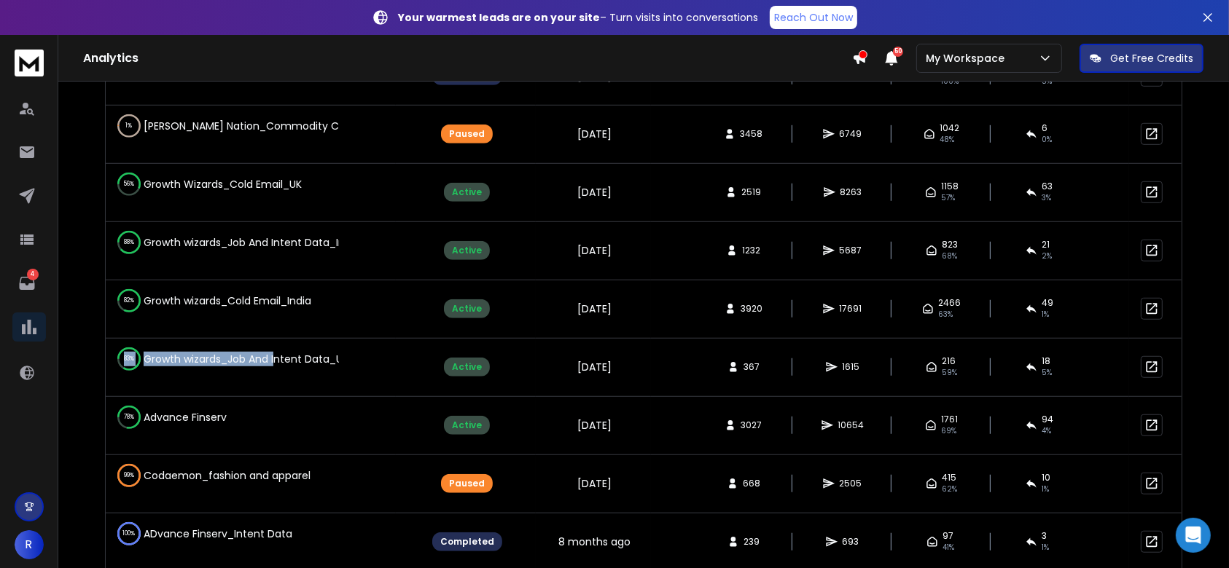
drag, startPoint x: 278, startPoint y: 356, endPoint x: 315, endPoint y: 350, distance: 37.0
click at [315, 350] on td "83 % Growth wizards_Job And Intent Data_UK" at bounding box center [222, 359] width 233 height 41
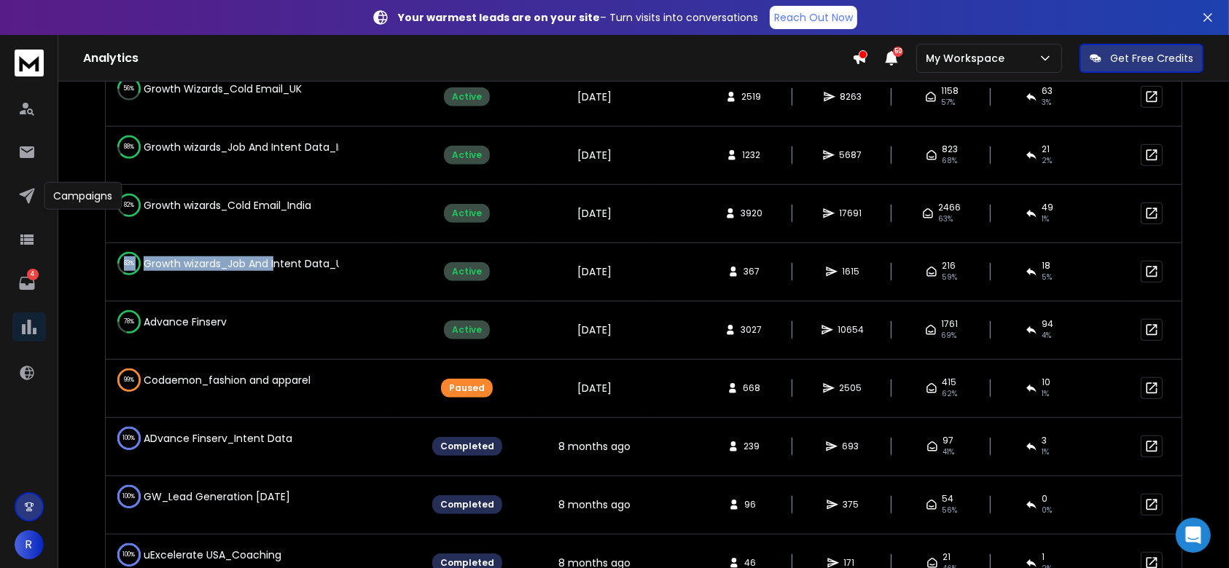
scroll to position [1068, 0]
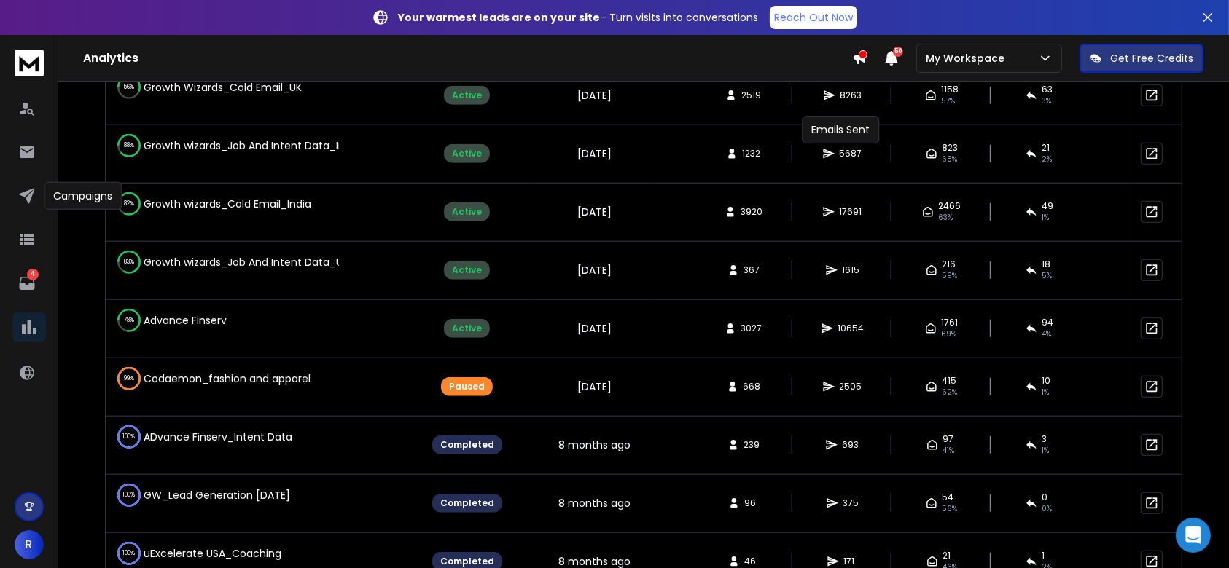
click at [853, 151] on span "5687" at bounding box center [850, 154] width 23 height 12
copy span "5687"
drag, startPoint x: 294, startPoint y: 260, endPoint x: 316, endPoint y: 266, distance: 21.9
click at [316, 266] on td "83 % Growth wizards_Job And Intent Data_UK" at bounding box center [222, 262] width 233 height 41
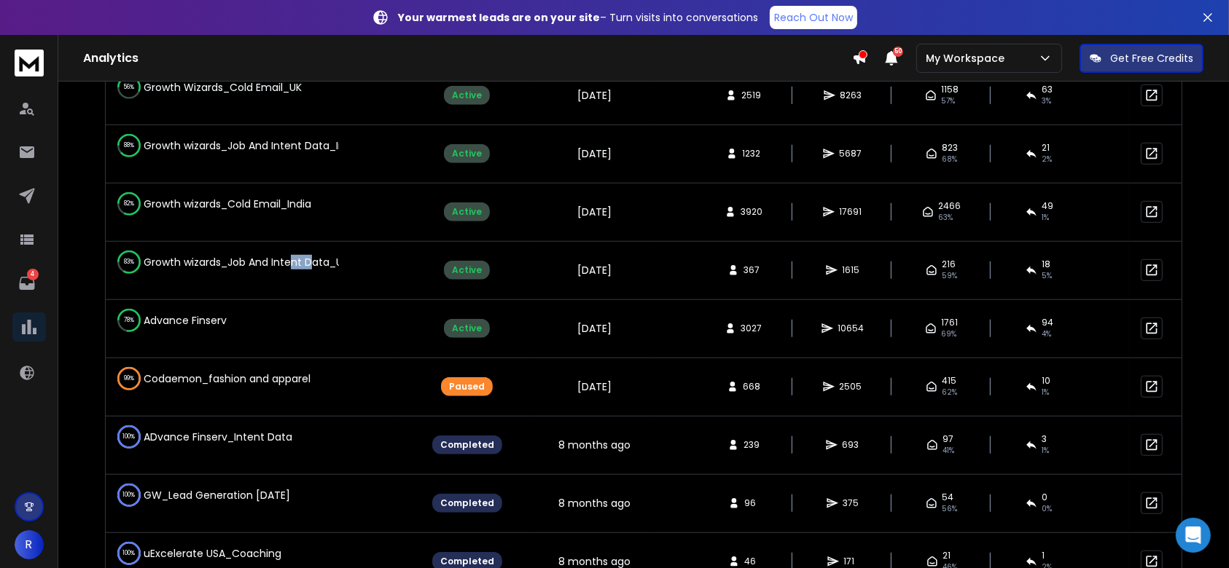
click at [307, 262] on td "83 % Growth wizards_Job And Intent Data_UK" at bounding box center [222, 262] width 233 height 41
click at [307, 261] on td "83 % Growth wizards_Job And Intent Data_UK" at bounding box center [222, 262] width 233 height 41
click at [848, 265] on span "1615" at bounding box center [850, 271] width 17 height 12
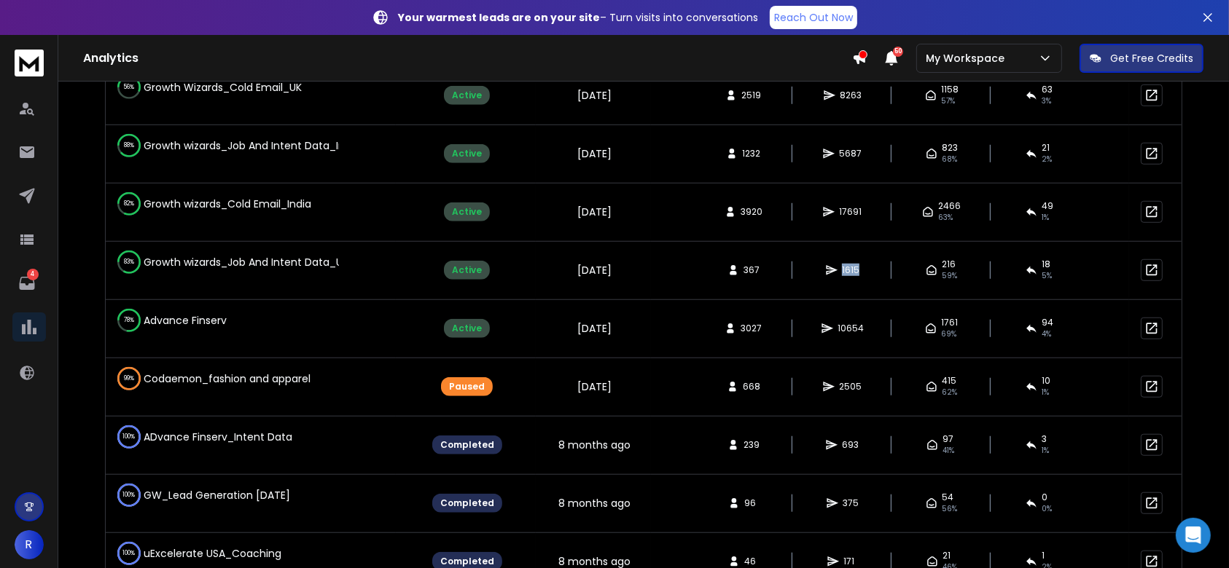
copy span "1615"
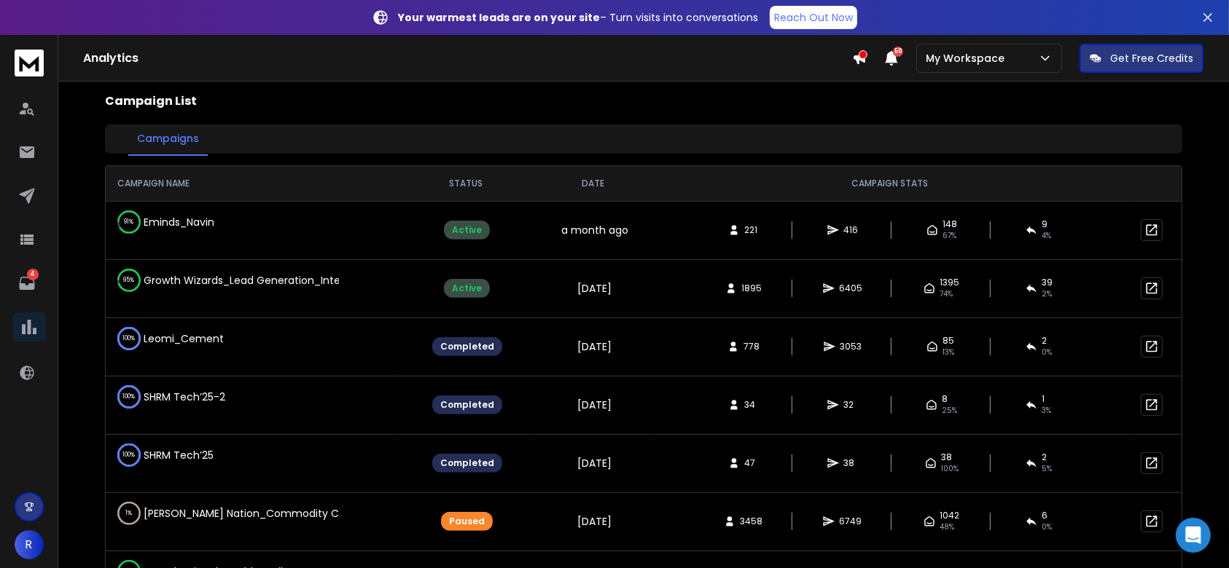
scroll to position [583, 0]
click at [849, 294] on span "6405" at bounding box center [850, 289] width 23 height 12
copy span "6405"
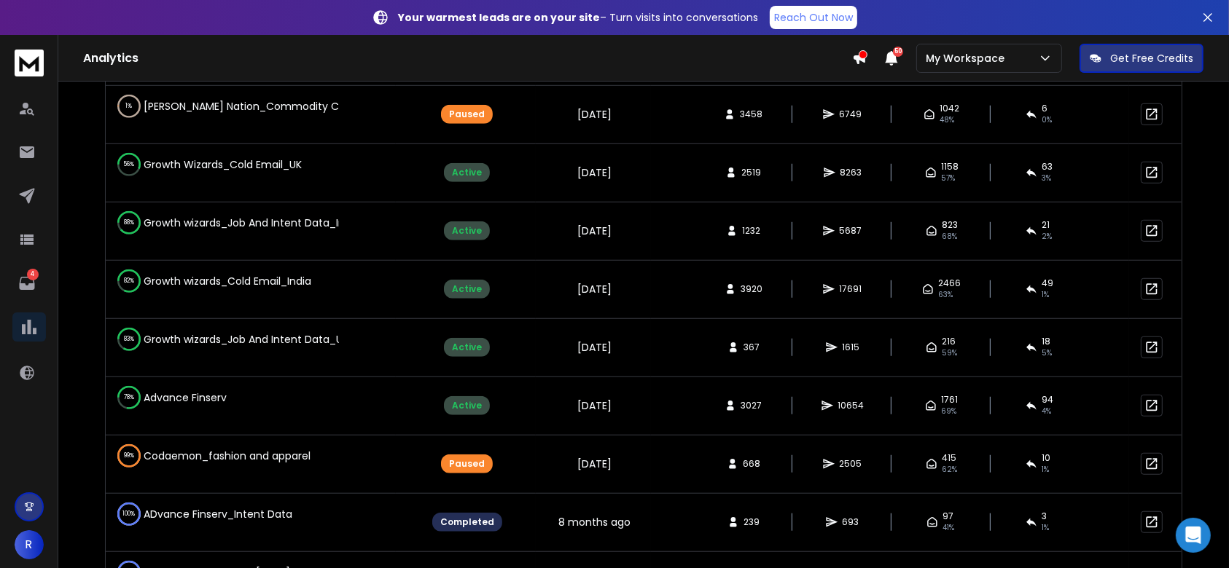
scroll to position [1166, 0]
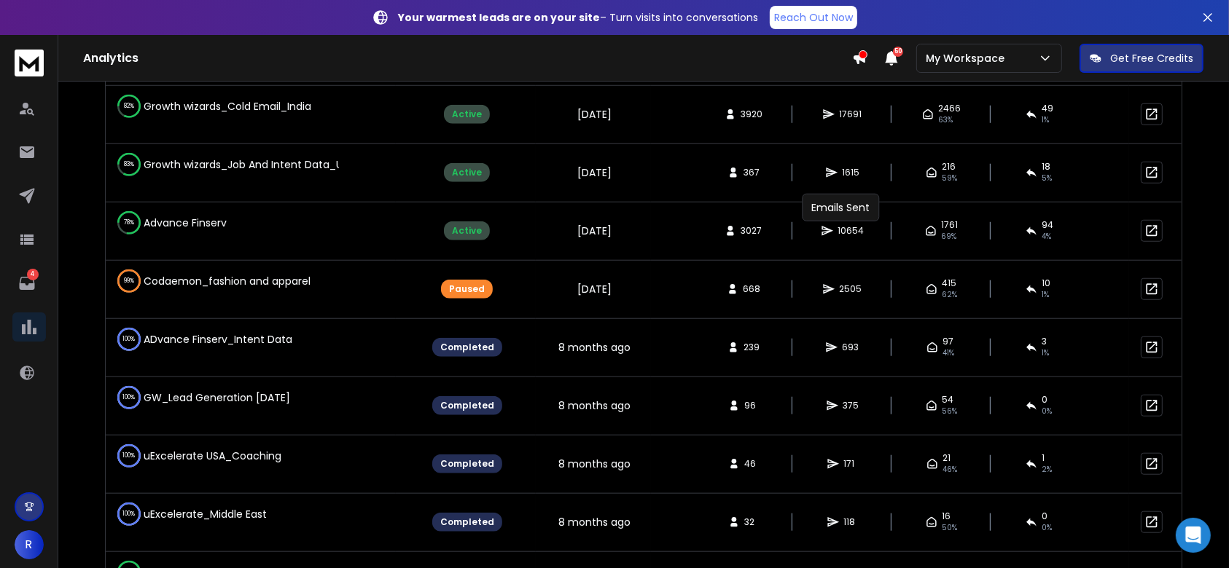
click at [850, 232] on span "10654" at bounding box center [850, 231] width 26 height 12
copy span "10654"
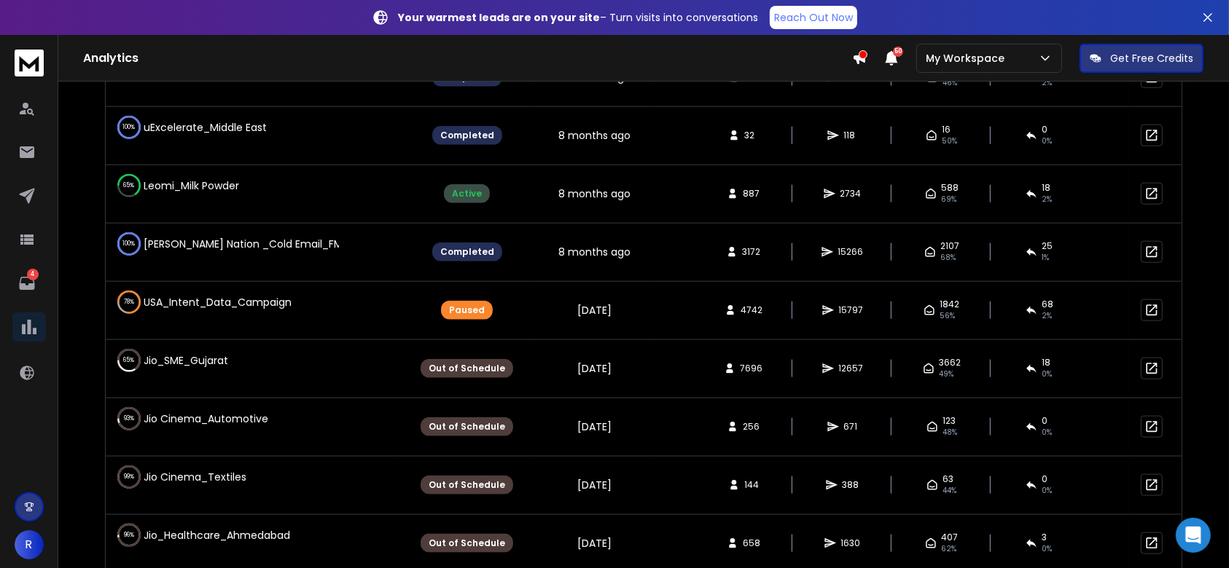
scroll to position [1554, 0]
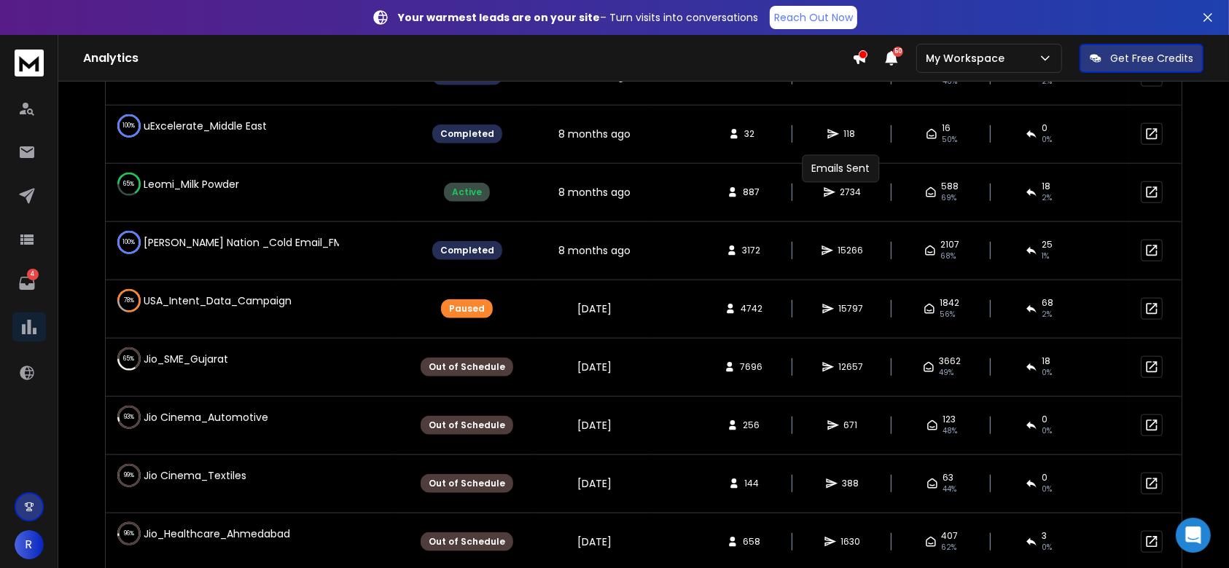
click at [847, 194] on span "2734" at bounding box center [849, 193] width 21 height 12
copy span "2734"
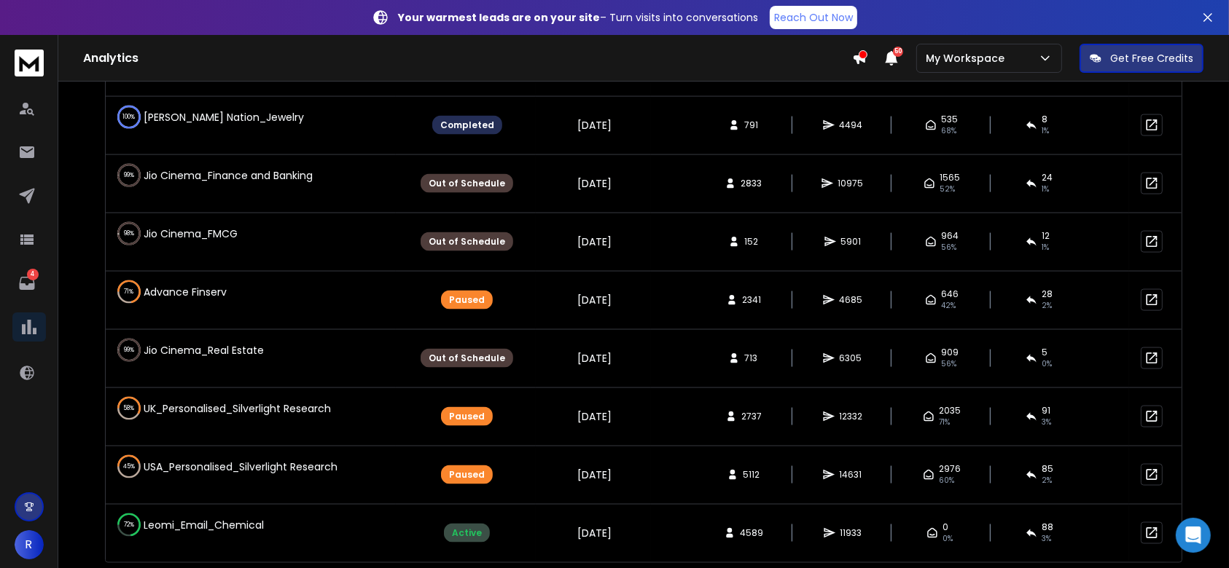
scroll to position [2154, 0]
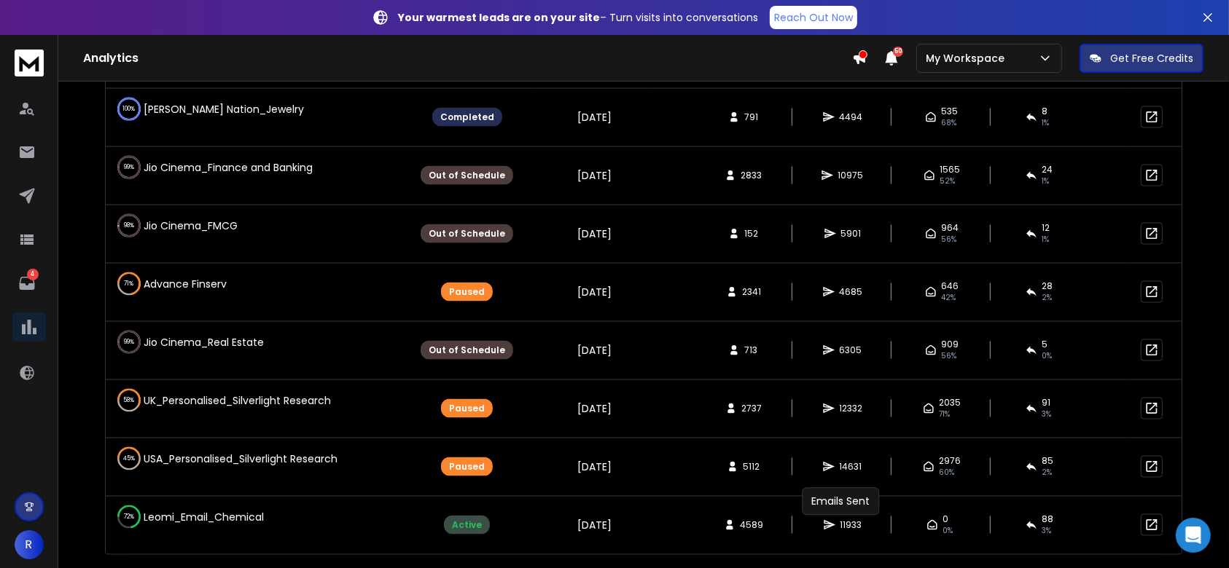
click at [845, 526] on span "11933" at bounding box center [850, 526] width 22 height 12
copy span "11933"
click at [23, 160] on icon at bounding box center [26, 152] width 17 height 17
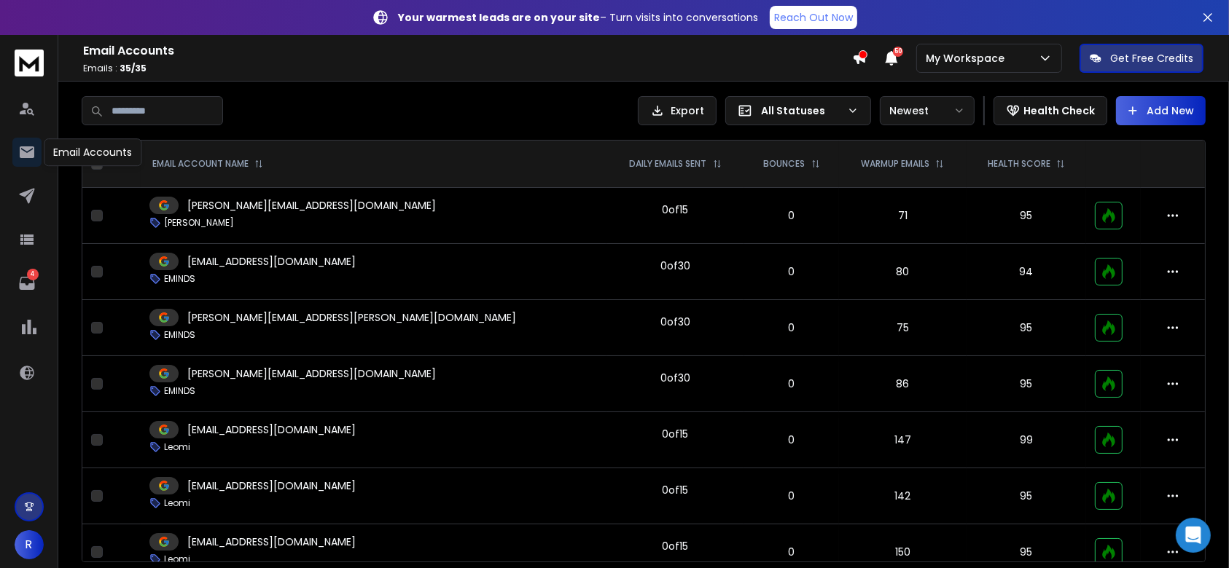
click at [179, 120] on input at bounding box center [152, 110] width 141 height 29
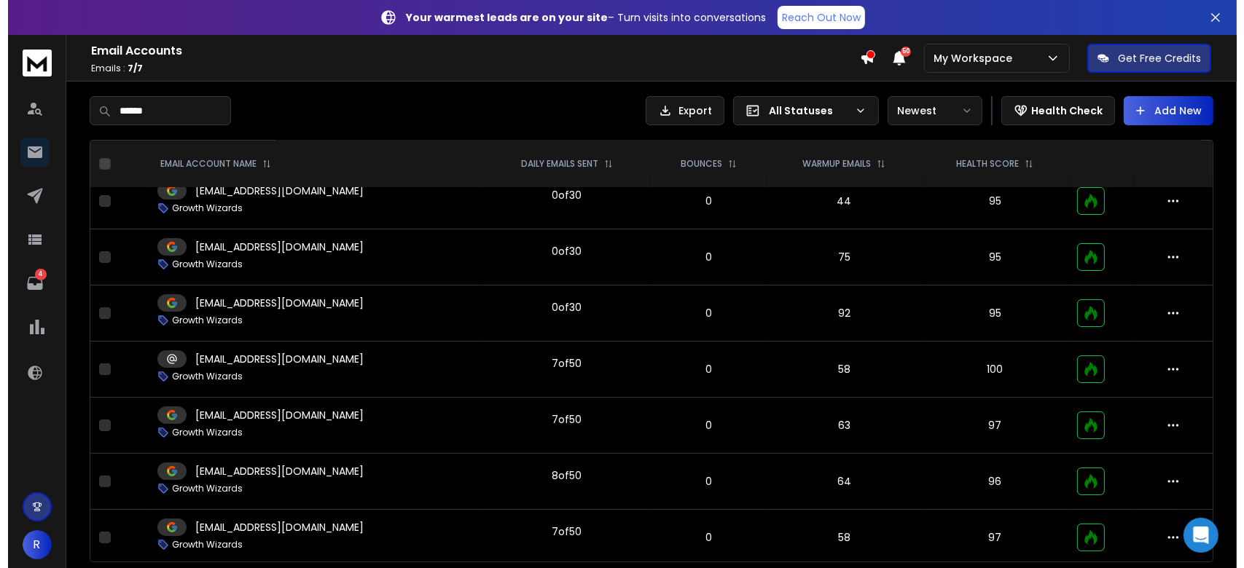
scroll to position [29, 0]
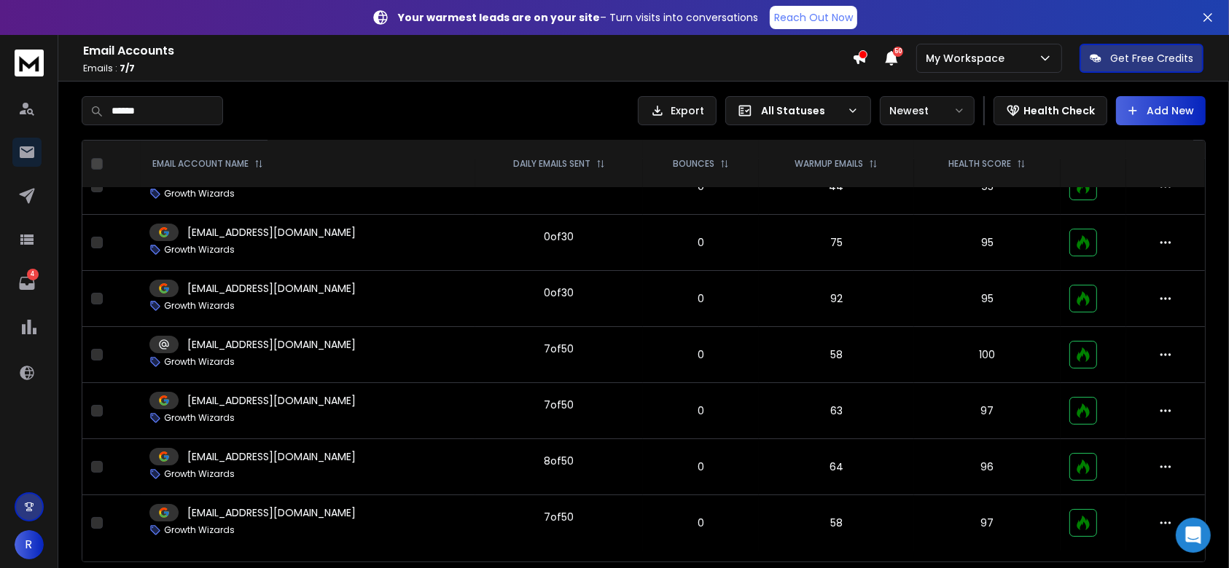
drag, startPoint x: 144, startPoint y: 117, endPoint x: 90, endPoint y: 117, distance: 53.9
click at [90, 117] on div "******" at bounding box center [152, 110] width 141 height 29
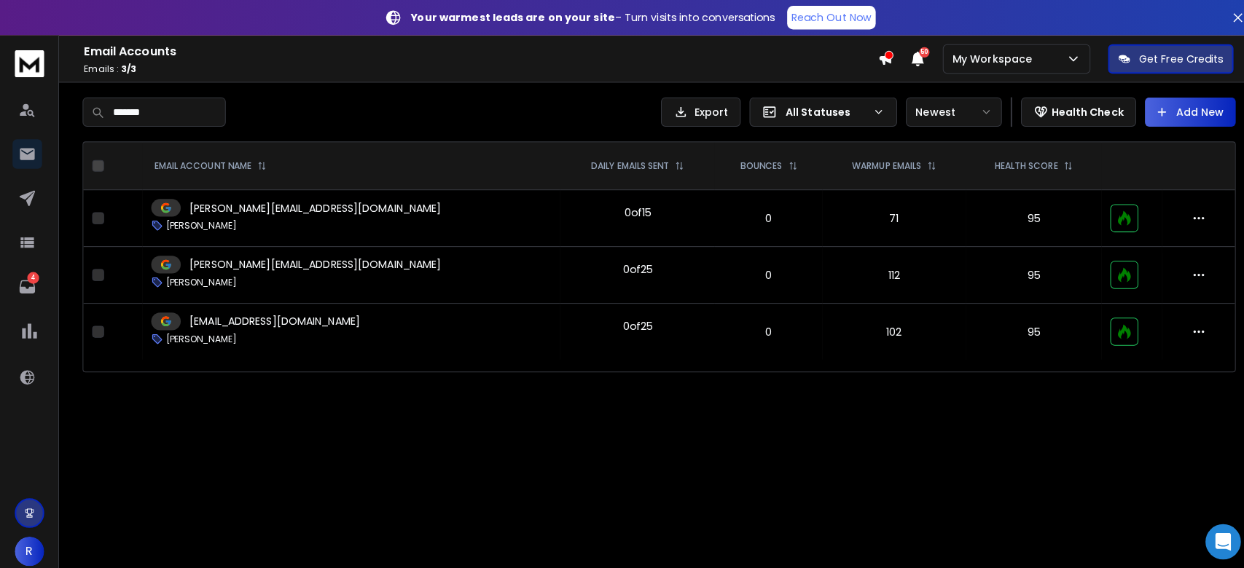
scroll to position [0, 0]
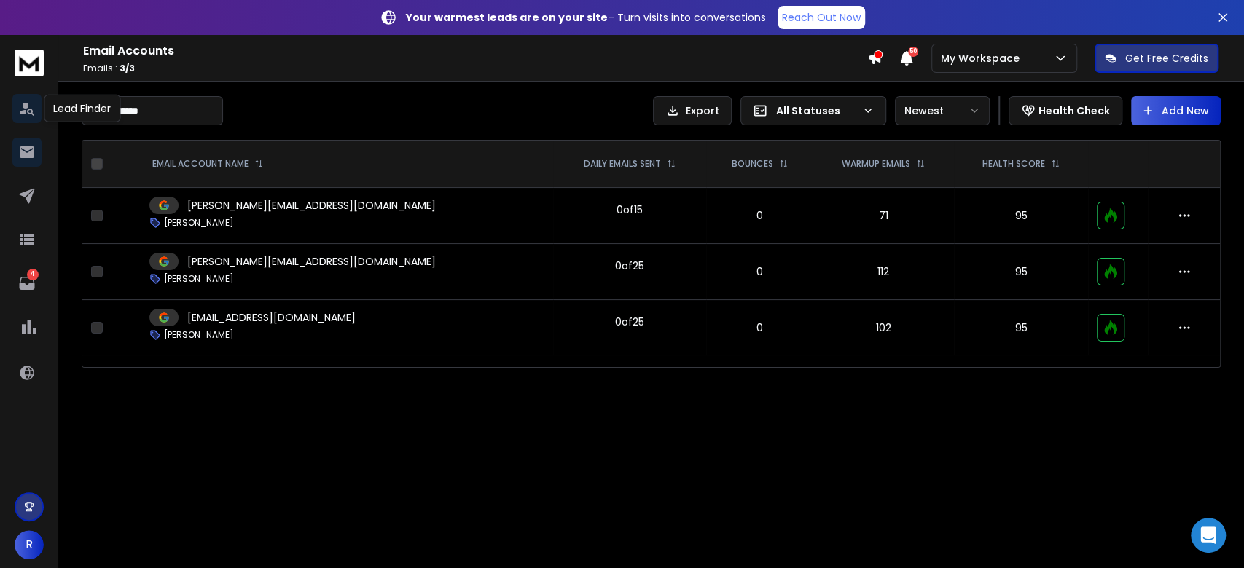
drag, startPoint x: 196, startPoint y: 111, endPoint x: 15, endPoint y: 101, distance: 181.0
click at [15, 101] on div "4 R Email Accounts Emails : 3 / 3 50 My Workspace Get Free Credits ******* Expo…" at bounding box center [622, 209] width 1244 height 348
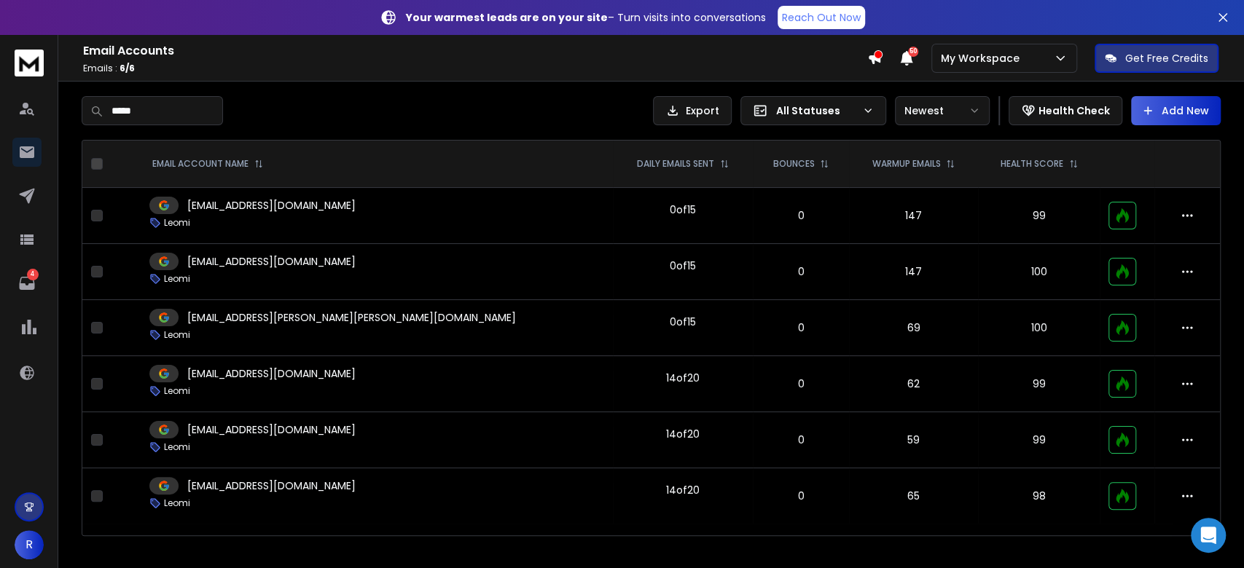
drag, startPoint x: 175, startPoint y: 114, endPoint x: 68, endPoint y: 125, distance: 106.9
click at [68, 125] on div "***** Export All Statuses Newest Health Check Add New ***** EMAIL ACCOUNT NAME …" at bounding box center [651, 316] width 1186 height 469
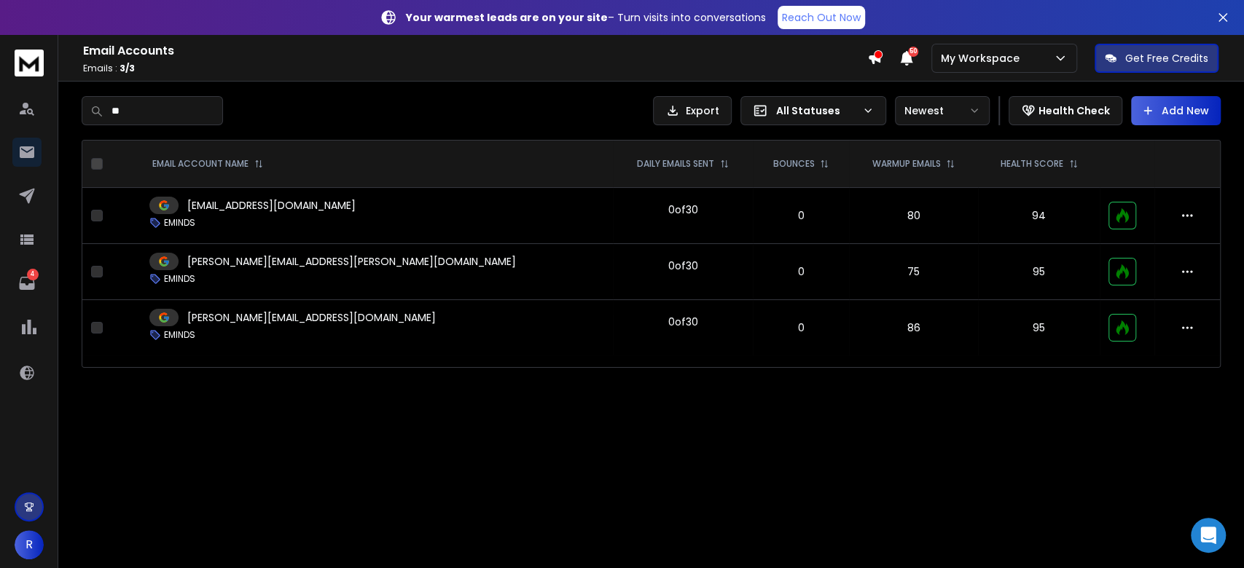
type input "*"
type input "******"
click at [35, 546] on span "R" at bounding box center [29, 544] width 29 height 29
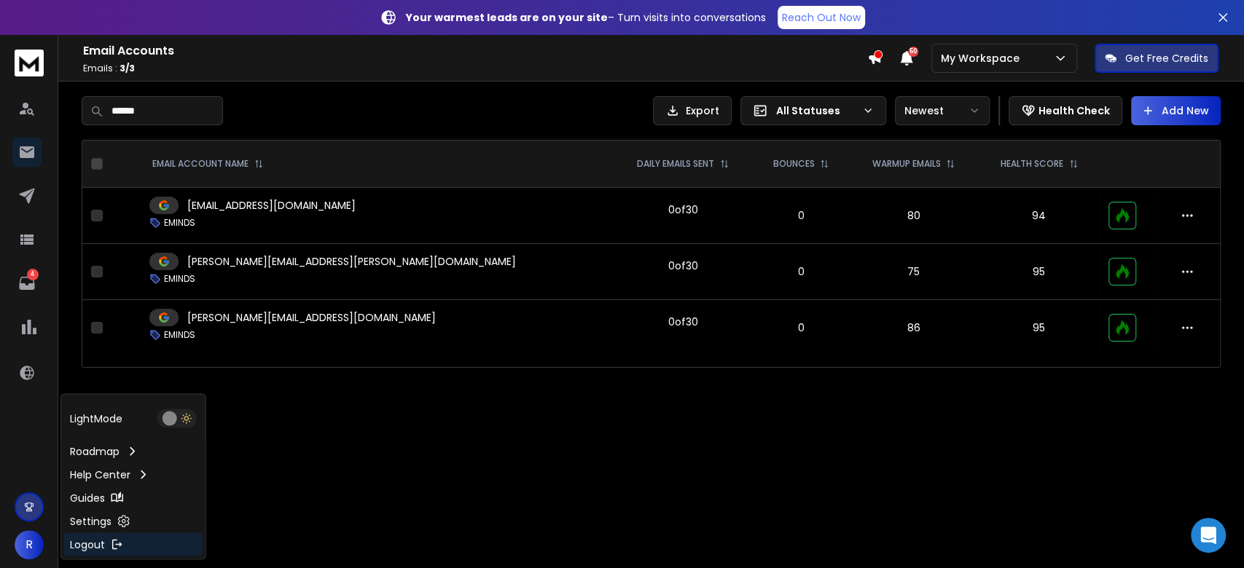
click at [77, 539] on p "Logout" at bounding box center [87, 544] width 35 height 15
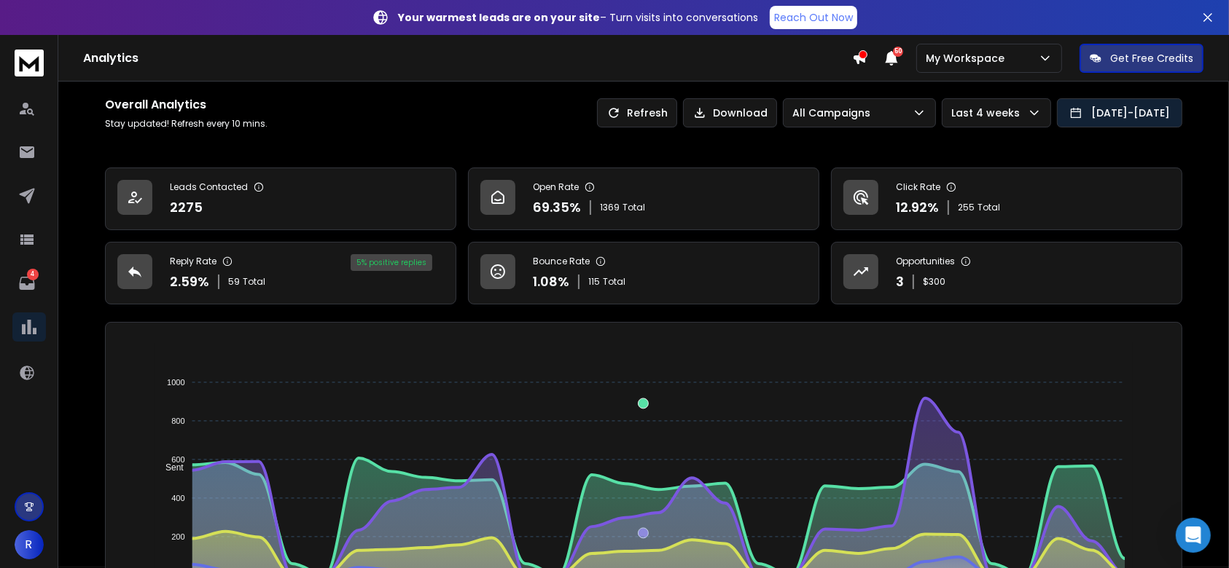
click at [1070, 118] on button "[DATE] - [DATE]" at bounding box center [1119, 112] width 125 height 29
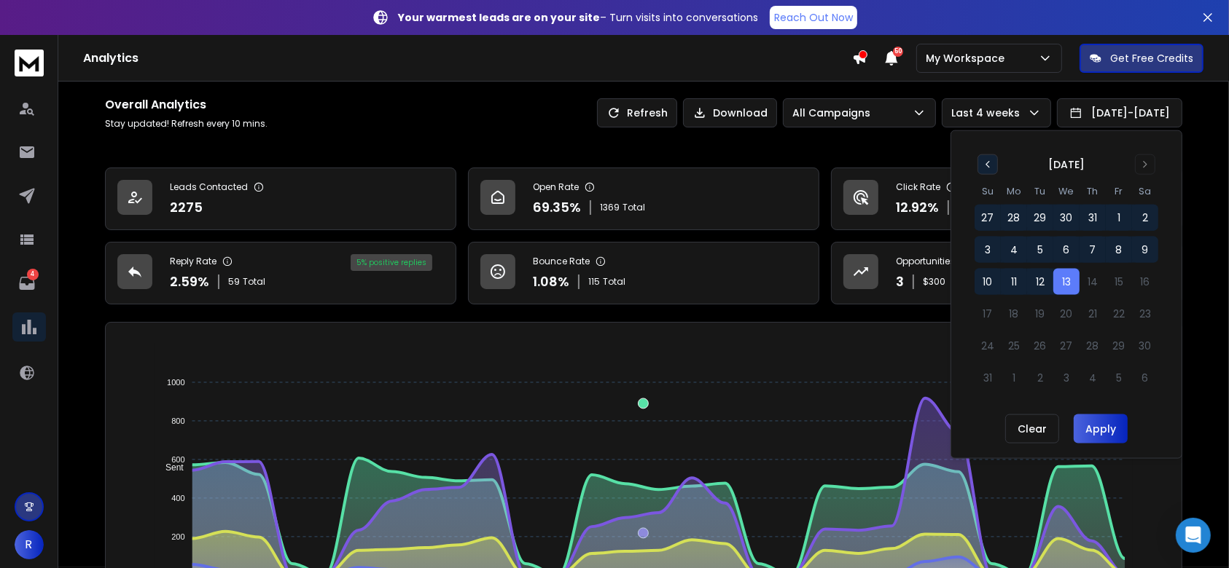
click at [977, 160] on button "Go to previous month" at bounding box center [987, 164] width 20 height 20
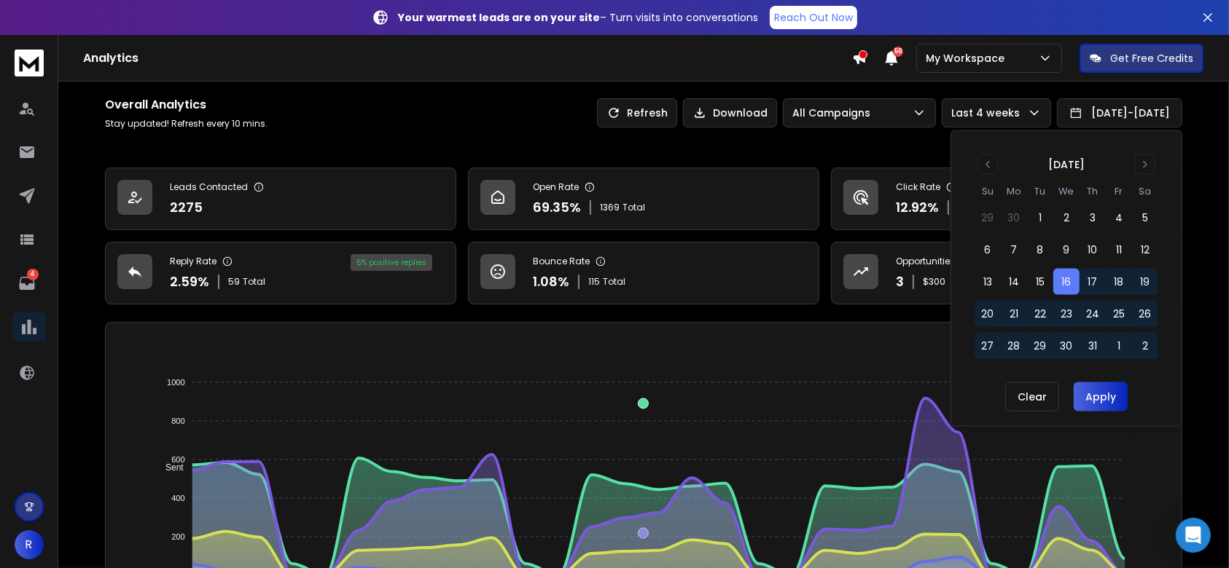
click at [1070, 280] on button "16" at bounding box center [1066, 282] width 26 height 26
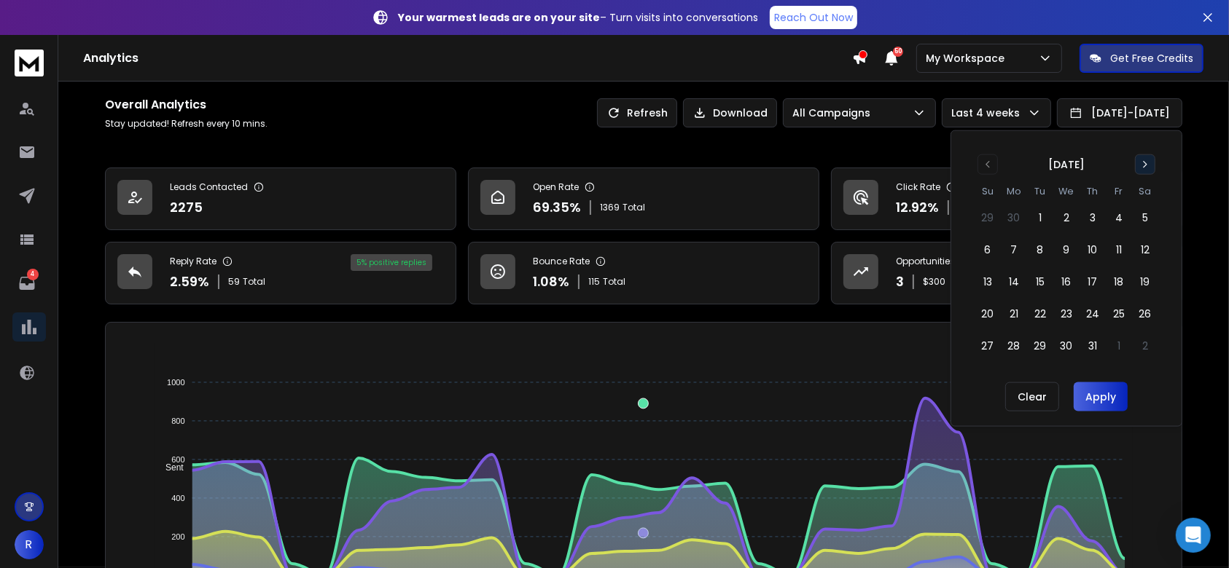
click at [1140, 172] on button "Go to next month" at bounding box center [1145, 164] width 20 height 20
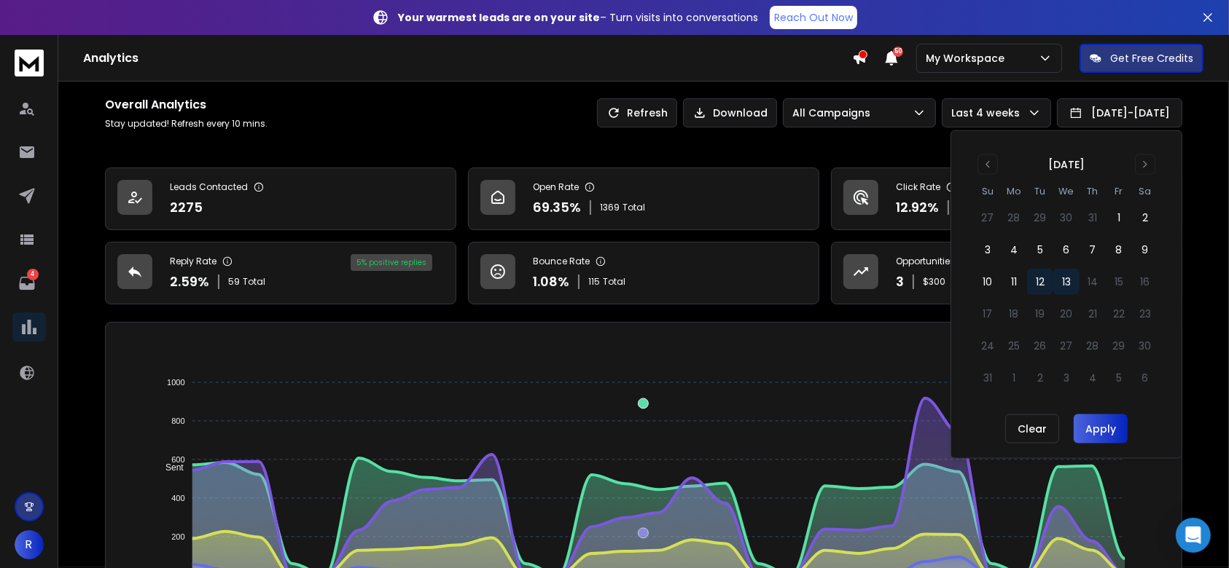
click at [1038, 279] on button "12" at bounding box center [1040, 282] width 26 height 26
click at [1092, 426] on button "Apply" at bounding box center [1100, 429] width 54 height 29
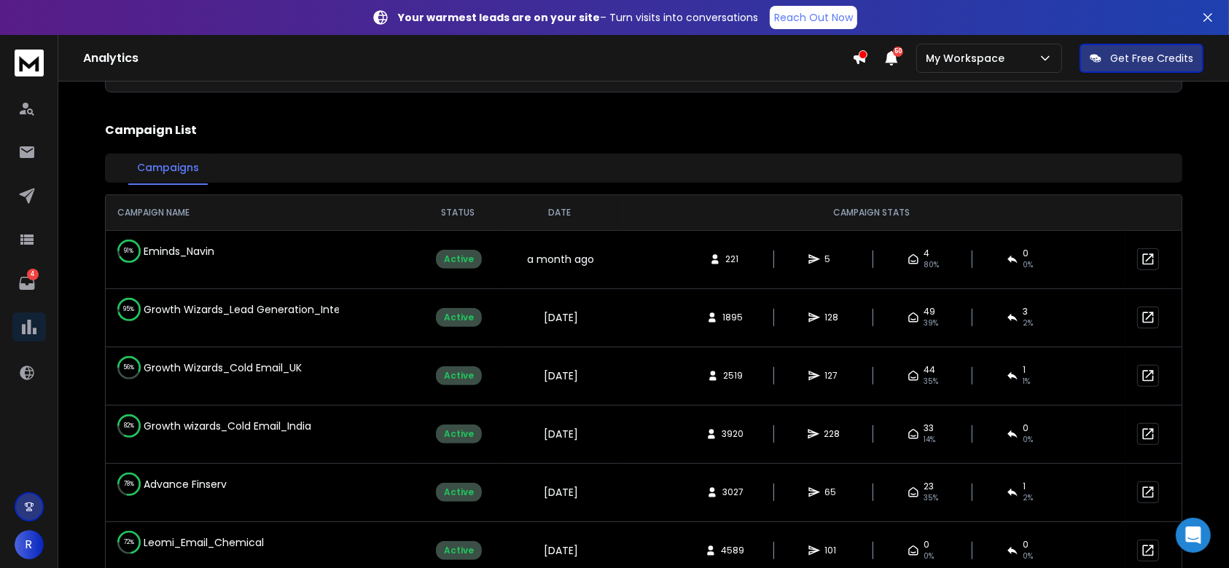
scroll to position [580, 0]
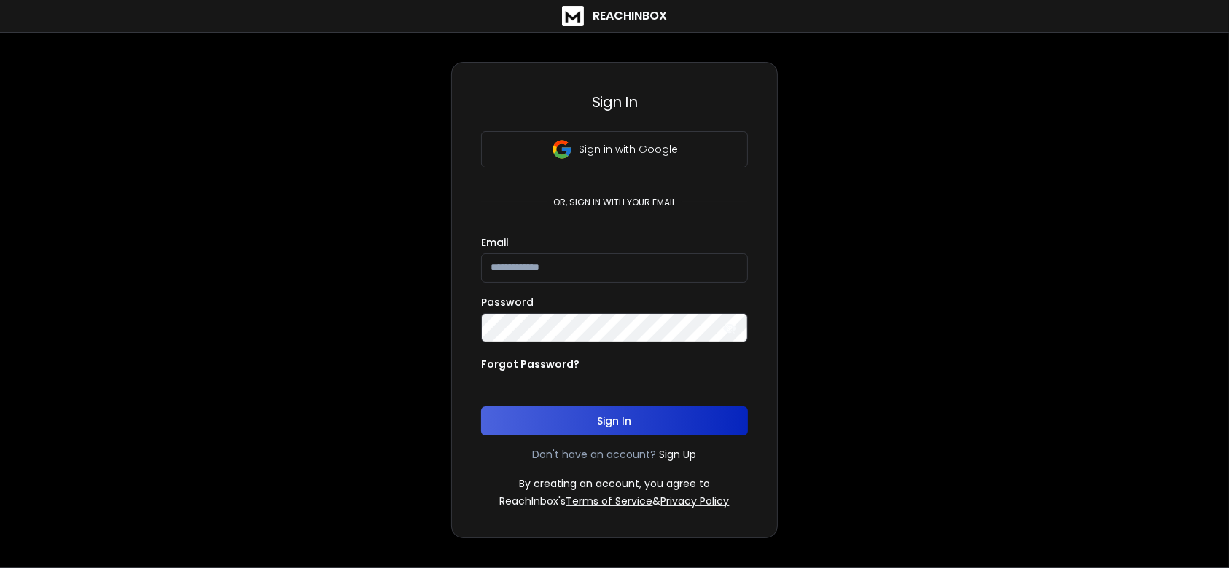
click at [627, 267] on input "email" at bounding box center [614, 268] width 267 height 29
click at [646, 275] on input "email" at bounding box center [614, 268] width 267 height 29
type input "**********"
click at [608, 417] on button "Sign In" at bounding box center [614, 421] width 267 height 29
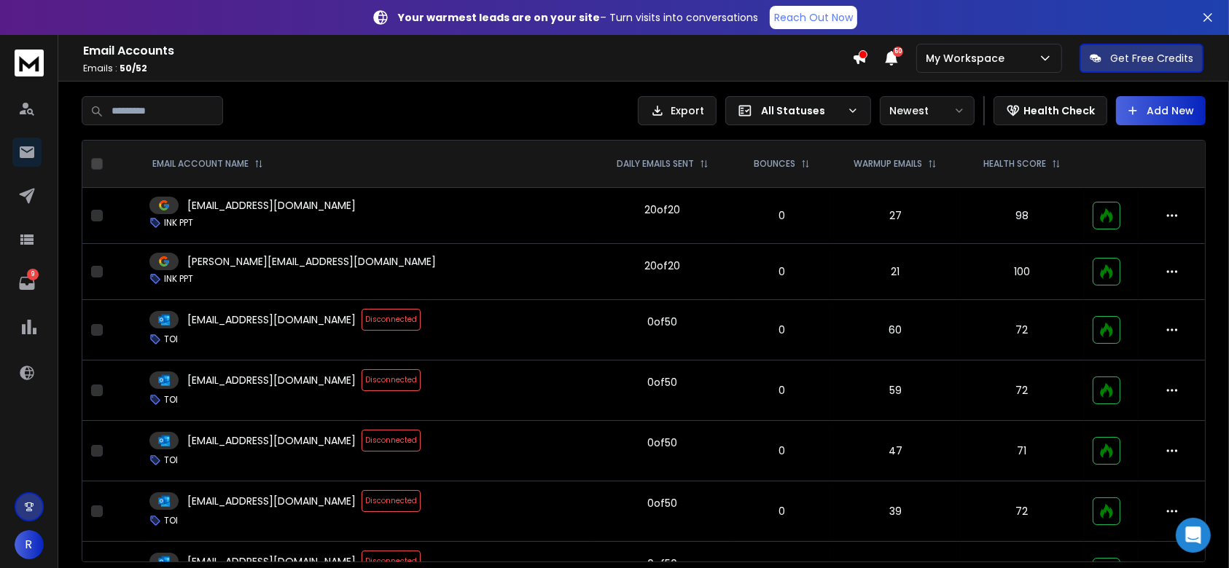
click at [128, 110] on input at bounding box center [152, 110] width 141 height 29
type input "***"
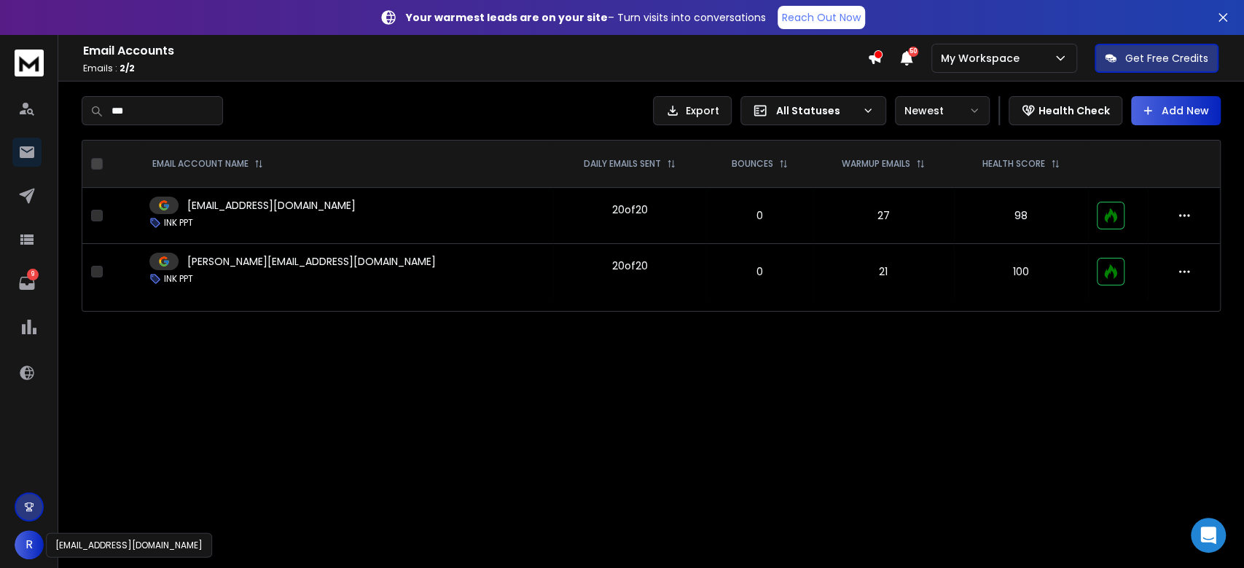
click at [23, 541] on span "R" at bounding box center [29, 544] width 29 height 29
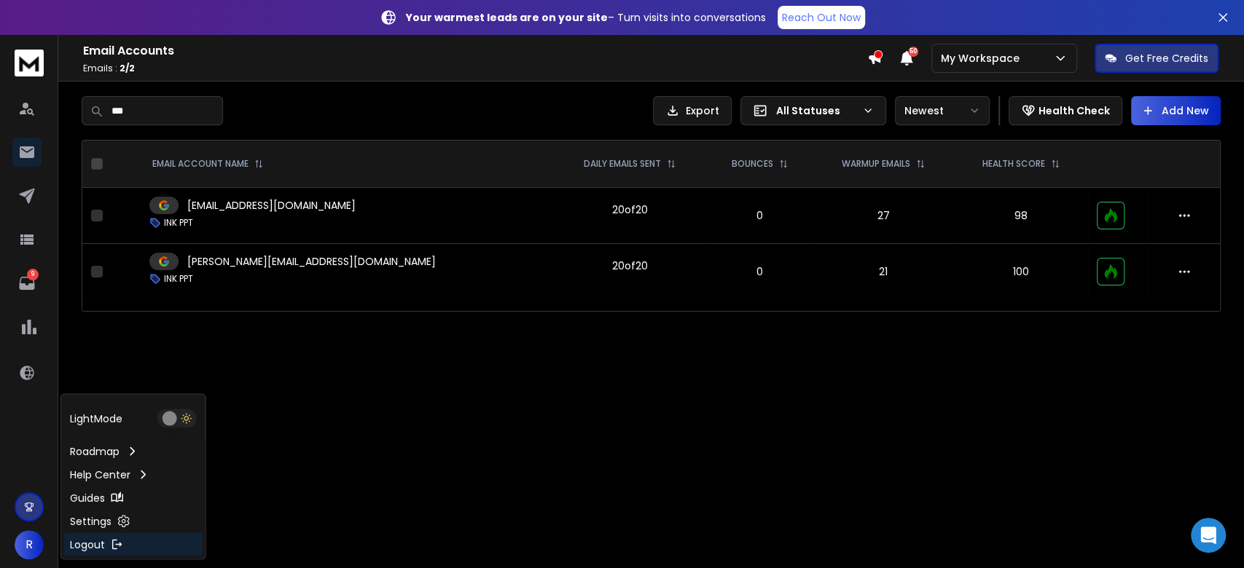
click at [101, 540] on p "Logout" at bounding box center [87, 544] width 35 height 15
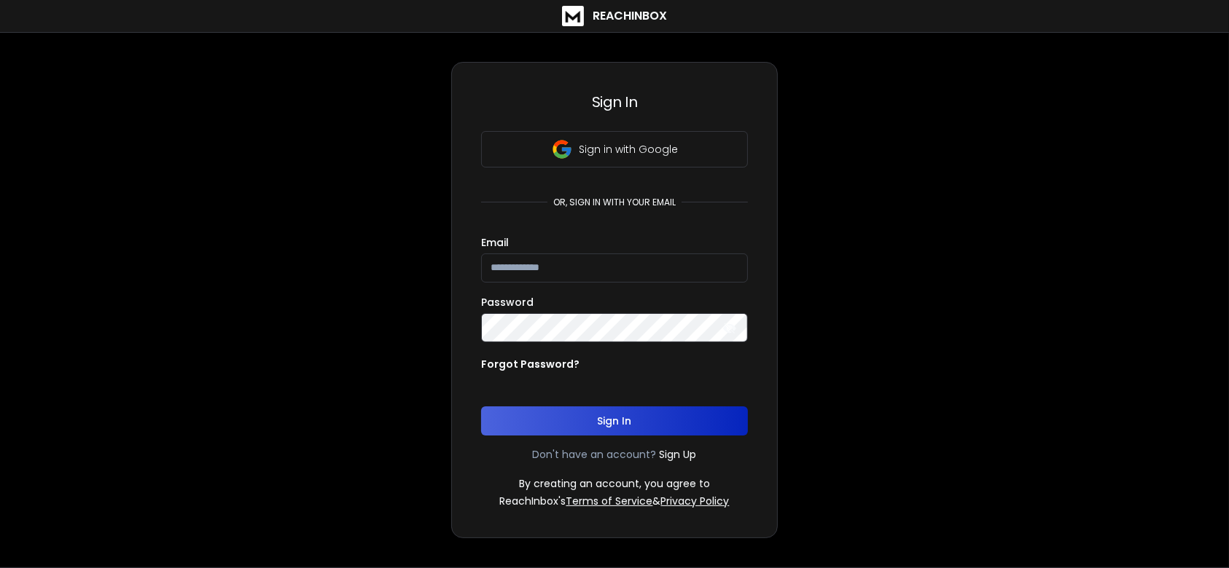
click at [608, 269] on input "email" at bounding box center [614, 268] width 267 height 29
type input "**********"
click at [631, 418] on button "Sign In" at bounding box center [614, 421] width 267 height 29
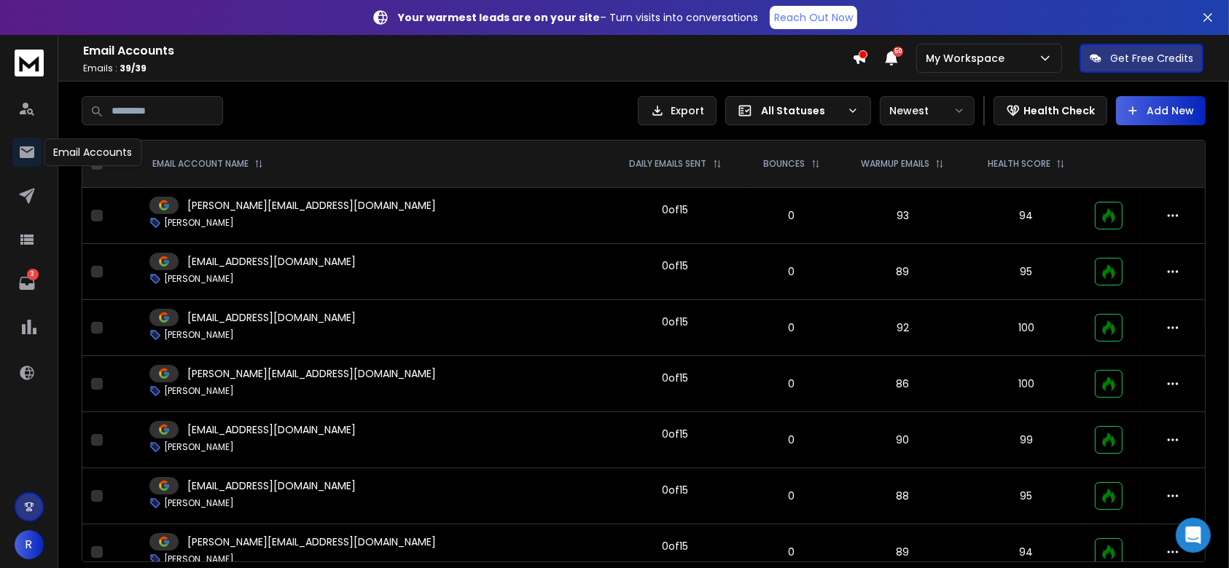
click at [28, 152] on icon at bounding box center [27, 152] width 15 height 12
click at [163, 111] on input at bounding box center [152, 110] width 141 height 29
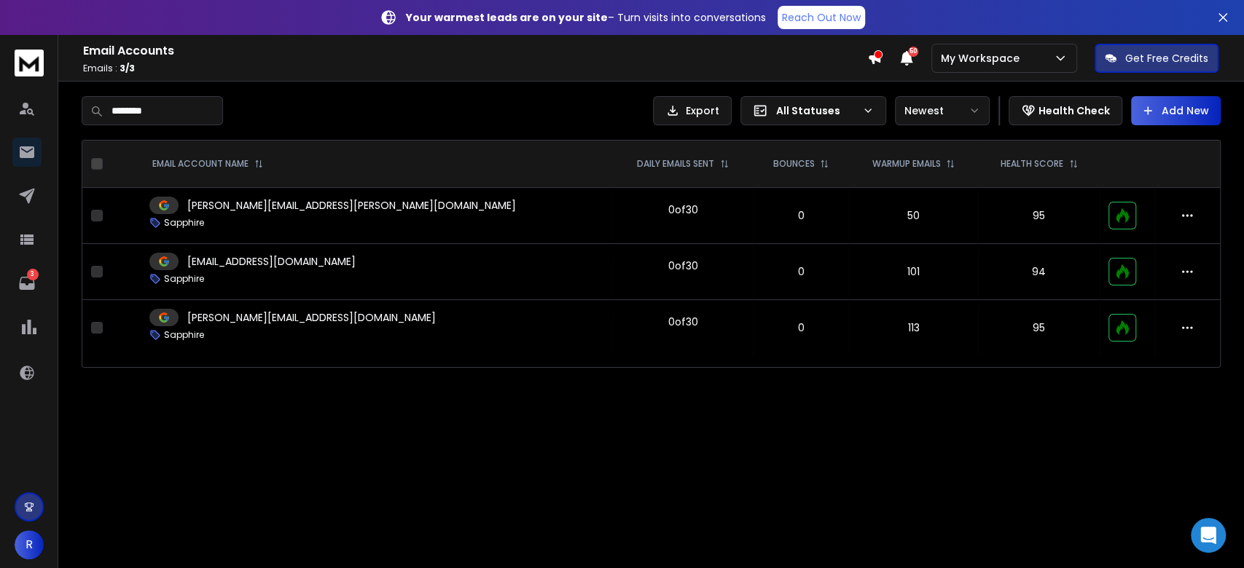
type input "********"
click at [26, 197] on icon at bounding box center [26, 195] width 17 height 17
